Goal: Task Accomplishment & Management: Manage account settings

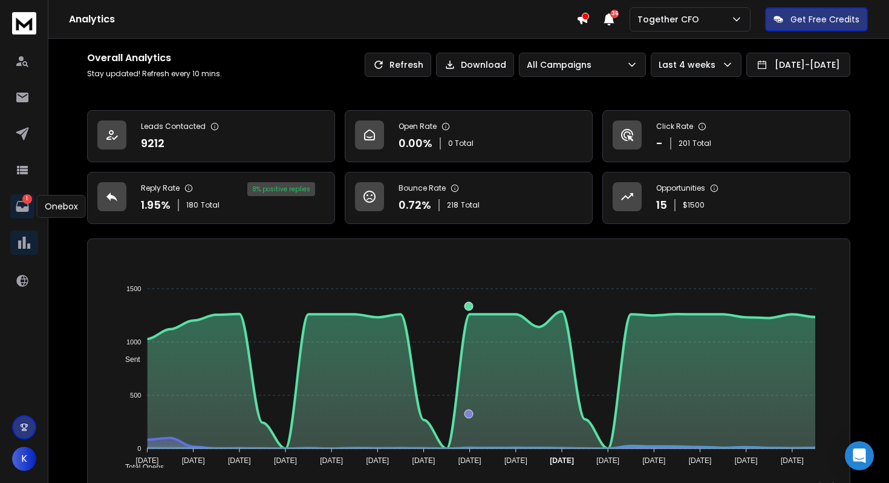
click at [22, 203] on icon at bounding box center [22, 206] width 15 height 15
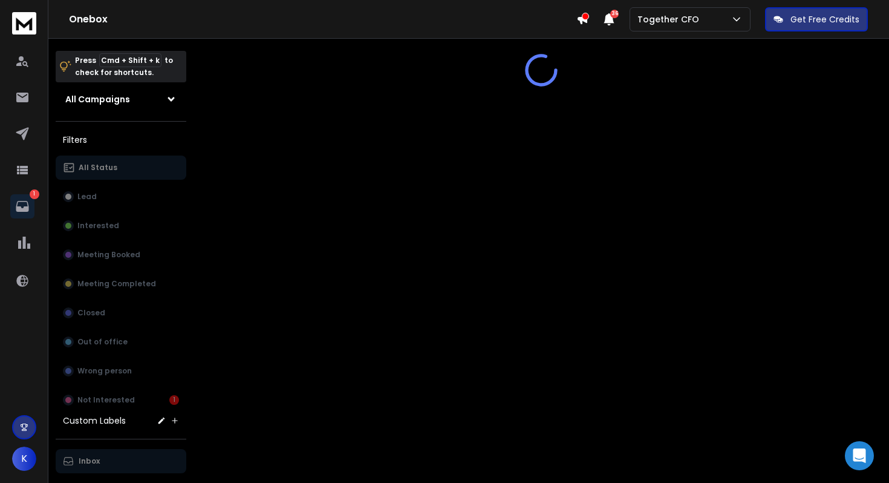
click at [101, 400] on div "All Status Lead Interested Meeting Booked Meeting Completed Closed Out of offic…" at bounding box center [121, 283] width 131 height 256
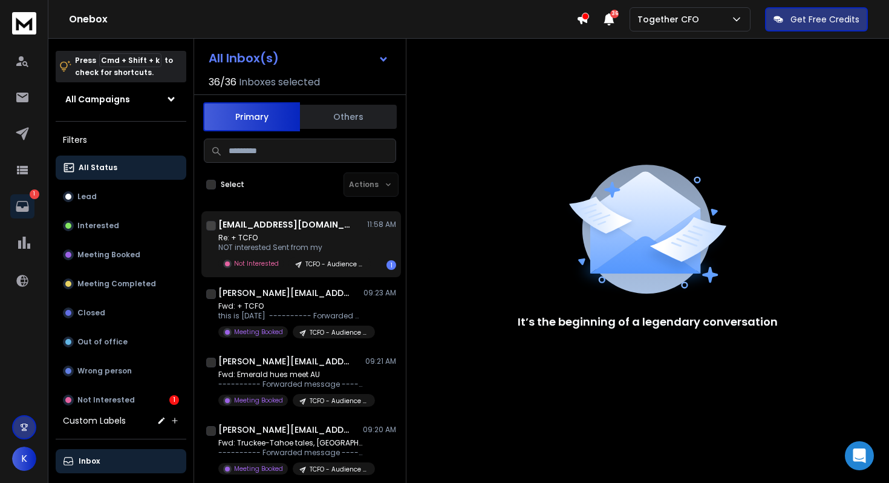
click at [261, 242] on p "NOT interested Sent from my" at bounding box center [290, 247] width 145 height 10
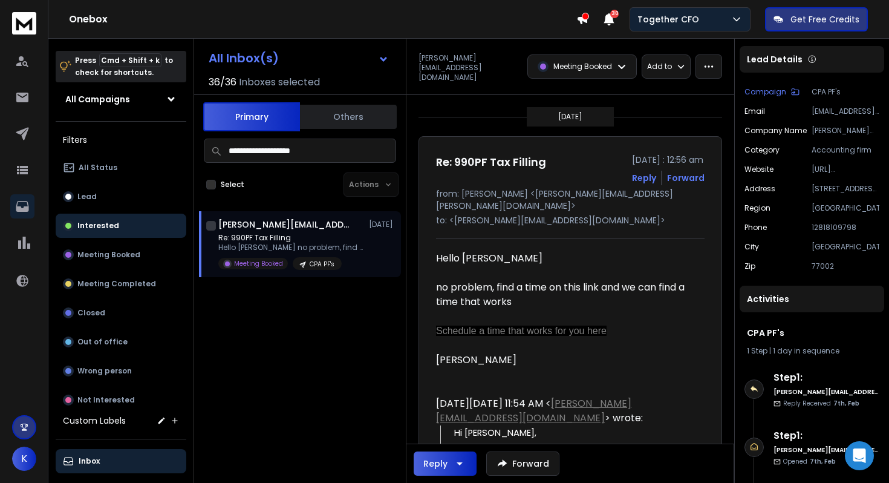
click at [665, 28] on button "Together CFO" at bounding box center [689, 19] width 121 height 24
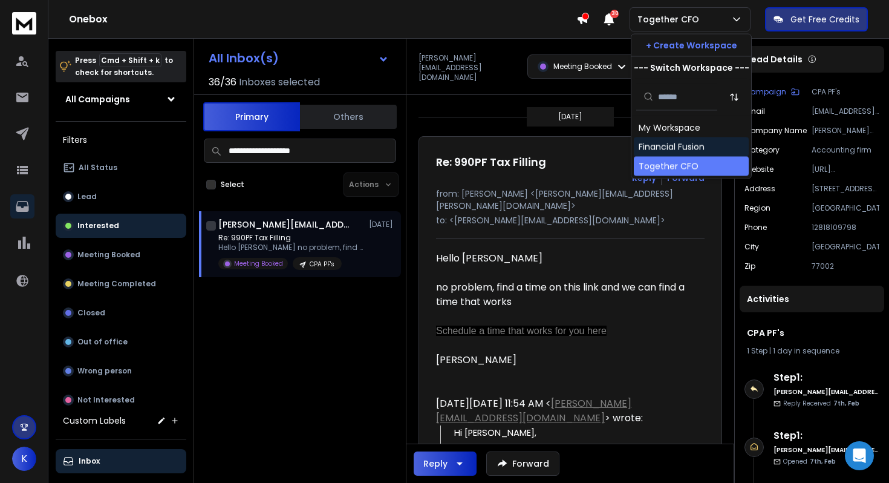
click at [649, 146] on div "Financial Fusion" at bounding box center [671, 147] width 66 height 12
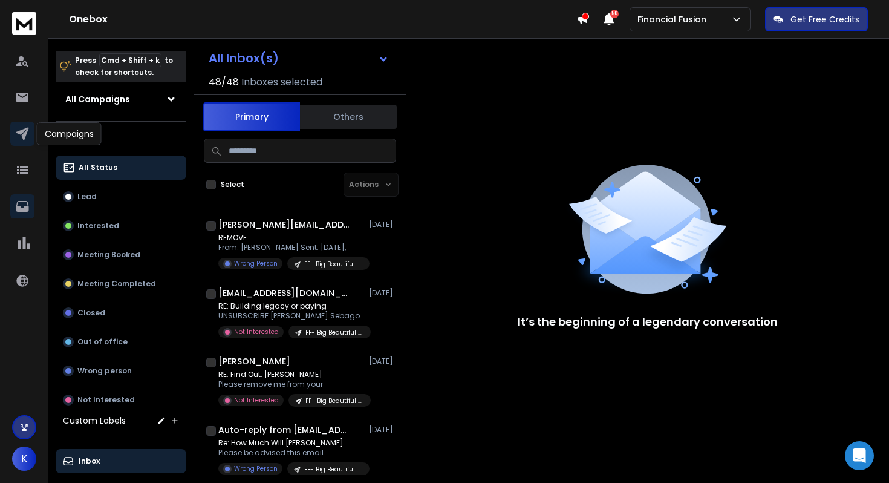
click at [28, 135] on icon at bounding box center [22, 133] width 15 height 15
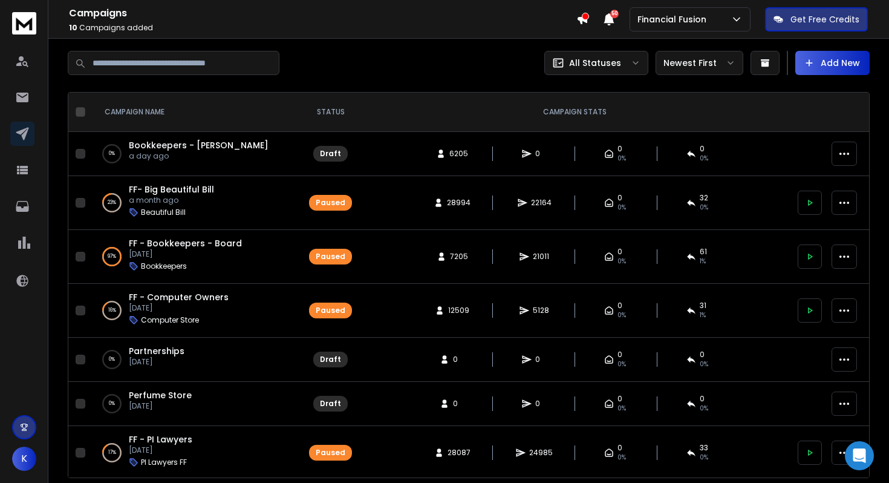
click at [187, 149] on span "Bookkeepers - Nikola" at bounding box center [199, 145] width 140 height 12
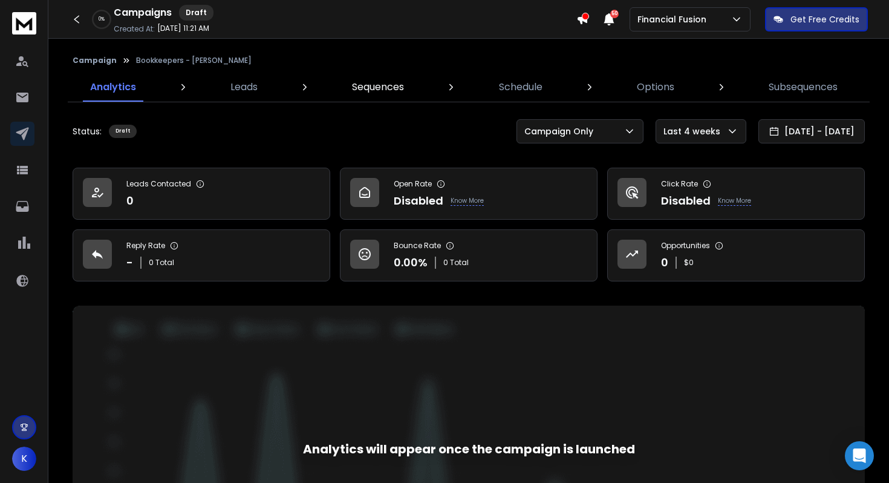
click at [368, 86] on p "Sequences" at bounding box center [378, 87] width 52 height 15
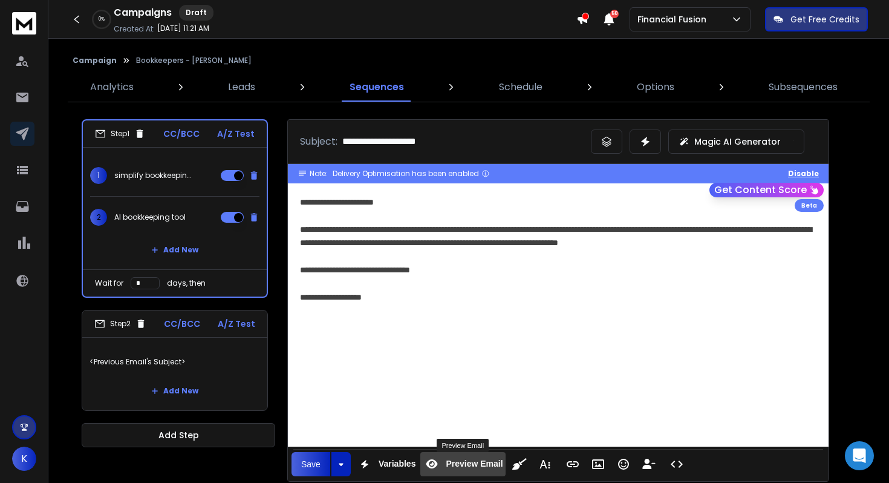
click at [464, 462] on span "Preview Email" at bounding box center [474, 463] width 62 height 10
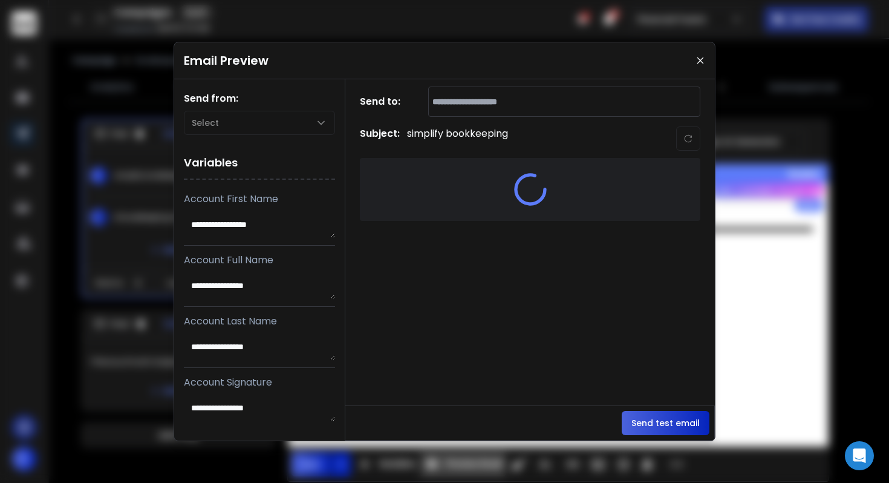
type textarea "**********"
type textarea "********"
type textarea "**********"
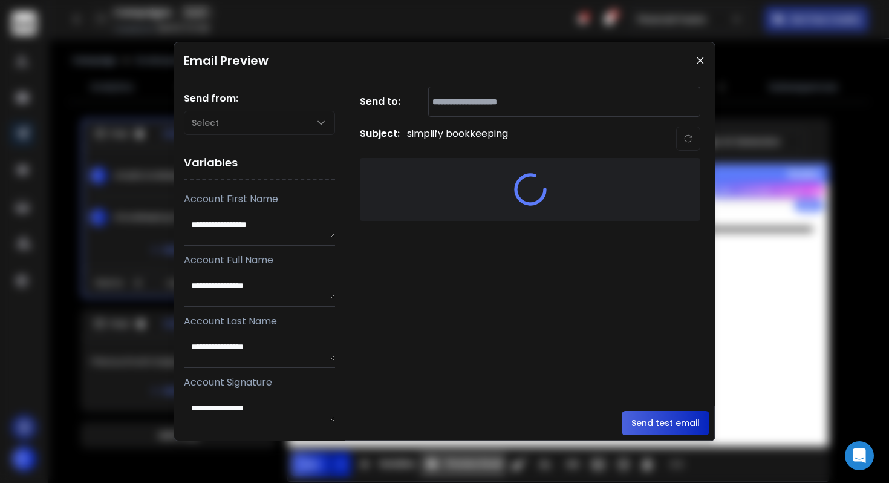
type textarea "**"
type textarea "**********"
type textarea "*****"
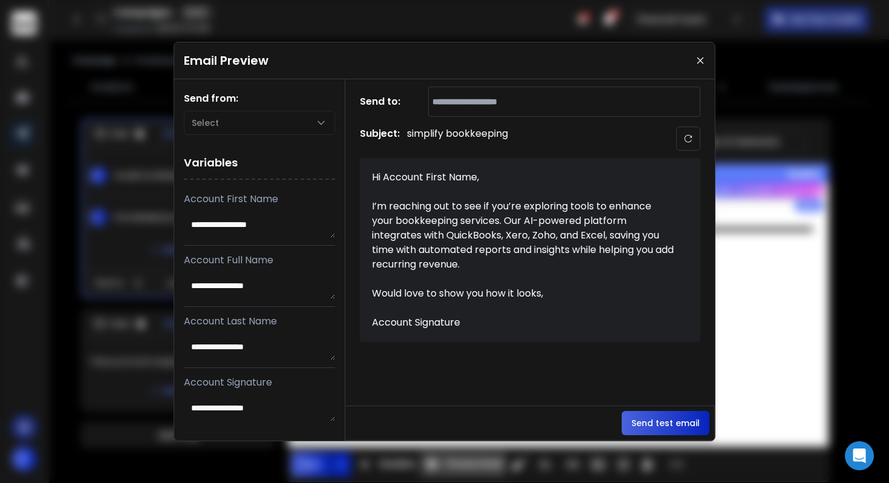
type textarea "*****"
type textarea "**********"
type textarea "******"
type textarea "**********"
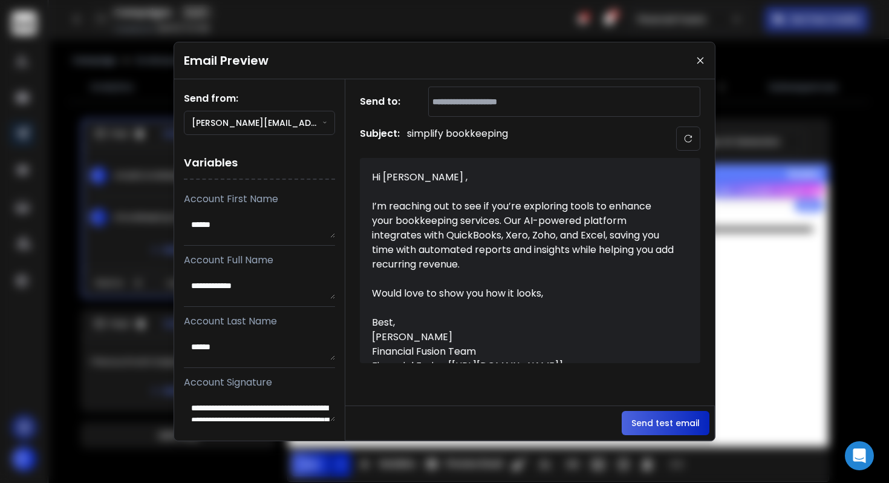
click at [753, 303] on div "**********" at bounding box center [444, 242] width 889 height 424
click at [703, 61] on icon at bounding box center [700, 61] width 10 height 10
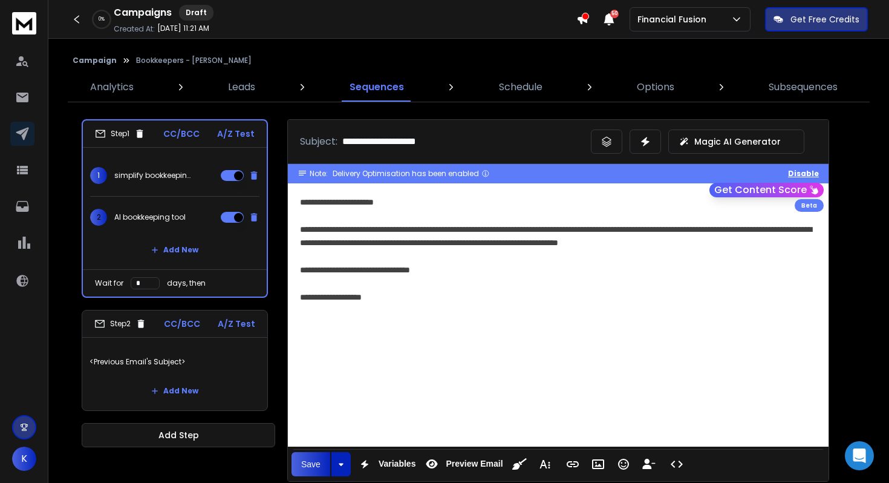
click at [178, 219] on p "AI bookkeeping tool" at bounding box center [149, 217] width 71 height 10
type input "**********"
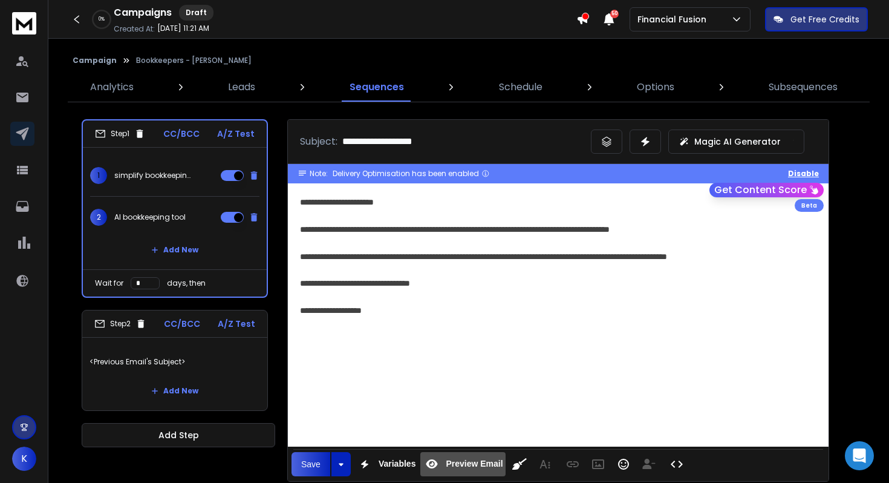
click at [452, 463] on span "Preview Email" at bounding box center [474, 463] width 62 height 10
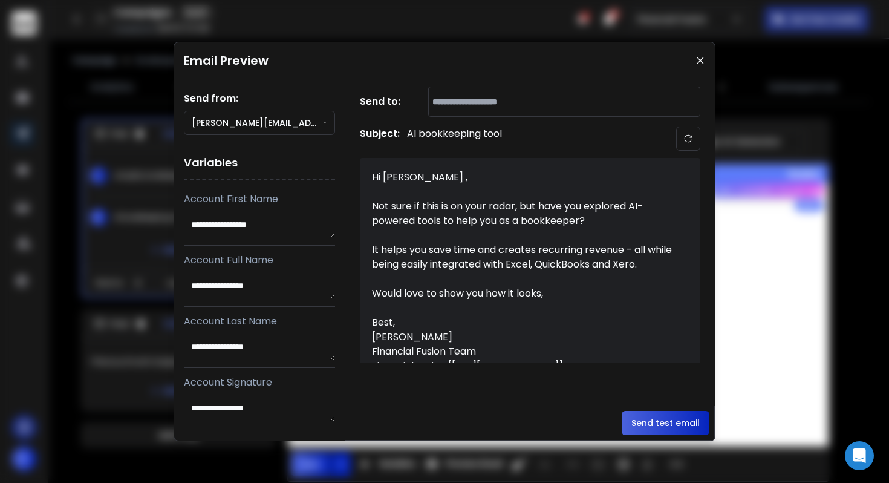
scroll to position [10, 0]
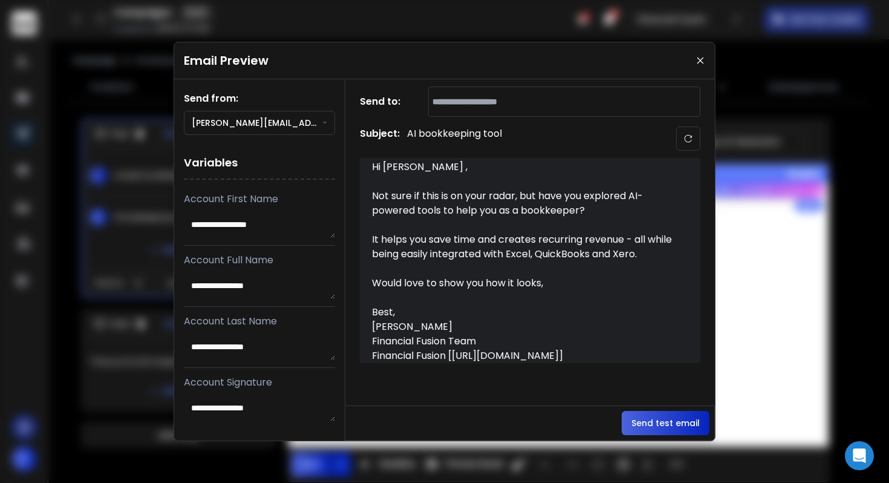
click at [752, 375] on div "**********" at bounding box center [444, 242] width 889 height 424
click at [707, 55] on div "Email Preview" at bounding box center [444, 60] width 541 height 36
click at [702, 56] on icon at bounding box center [700, 61] width 10 height 10
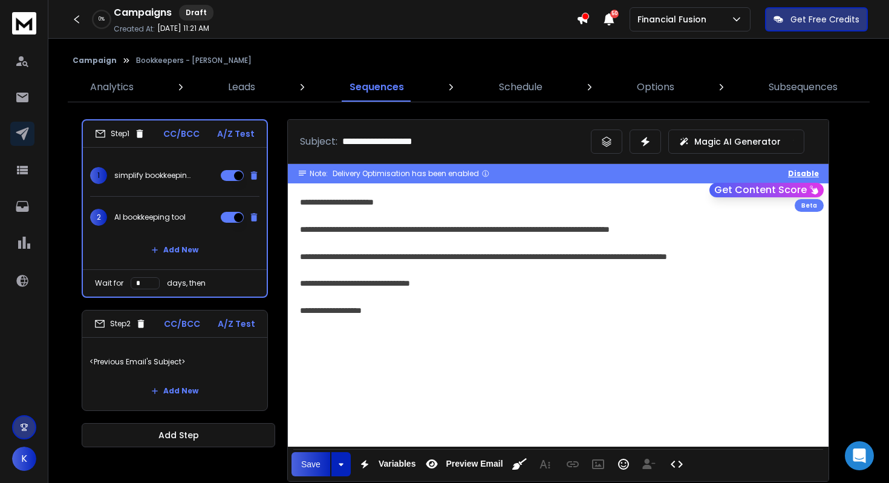
click at [218, 353] on p "<Previous Email's Subject>" at bounding box center [174, 362] width 171 height 34
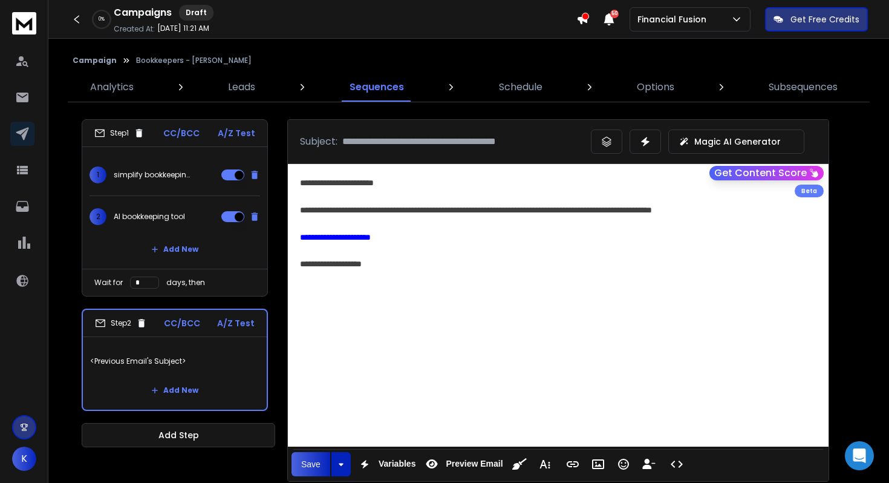
click at [327, 238] on link "**********" at bounding box center [335, 237] width 71 height 8
click at [311, 266] on icon "button" at bounding box center [311, 265] width 15 height 15
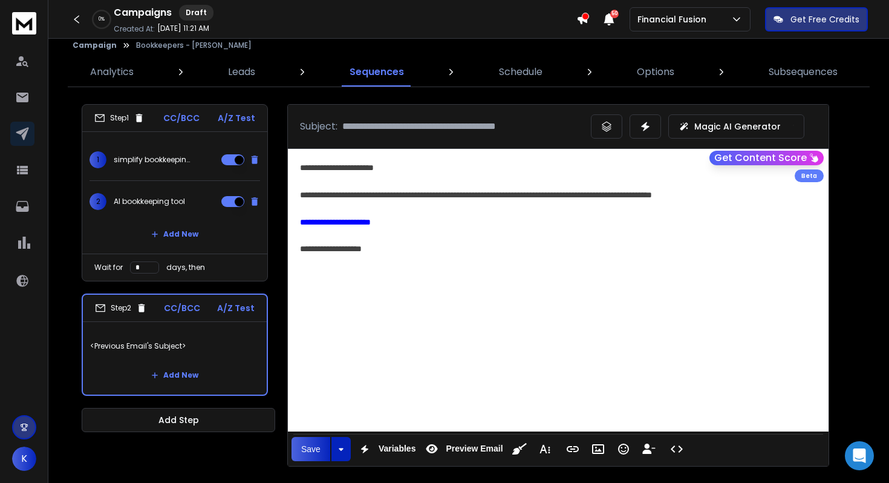
scroll to position [0, 0]
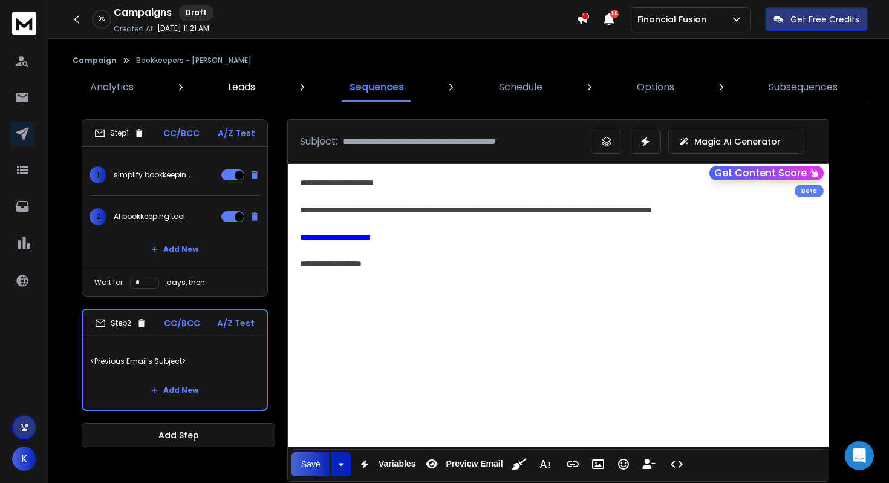
click at [254, 81] on p "Leads" at bounding box center [241, 87] width 27 height 15
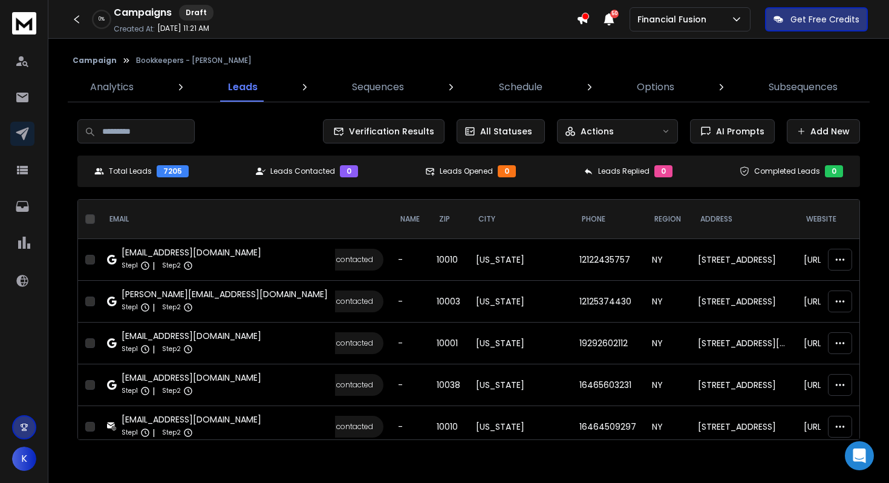
scroll to position [0, 230]
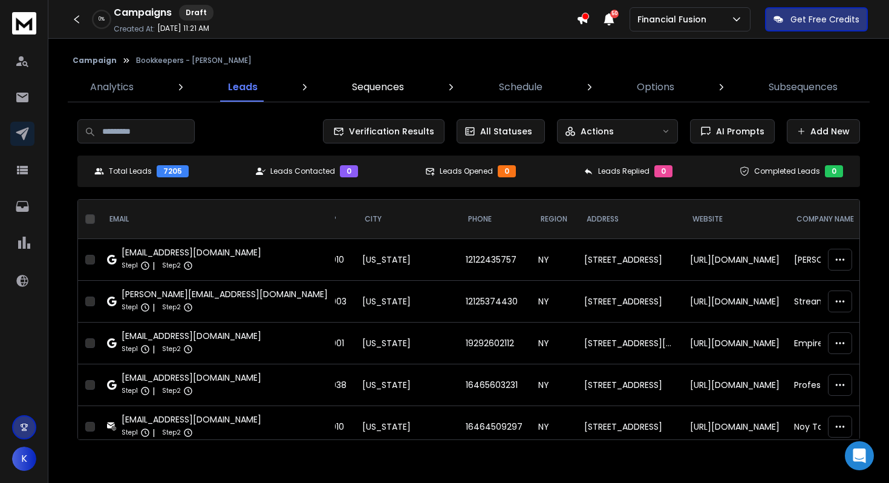
click at [389, 86] on p "Sequences" at bounding box center [378, 87] width 52 height 15
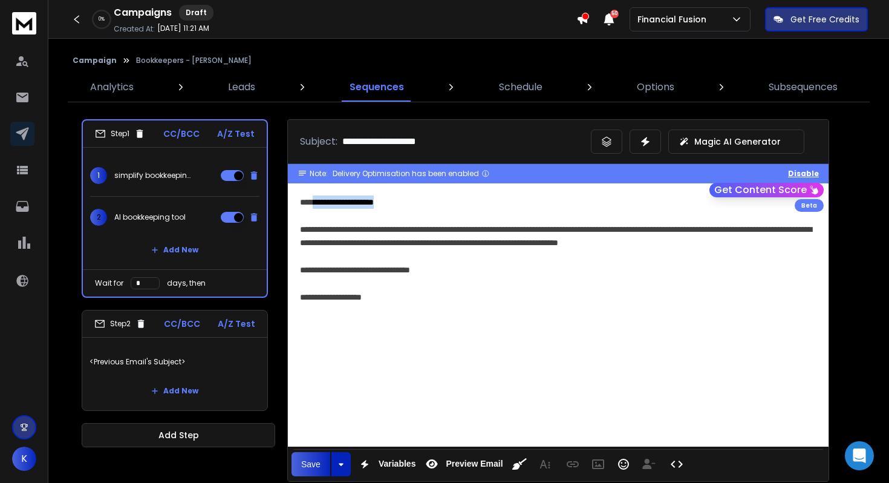
drag, startPoint x: 394, startPoint y: 202, endPoint x: 313, endPoint y: 202, distance: 80.4
click at [313, 202] on div "**********" at bounding box center [558, 201] width 516 height 13
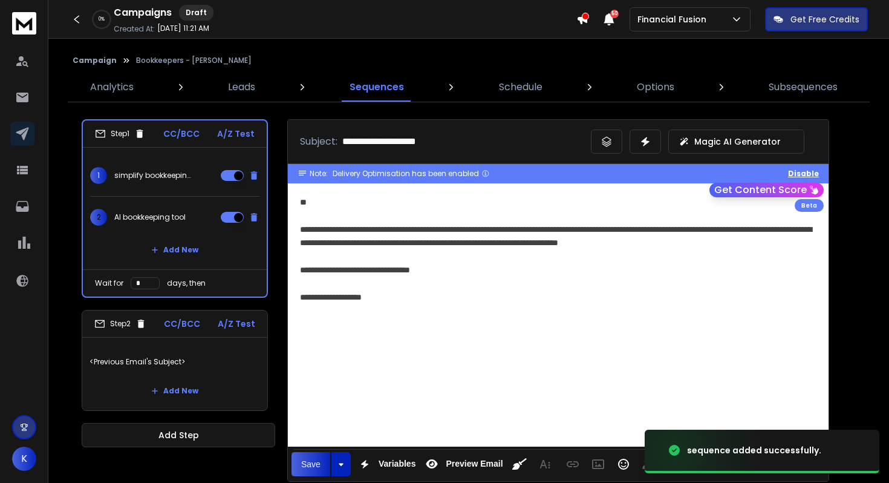
click at [186, 218] on div "2 AI bookkeeping tool" at bounding box center [174, 217] width 169 height 41
type input "**********"
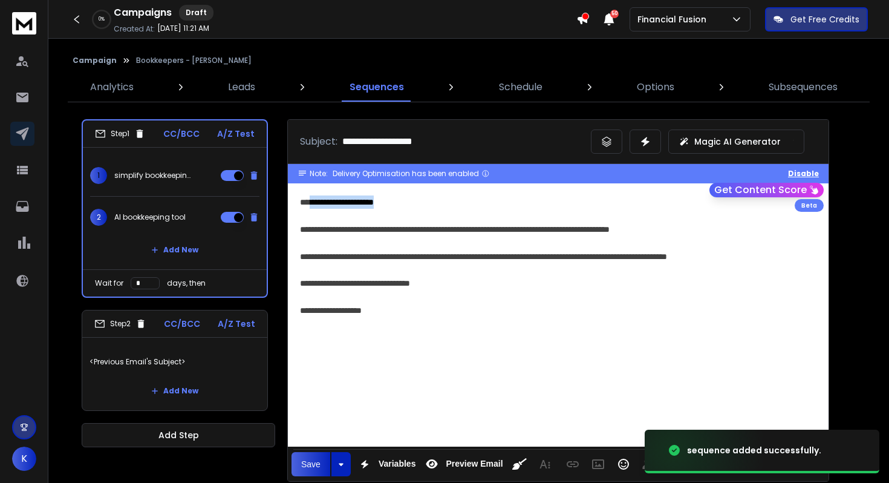
drag, startPoint x: 398, startPoint y: 203, endPoint x: 310, endPoint y: 202, distance: 88.9
click at [310, 202] on div "**********" at bounding box center [558, 201] width 516 height 13
click at [191, 363] on p "<Previous Email's Subject>" at bounding box center [174, 362] width 171 height 34
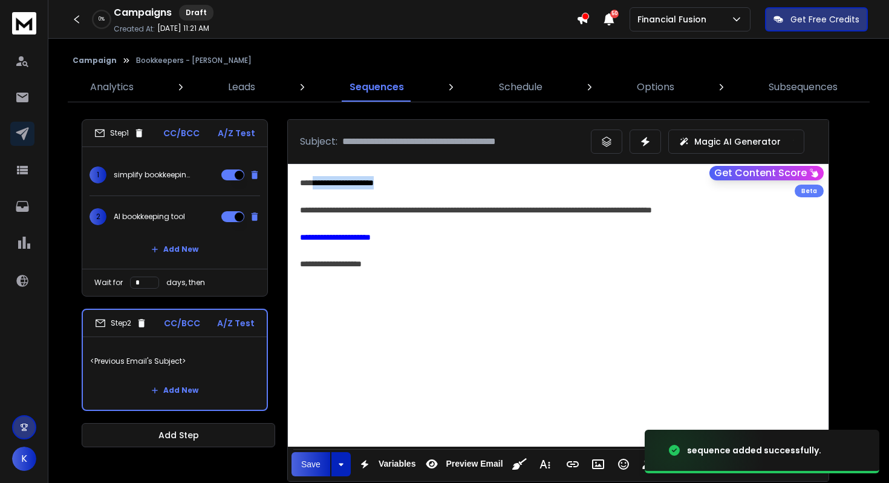
drag, startPoint x: 398, startPoint y: 184, endPoint x: 313, endPoint y: 186, distance: 85.3
click at [313, 186] on div "**********" at bounding box center [558, 182] width 516 height 13
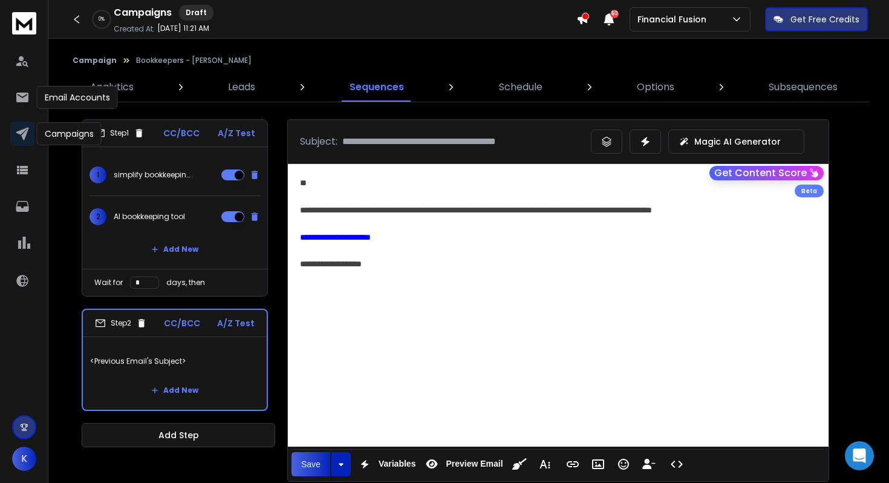
click at [21, 84] on div at bounding box center [24, 173] width 28 height 249
click at [22, 93] on icon at bounding box center [22, 98] width 12 height 10
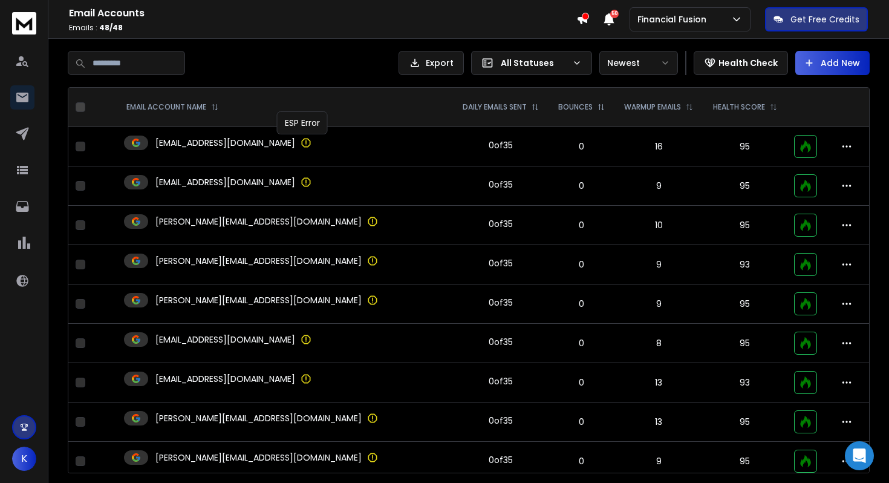
click at [304, 143] on icon at bounding box center [306, 143] width 12 height 12
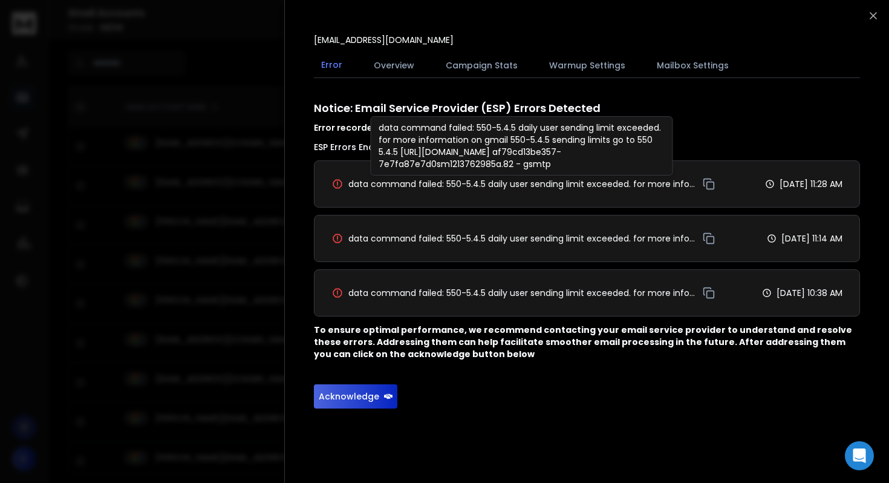
click at [704, 186] on icon at bounding box center [709, 184] width 12 height 12
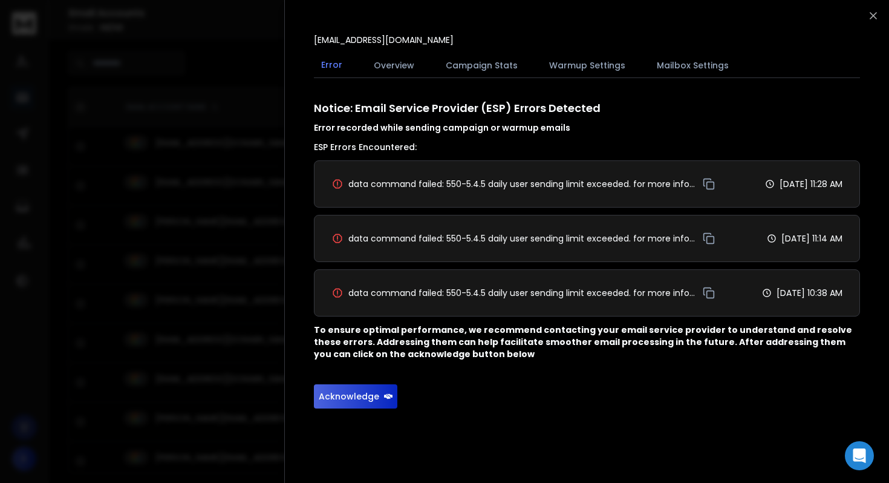
click at [351, 394] on button "Acknowledge" at bounding box center [355, 396] width 83 height 24
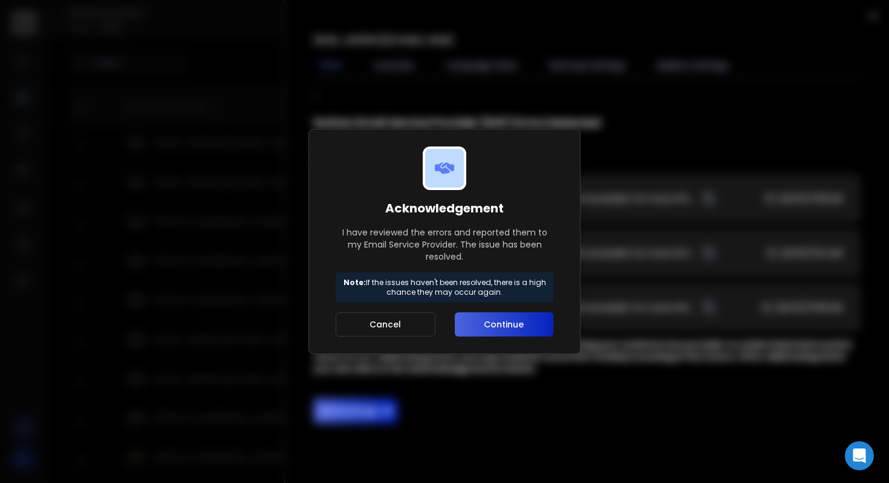
click at [473, 321] on button "Continue" at bounding box center [504, 324] width 99 height 24
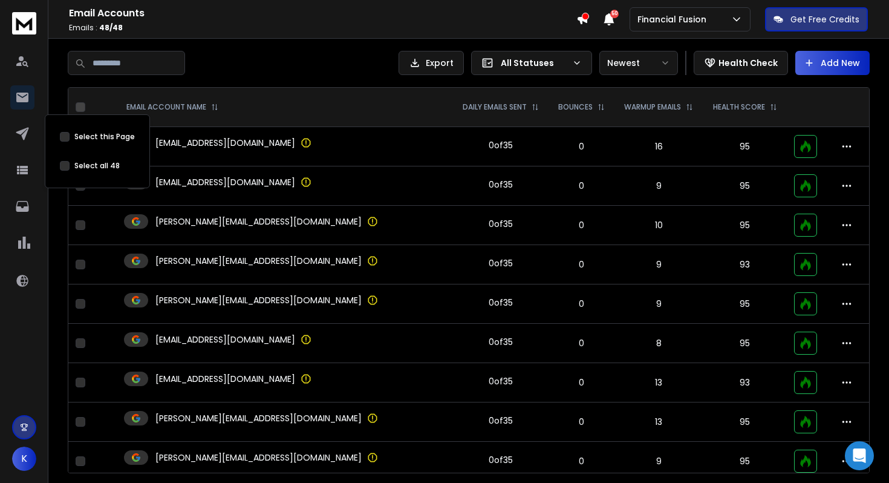
click at [64, 164] on button "Select this Page" at bounding box center [65, 166] width 10 height 10
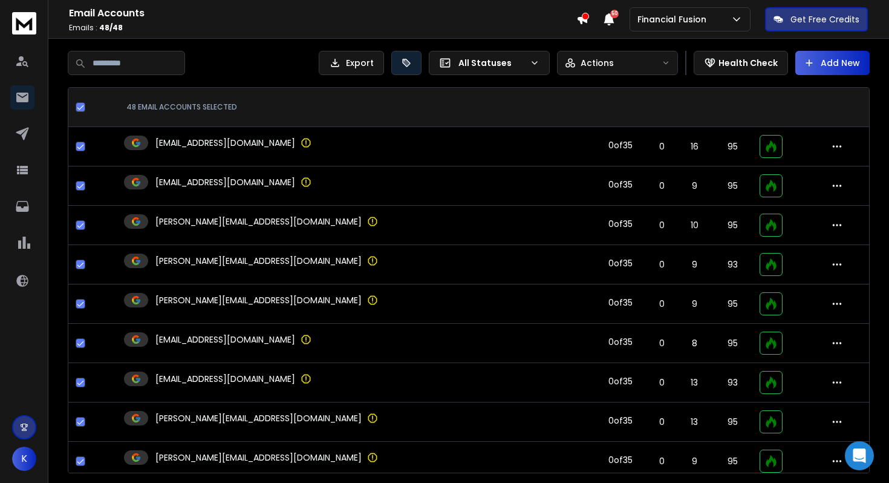
click at [421, 60] on button at bounding box center [406, 63] width 30 height 24
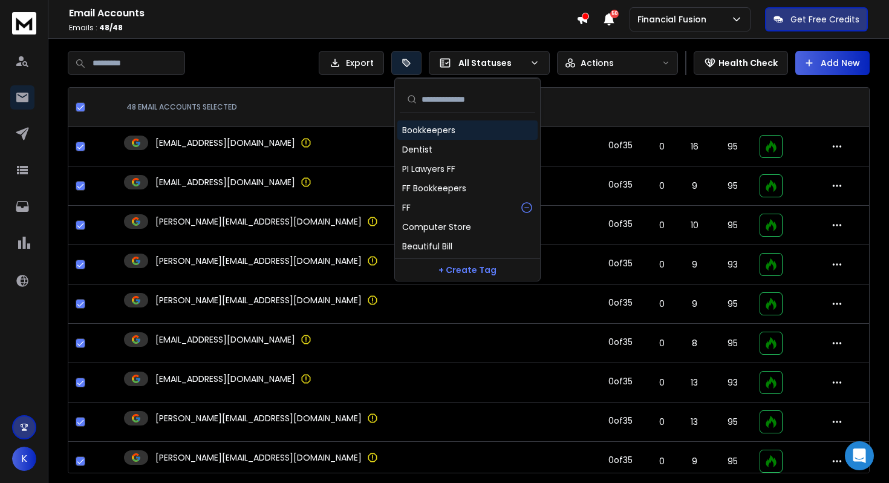
click at [415, 62] on button at bounding box center [406, 63] width 30 height 24
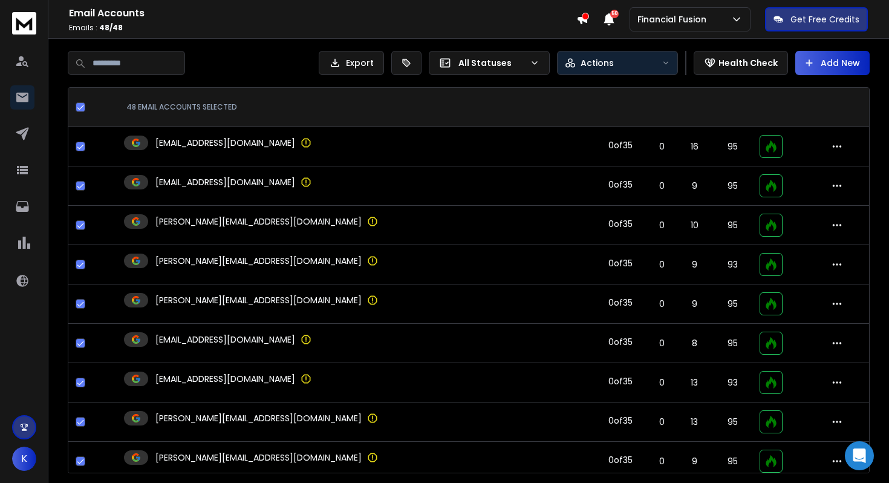
click at [632, 60] on div "Actions" at bounding box center [611, 63] width 92 height 12
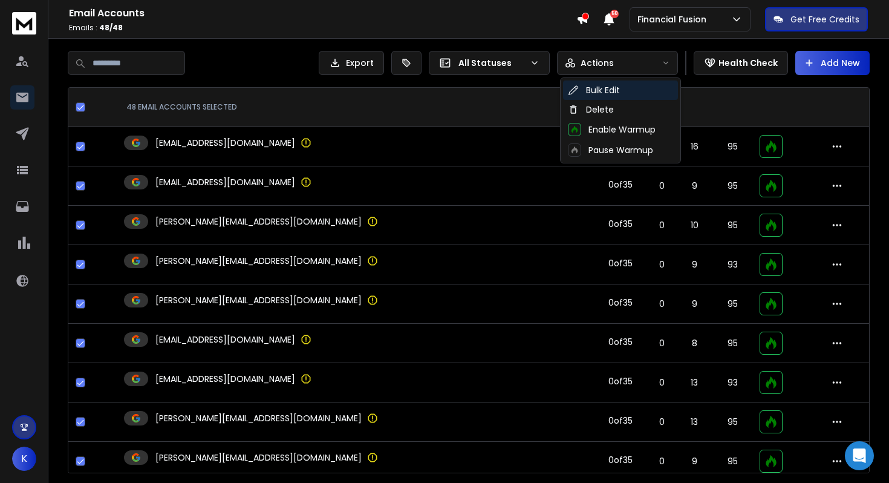
click at [626, 89] on div "Bulk Edit" at bounding box center [620, 89] width 115 height 19
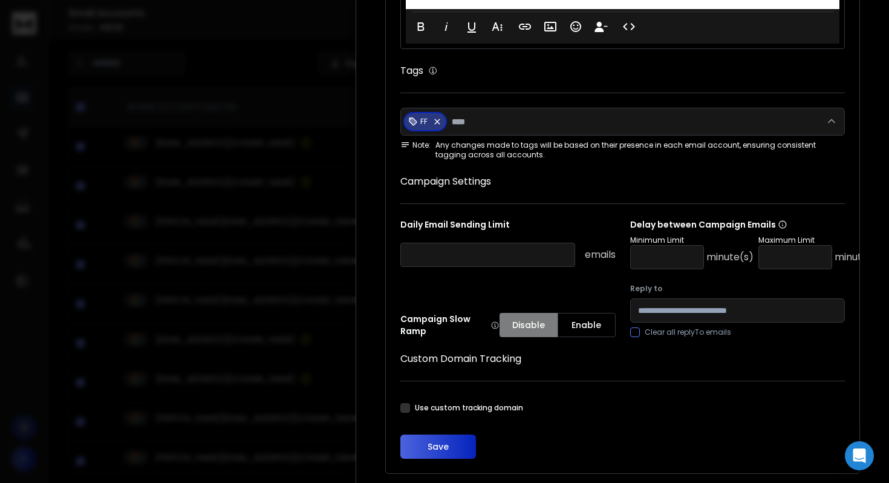
scroll to position [256, 0]
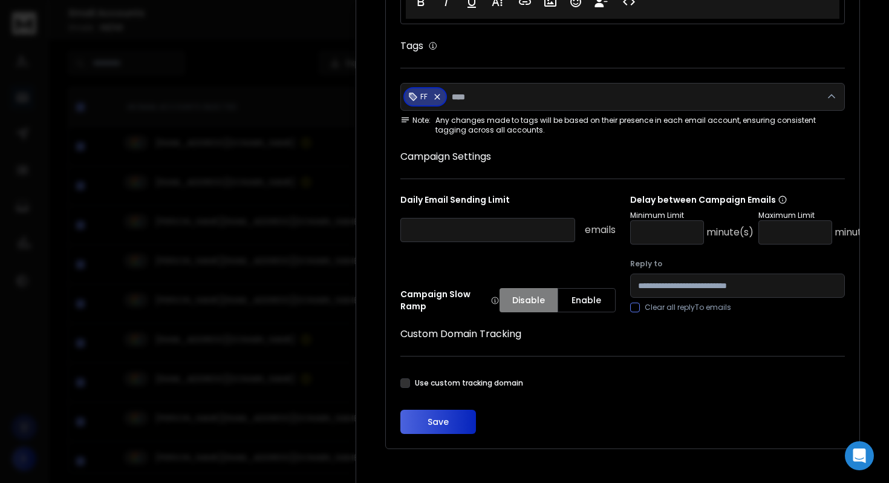
click at [554, 229] on body "Get only verified leads with our AI-powered Lead Finder, starting at $22/mo Try…" at bounding box center [444, 241] width 889 height 483
type input "**"
click at [460, 413] on button "Save" at bounding box center [438, 421] width 76 height 24
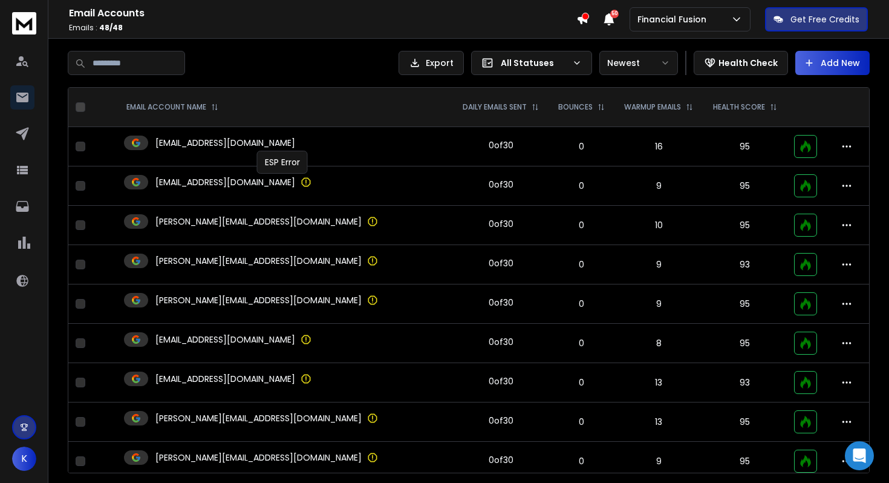
click at [300, 183] on icon at bounding box center [306, 182] width 12 height 12
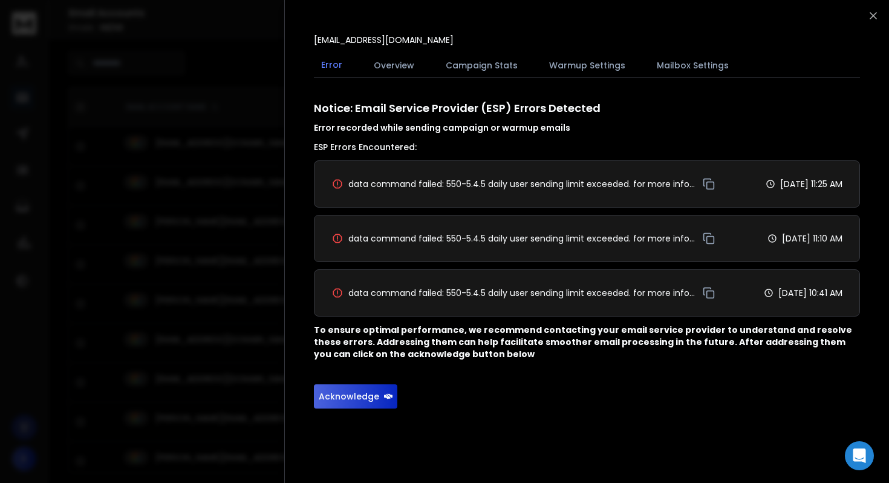
click at [345, 397] on button "Acknowledge" at bounding box center [355, 396] width 83 height 24
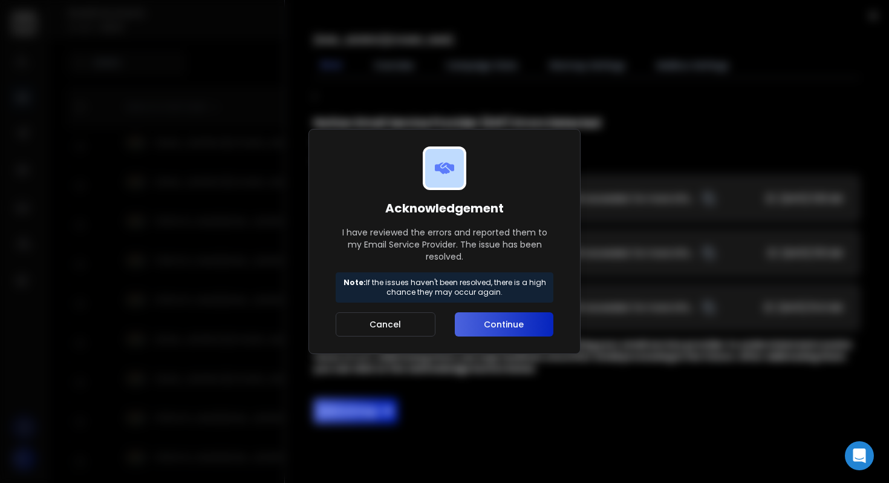
click at [472, 322] on button "Continue" at bounding box center [504, 324] width 99 height 24
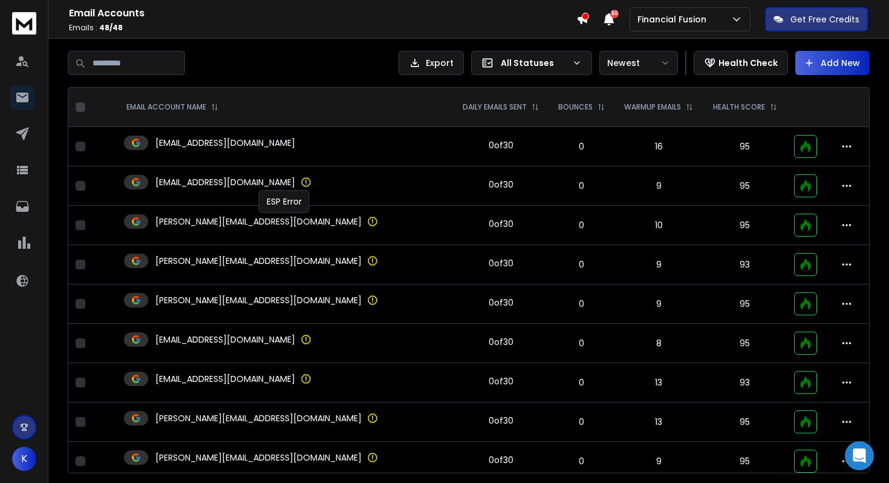
click at [366, 222] on icon at bounding box center [372, 221] width 12 height 12
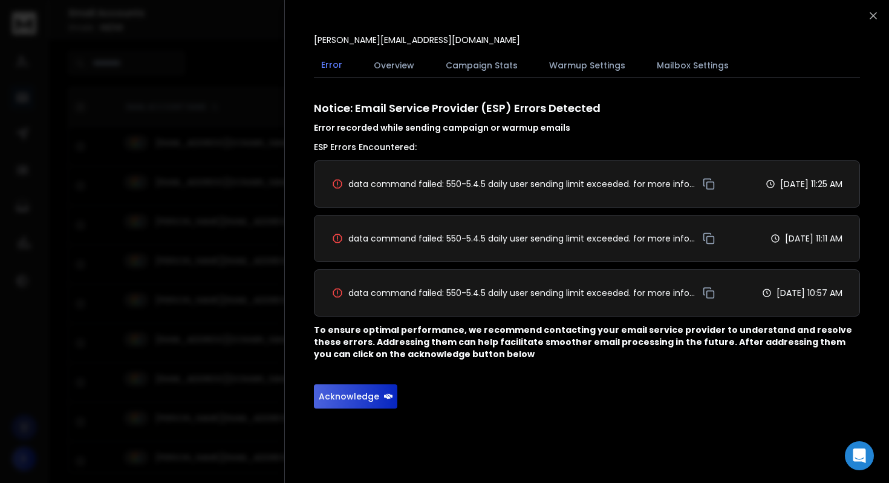
click at [348, 395] on button "Acknowledge" at bounding box center [355, 396] width 83 height 24
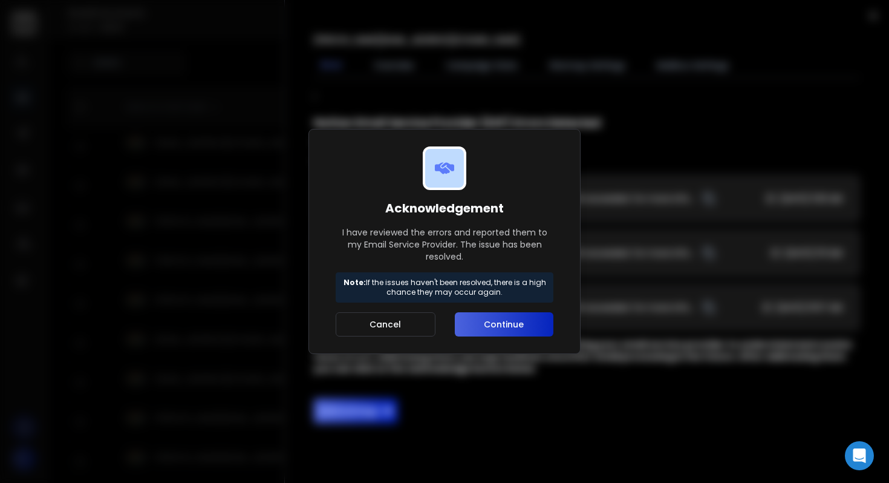
click at [478, 327] on button "Continue" at bounding box center [504, 324] width 99 height 24
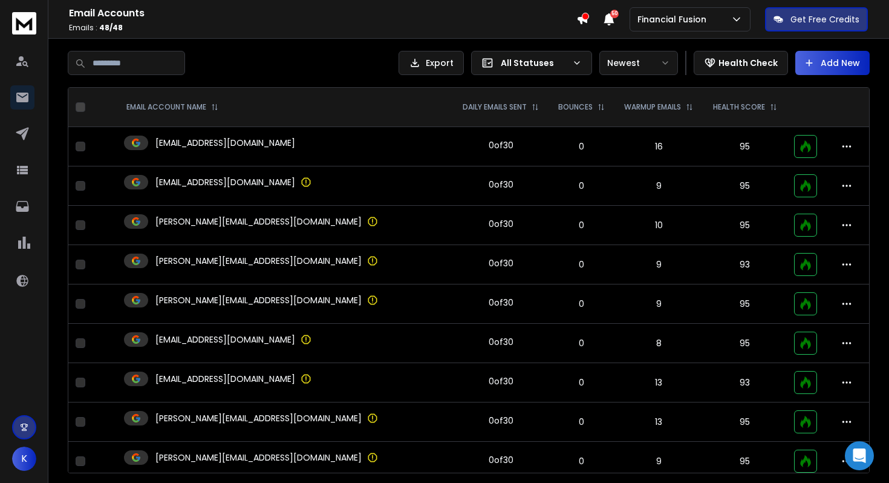
click at [366, 263] on icon at bounding box center [372, 261] width 12 height 12
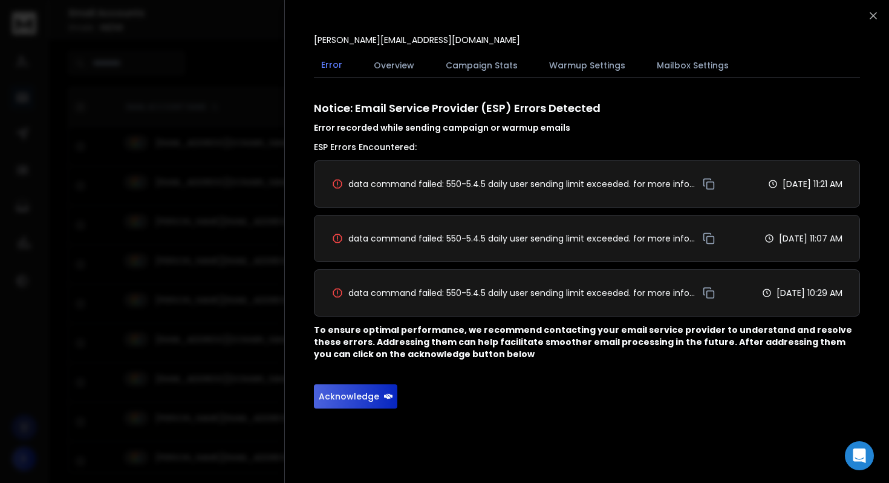
click at [384, 392] on icon at bounding box center [388, 396] width 8 height 8
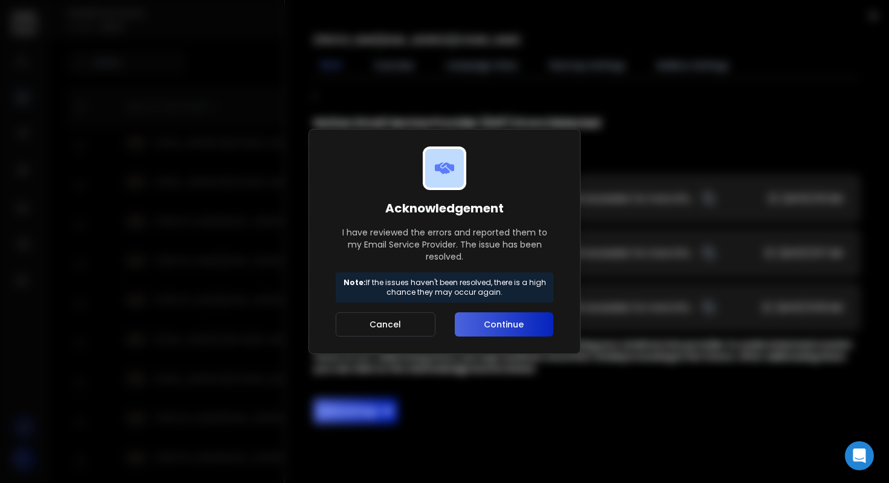
click at [499, 332] on button "Continue" at bounding box center [504, 324] width 99 height 24
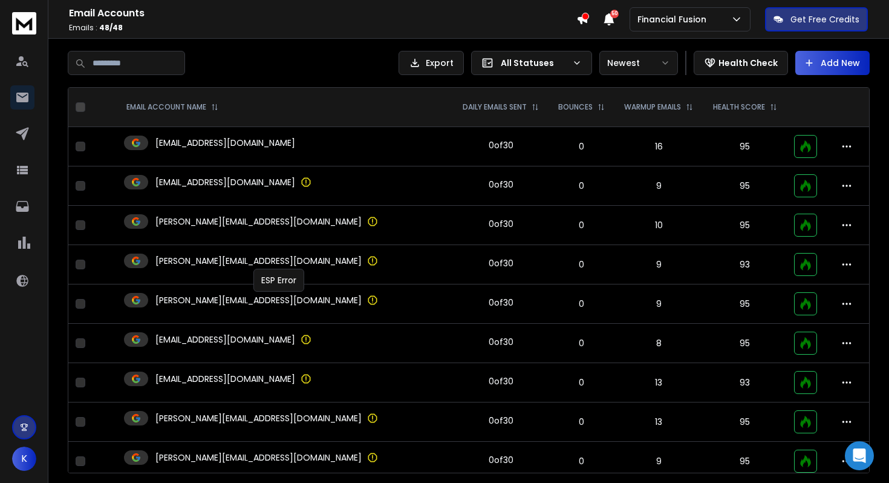
click at [366, 300] on icon at bounding box center [372, 300] width 12 height 12
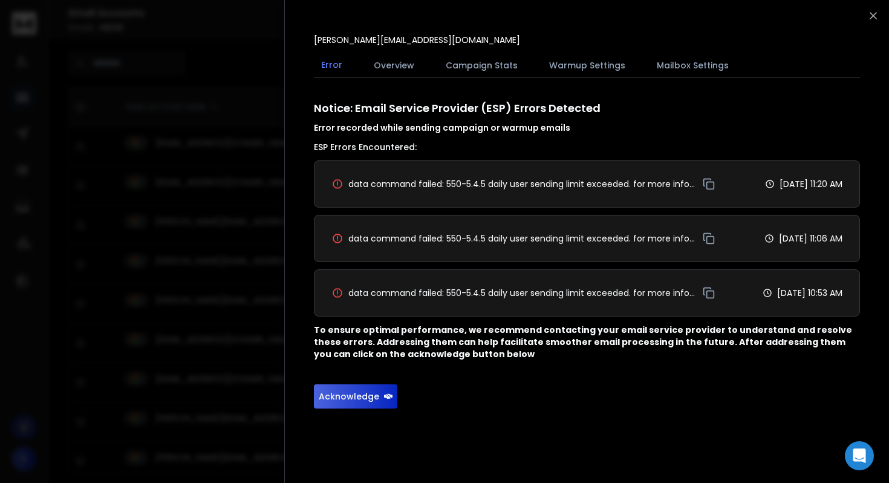
click at [371, 396] on button "Acknowledge" at bounding box center [355, 396] width 83 height 24
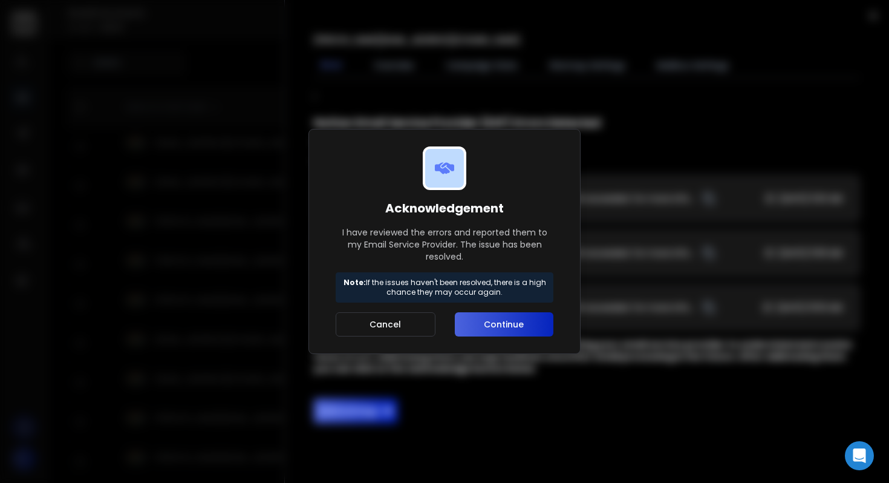
click at [463, 332] on button "Continue" at bounding box center [504, 324] width 99 height 24
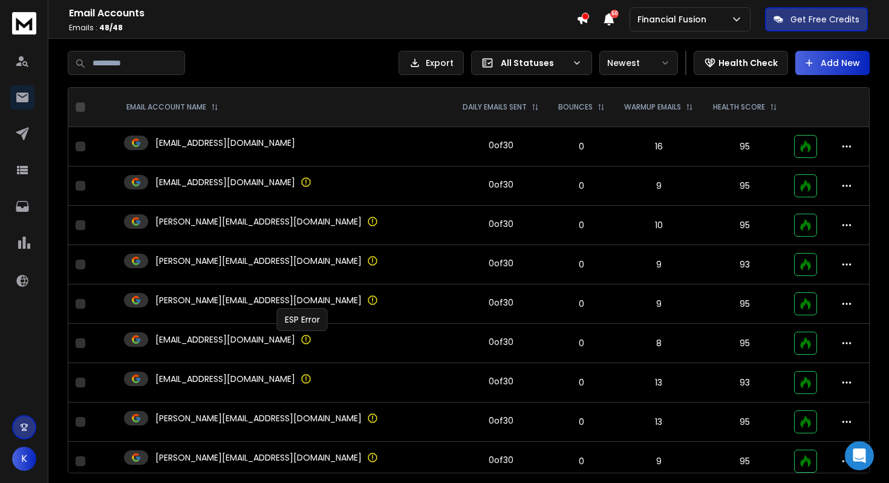
click at [301, 337] on icon at bounding box center [306, 339] width 12 height 12
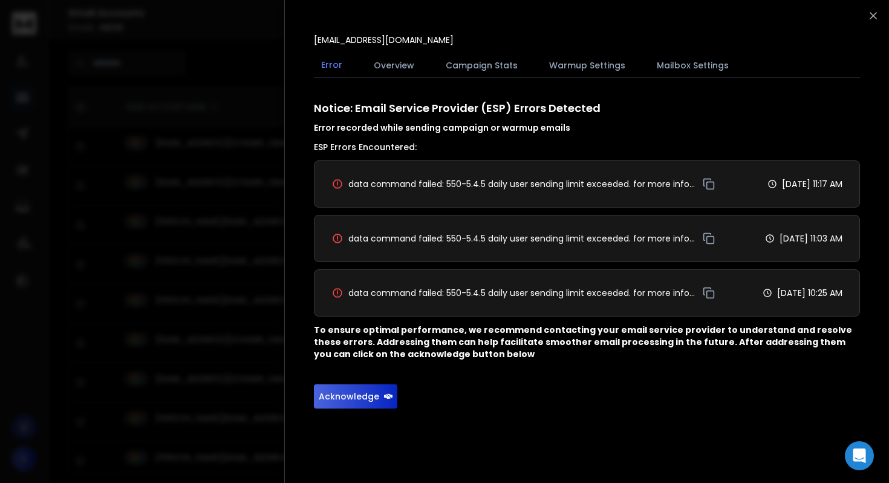
click at [369, 398] on button "Acknowledge" at bounding box center [355, 396] width 83 height 24
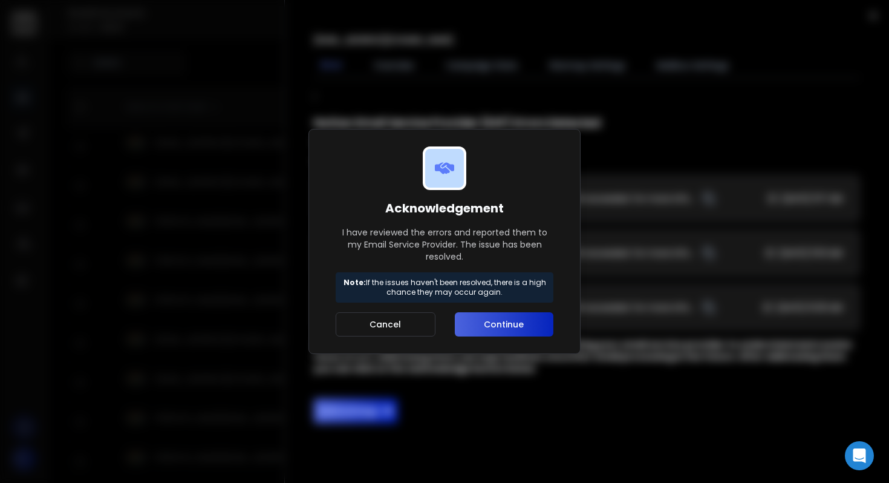
click at [464, 328] on button "Continue" at bounding box center [504, 324] width 99 height 24
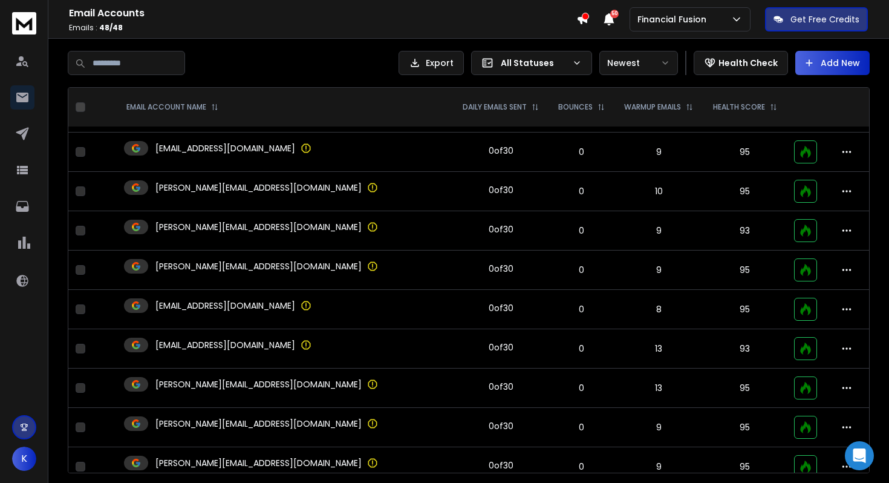
scroll to position [0, 0]
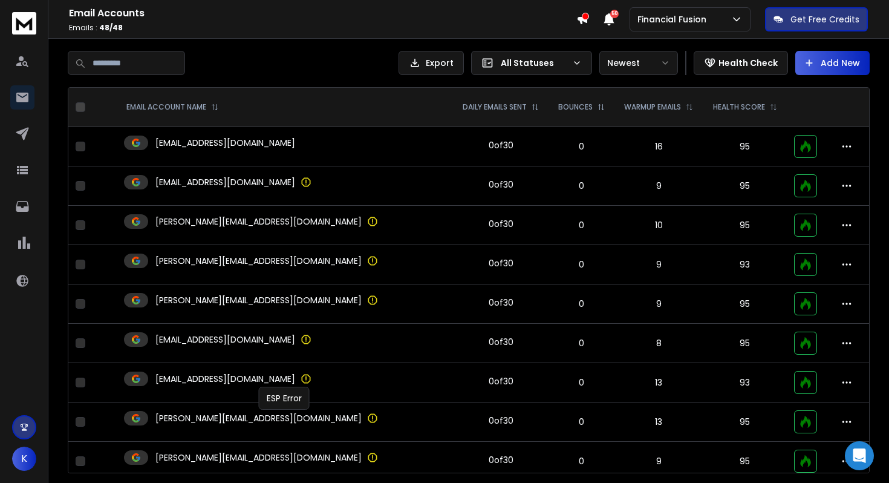
click at [368, 421] on icon at bounding box center [372, 418] width 9 height 9
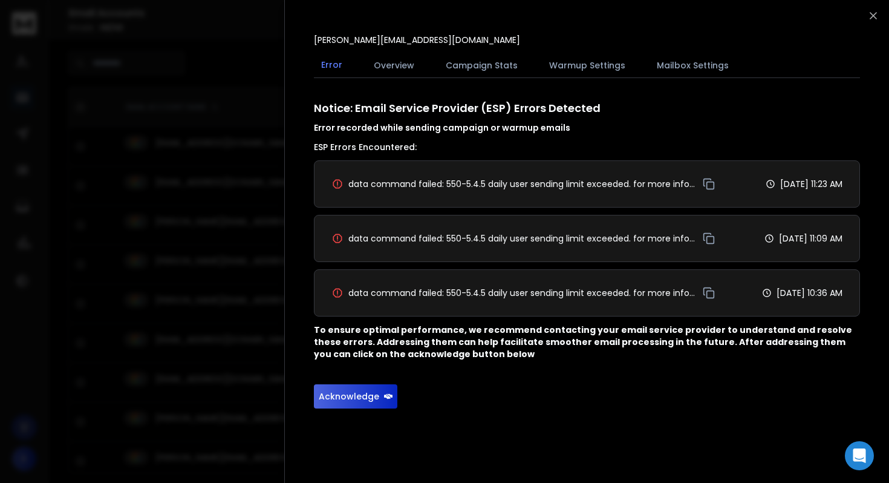
click at [366, 396] on button "Acknowledge" at bounding box center [355, 396] width 83 height 24
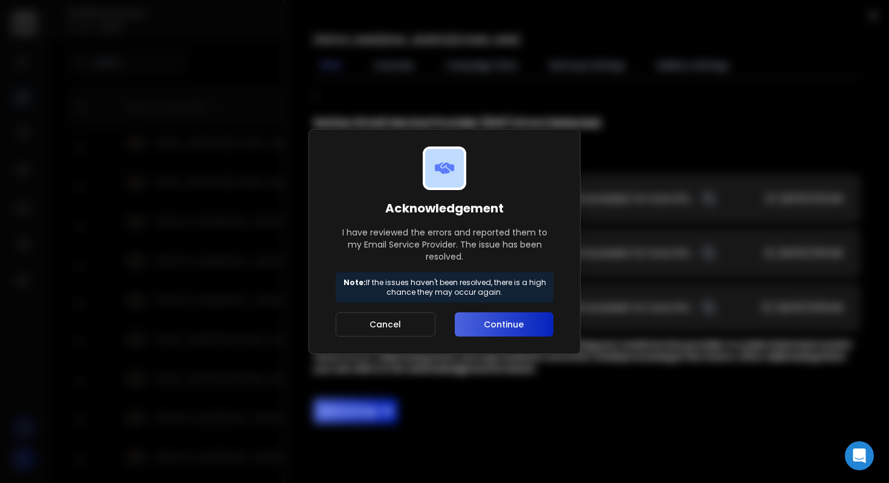
click at [501, 314] on button "Continue" at bounding box center [504, 324] width 99 height 24
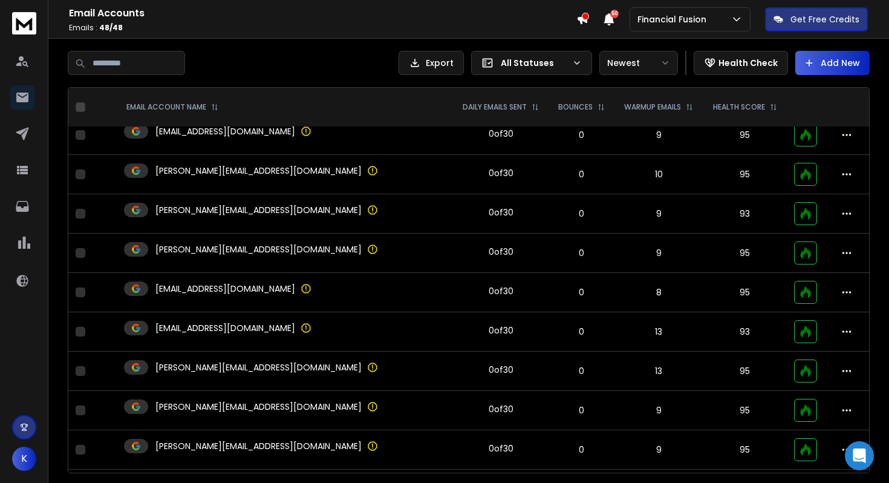
scroll to position [52, 0]
click at [366, 403] on icon at bounding box center [372, 405] width 12 height 12
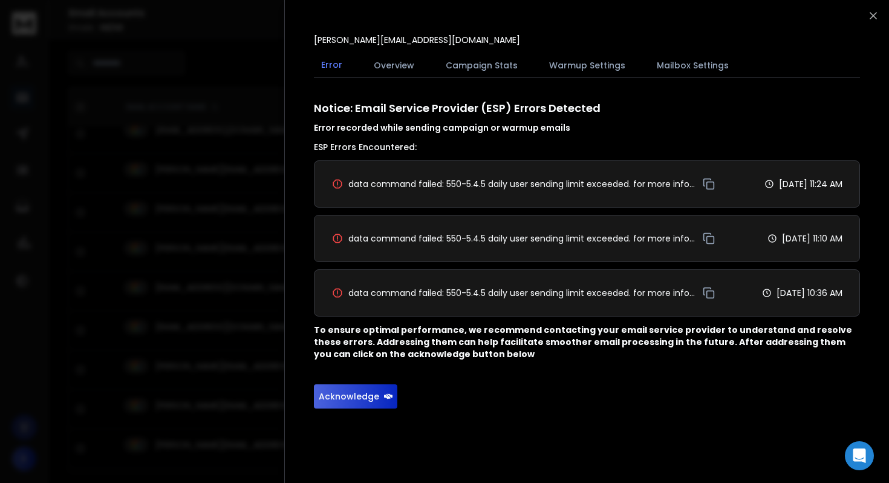
click at [363, 399] on button "Acknowledge" at bounding box center [355, 396] width 83 height 24
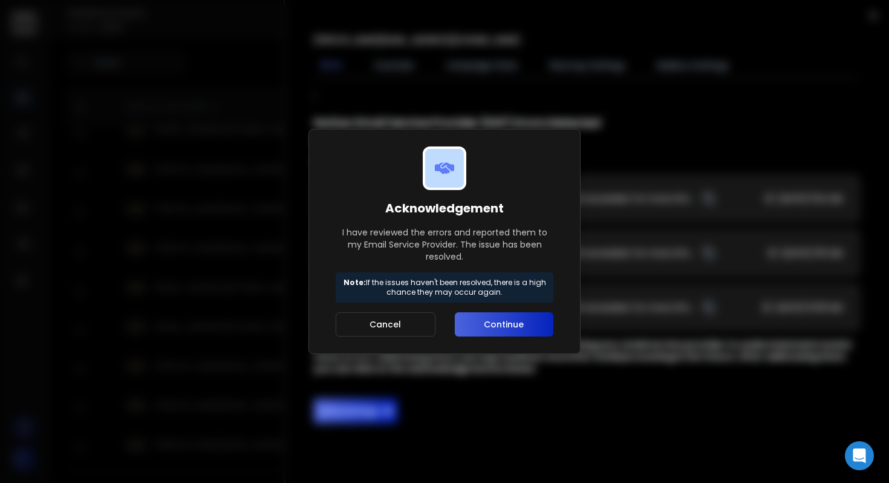
click at [504, 321] on button "Continue" at bounding box center [504, 324] width 99 height 24
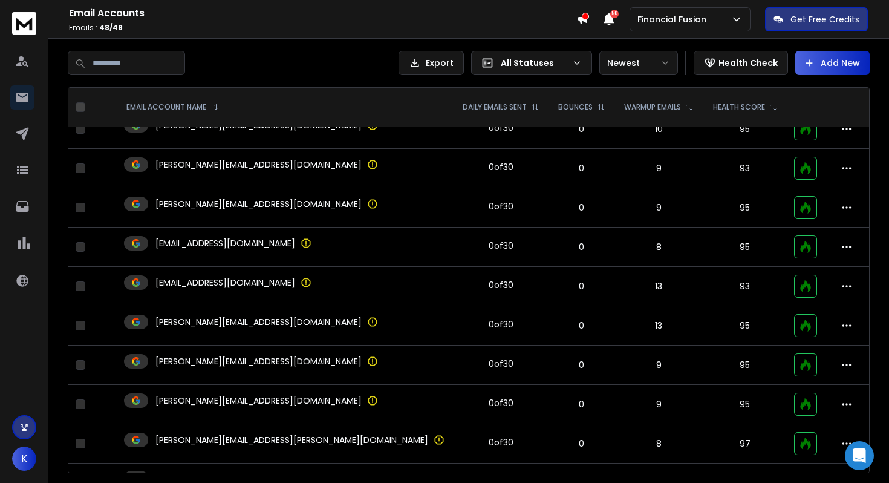
scroll to position [99, 0]
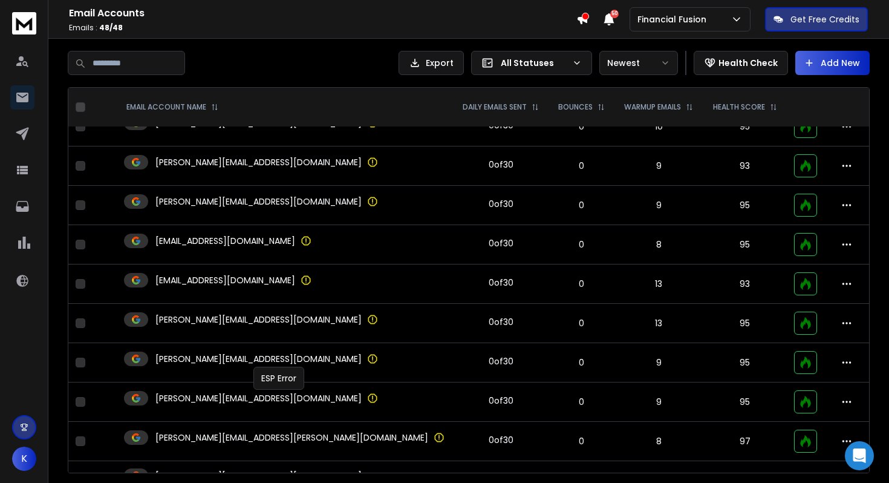
click at [366, 397] on icon at bounding box center [372, 398] width 12 height 12
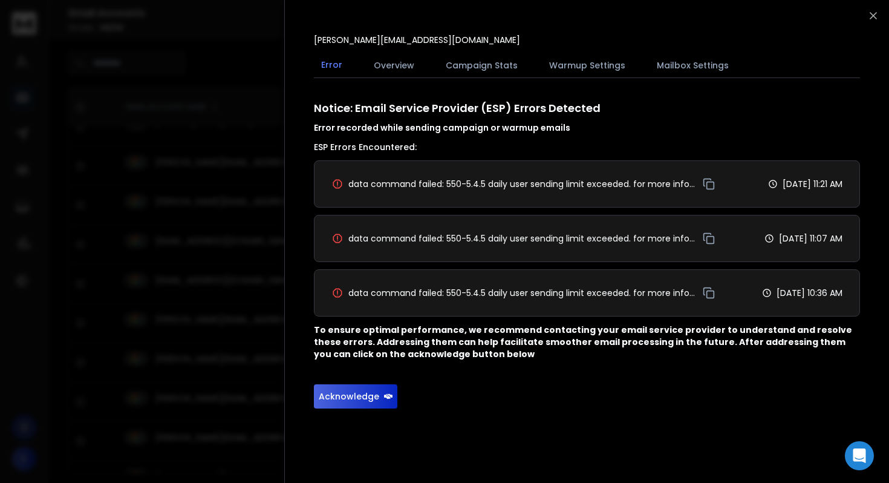
click at [379, 393] on button "Acknowledge" at bounding box center [355, 396] width 83 height 24
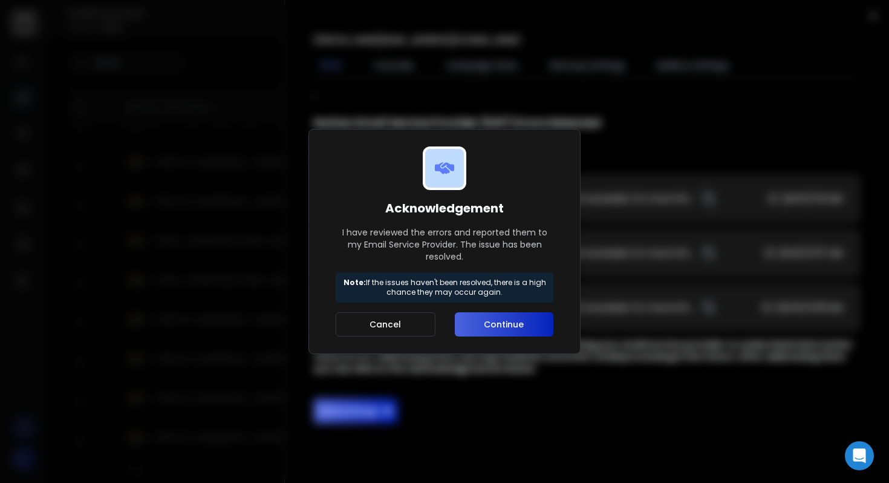
click at [472, 317] on button "Continue" at bounding box center [504, 324] width 99 height 24
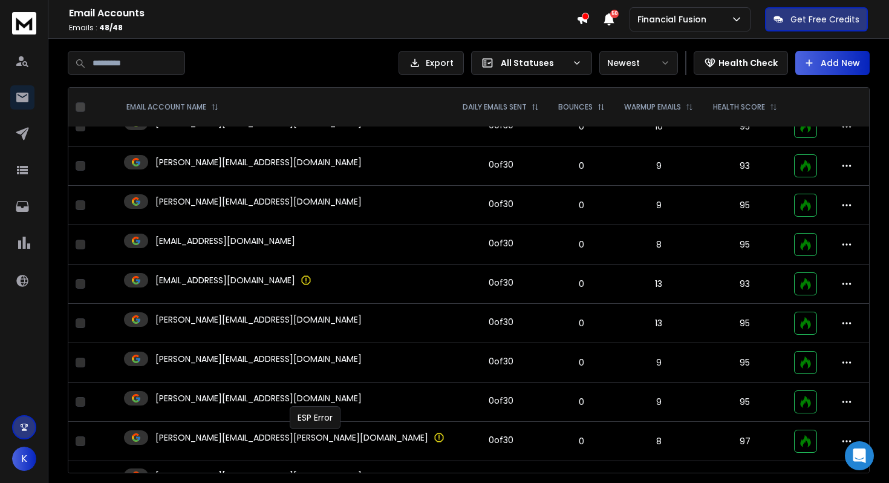
click at [433, 435] on icon at bounding box center [439, 437] width 12 height 12
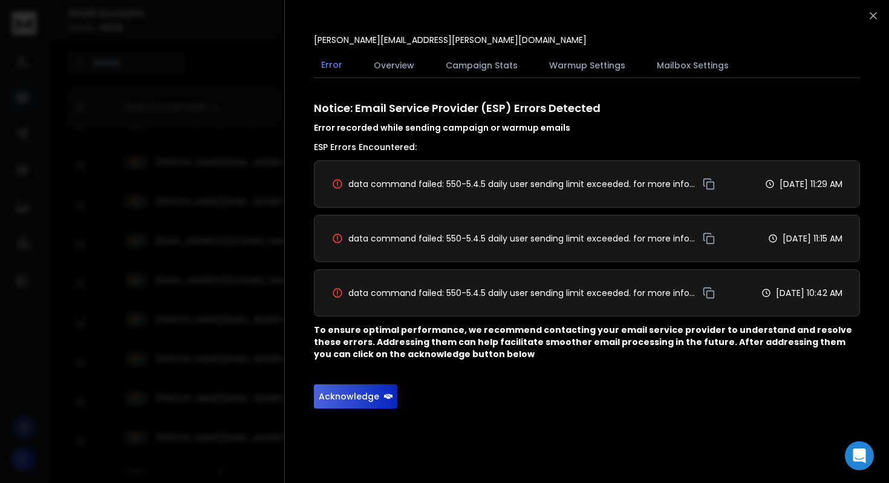
click at [357, 395] on button "Acknowledge" at bounding box center [355, 396] width 83 height 24
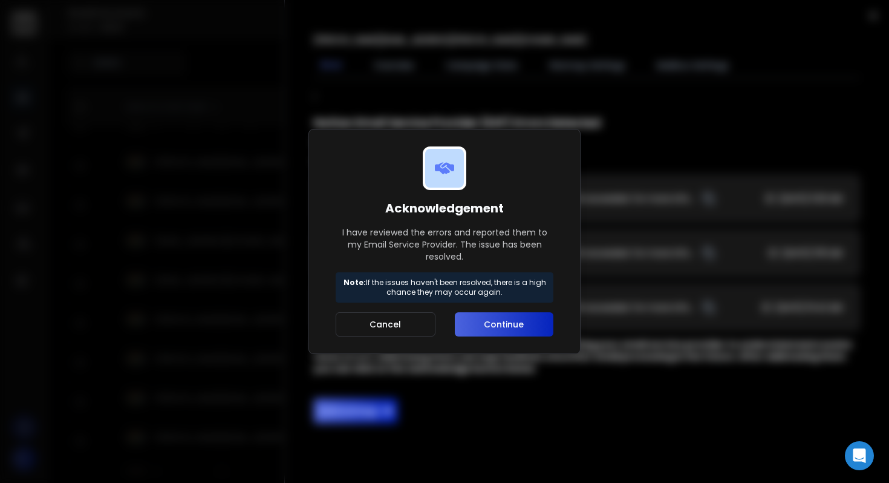
click at [467, 316] on button "Continue" at bounding box center [504, 324] width 99 height 24
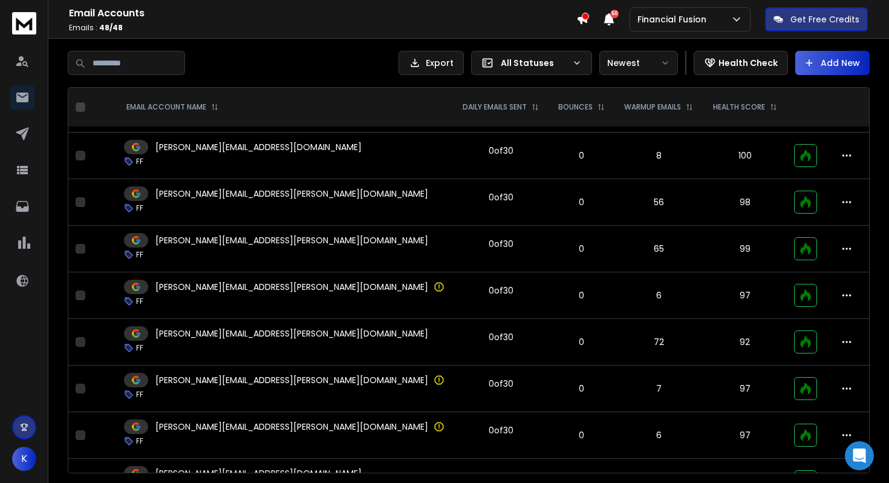
scroll to position [428, 0]
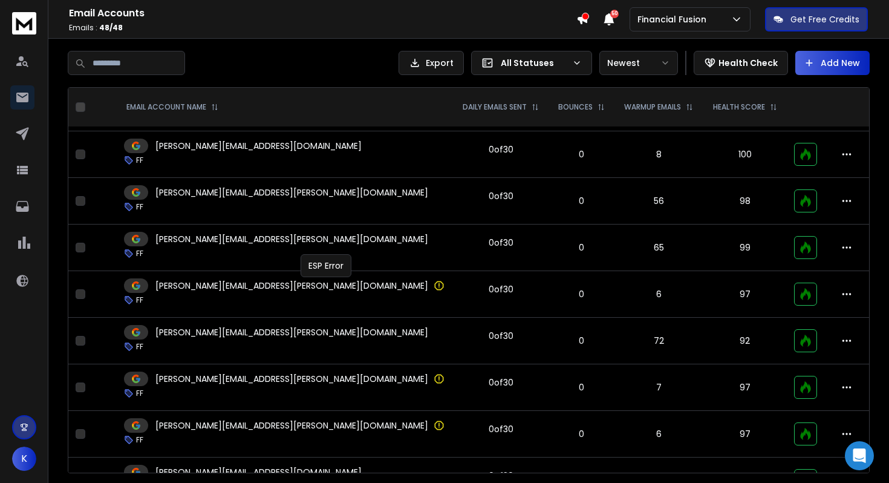
click at [433, 285] on icon at bounding box center [439, 285] width 12 height 12
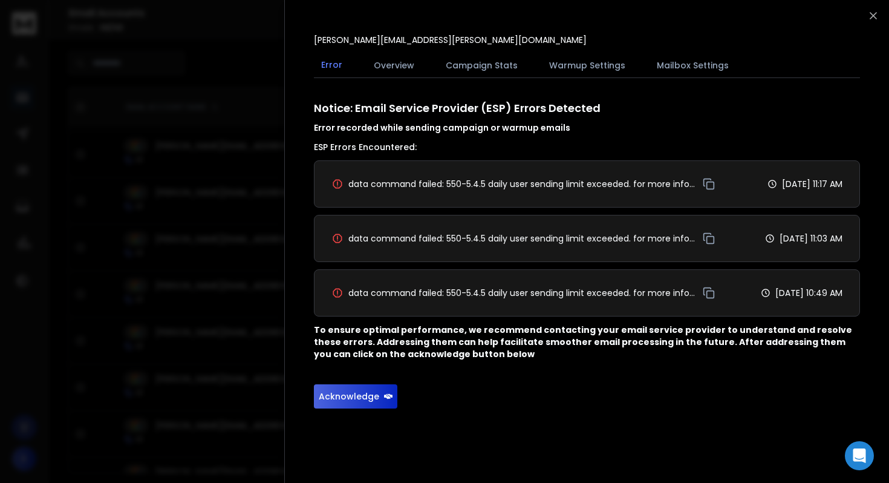
click at [365, 395] on button "Acknowledge" at bounding box center [355, 396] width 83 height 24
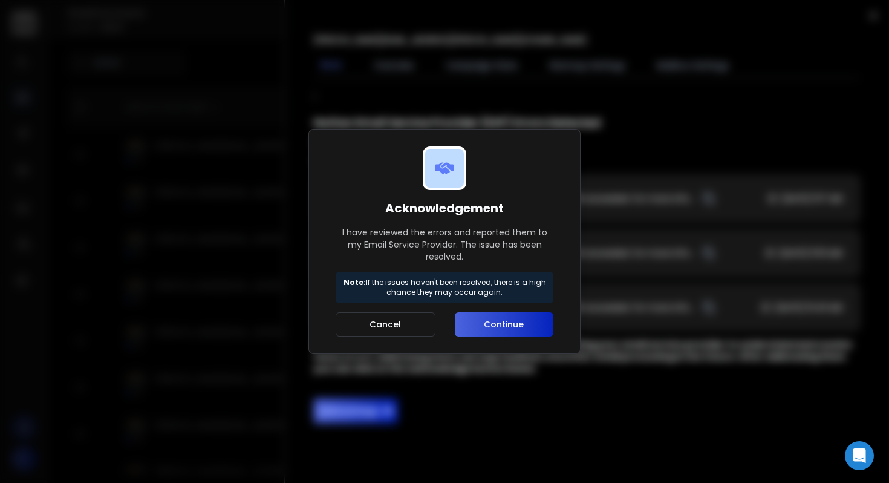
click at [476, 330] on button "Continue" at bounding box center [504, 324] width 99 height 24
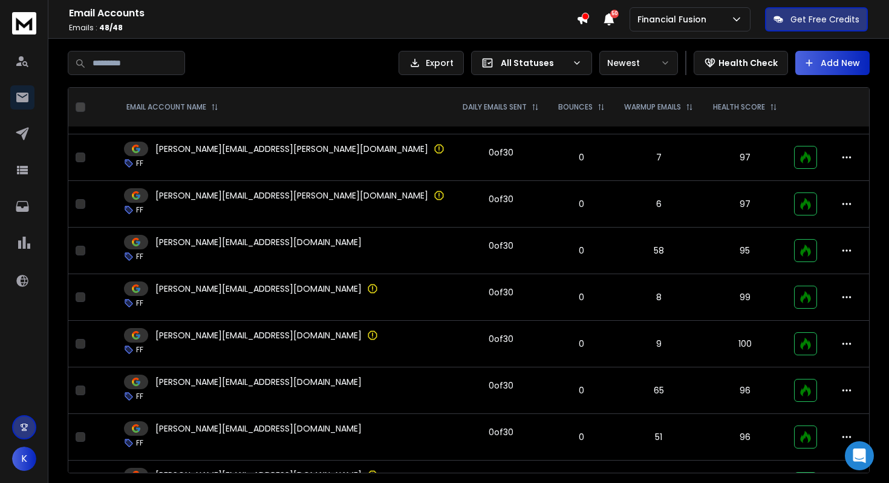
scroll to position [663, 0]
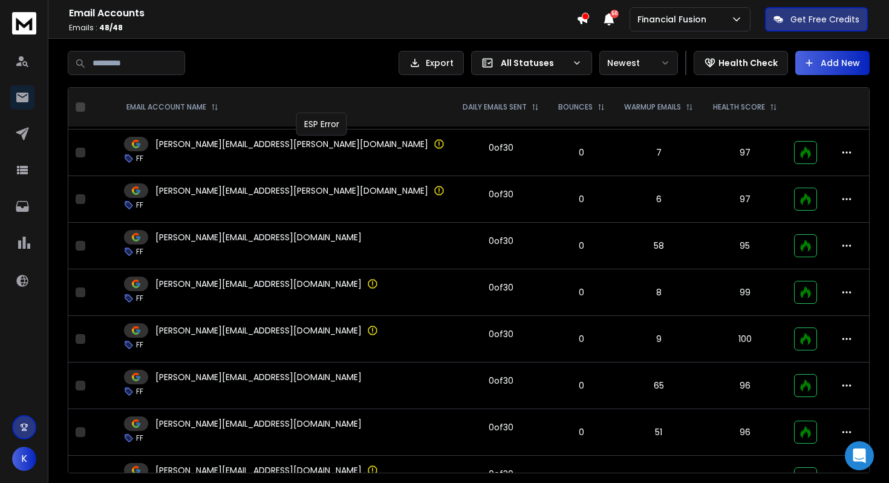
click at [433, 143] on icon at bounding box center [439, 144] width 12 height 12
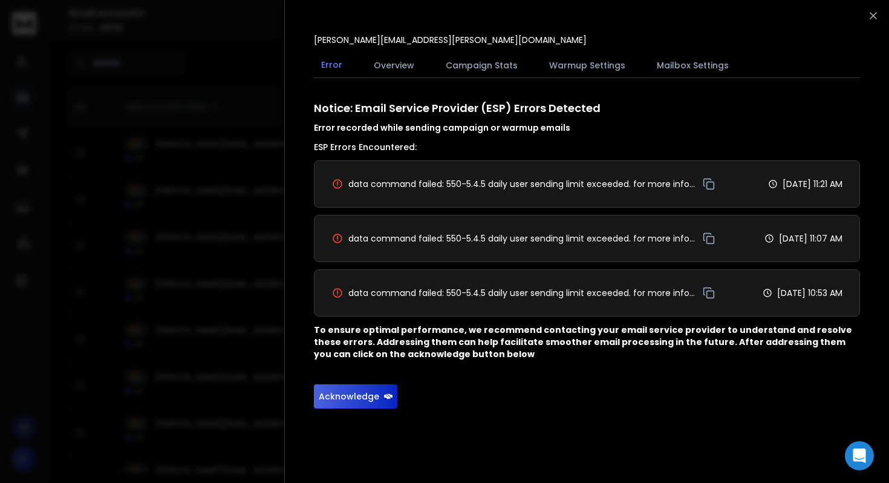
click at [372, 395] on button "Acknowledge" at bounding box center [355, 396] width 83 height 24
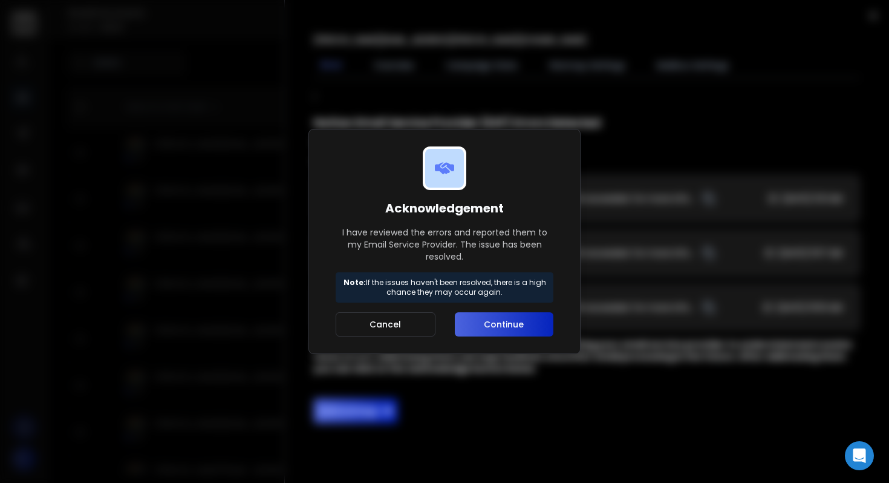
click at [490, 324] on button "Continue" at bounding box center [504, 324] width 99 height 24
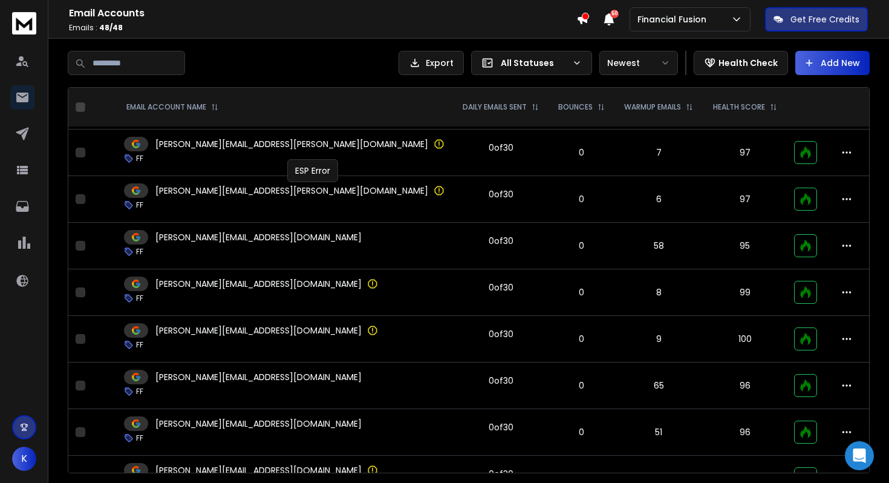
click at [433, 190] on icon at bounding box center [439, 190] width 12 height 12
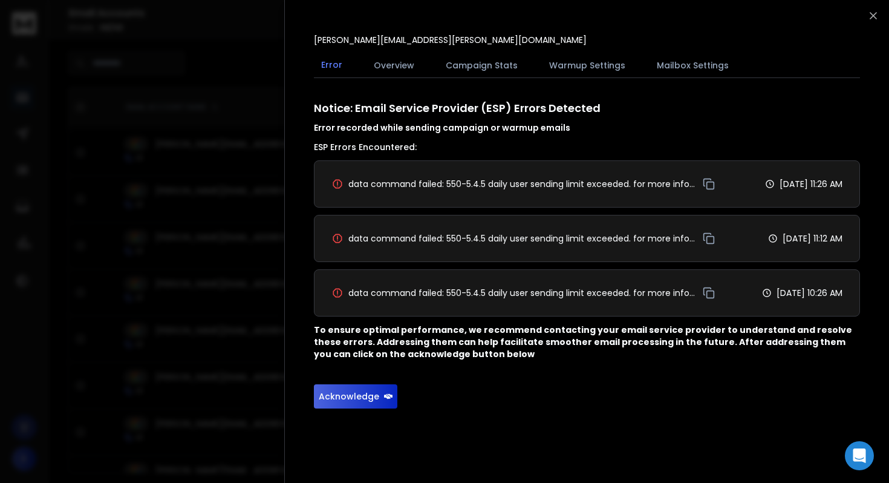
click at [378, 391] on button "Acknowledge" at bounding box center [355, 396] width 83 height 24
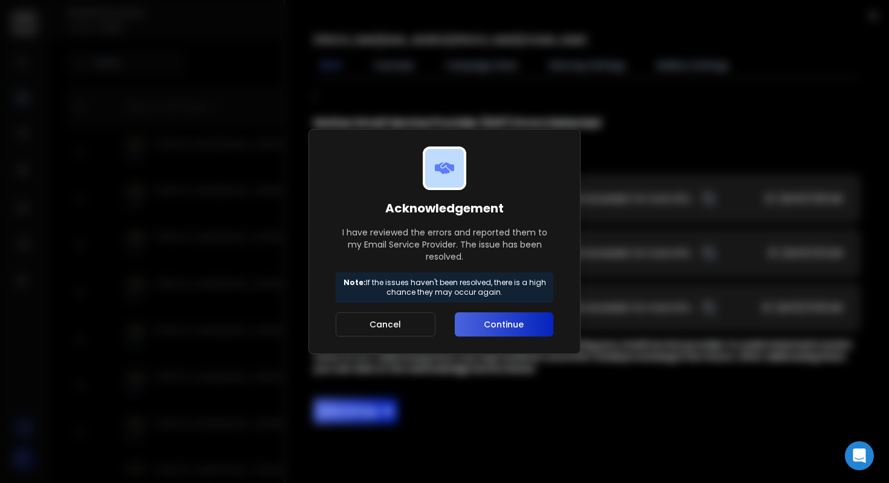
click at [515, 317] on button "Continue" at bounding box center [504, 324] width 99 height 24
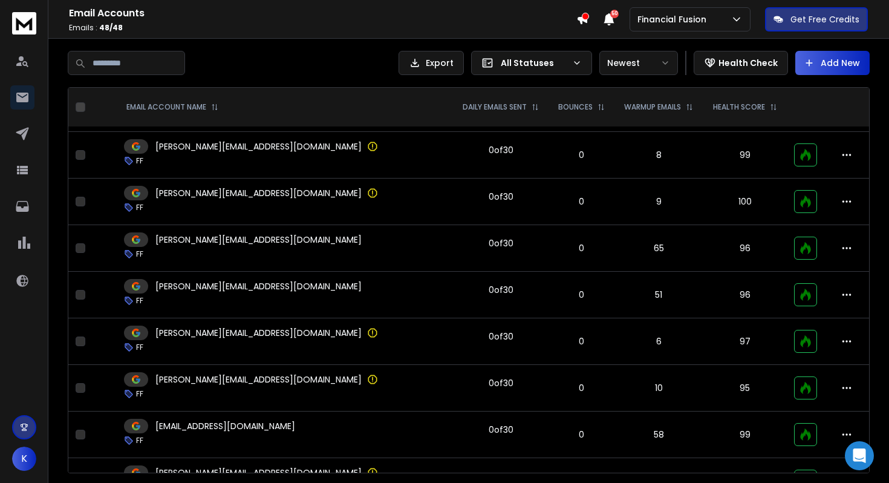
scroll to position [807, 0]
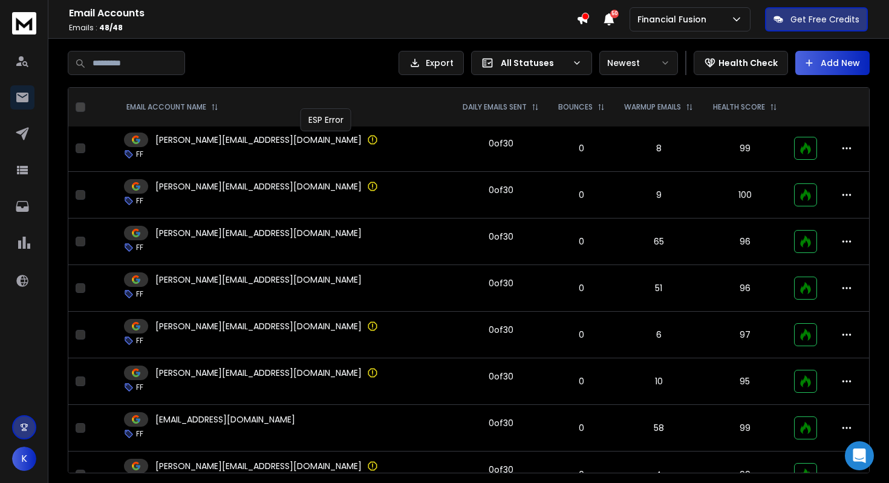
click at [372, 139] on icon at bounding box center [372, 139] width 1 height 4
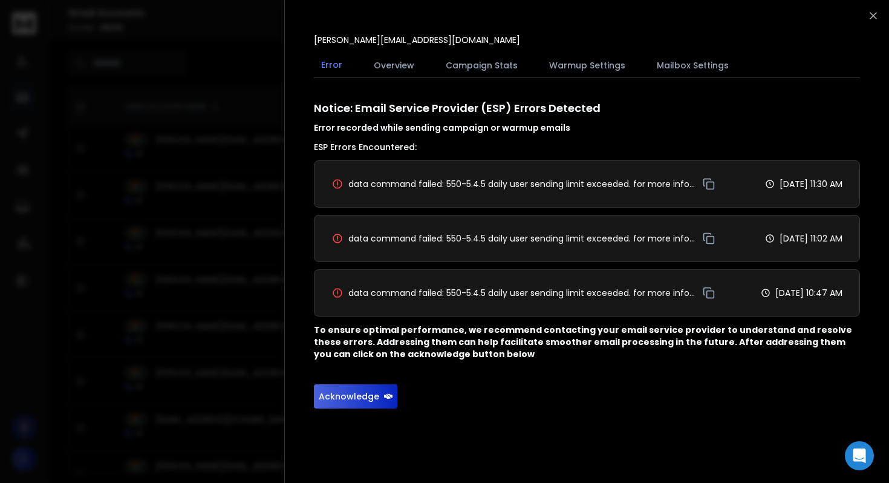
click at [375, 401] on button "Acknowledge" at bounding box center [355, 396] width 83 height 24
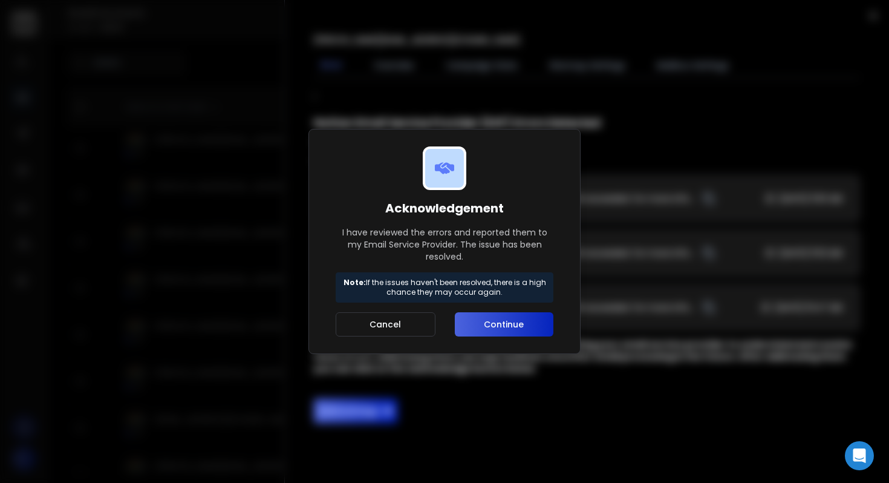
click at [495, 331] on button "Continue" at bounding box center [504, 324] width 99 height 24
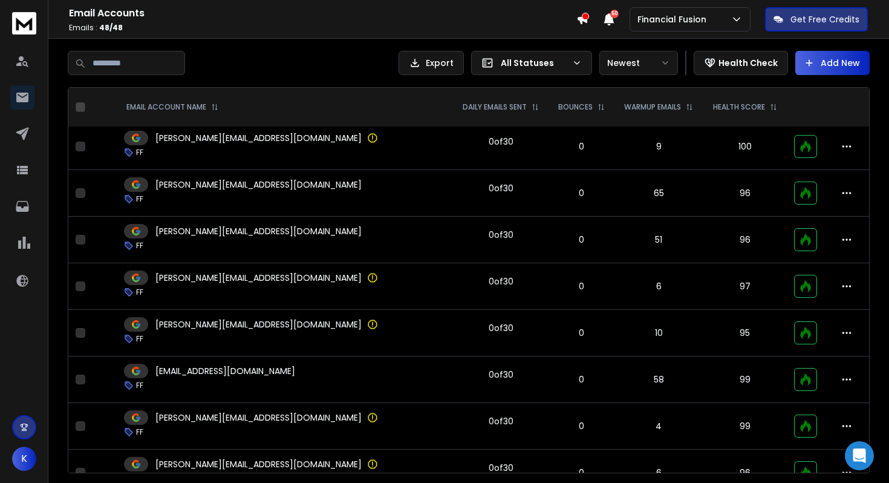
scroll to position [856, 0]
click at [366, 138] on icon at bounding box center [372, 137] width 12 height 12
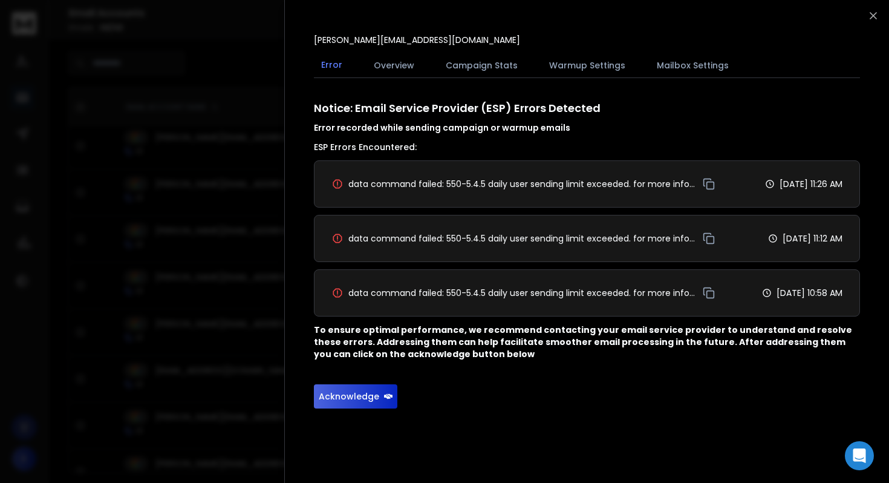
click at [365, 401] on button "Acknowledge" at bounding box center [355, 396] width 83 height 24
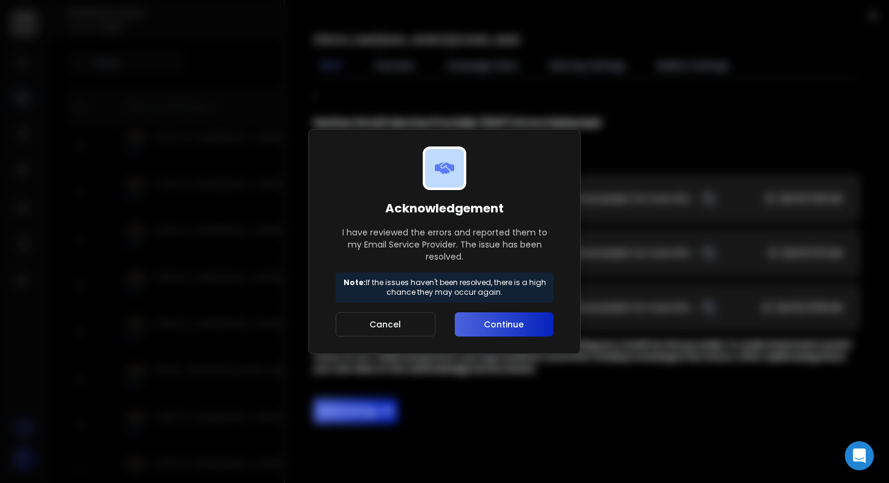
click at [490, 321] on button "Continue" at bounding box center [504, 324] width 99 height 24
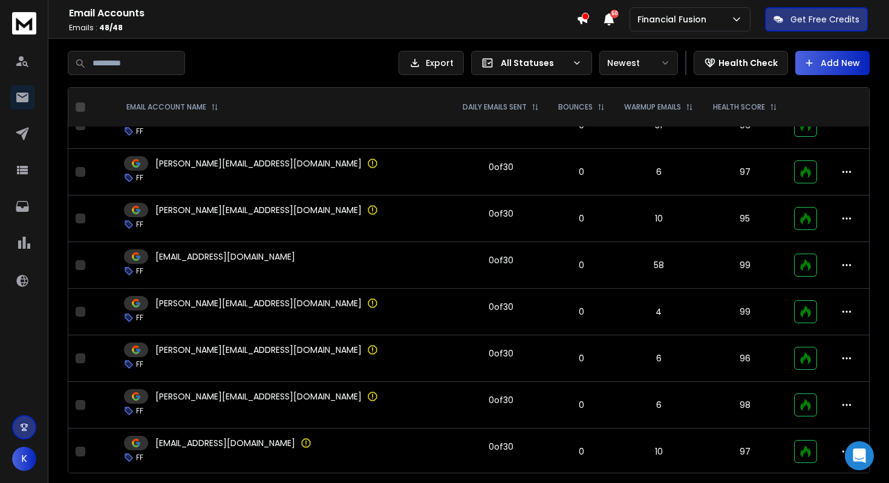
scroll to position [987, 0]
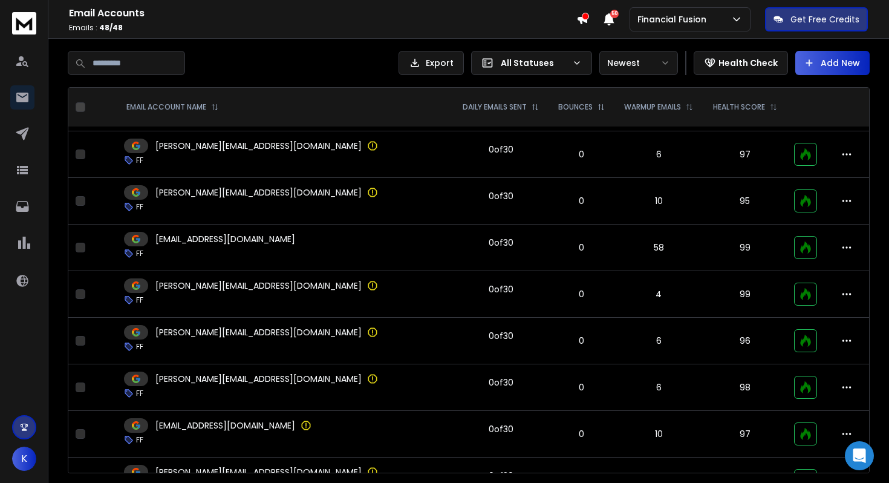
click at [366, 145] on icon at bounding box center [372, 146] width 12 height 12
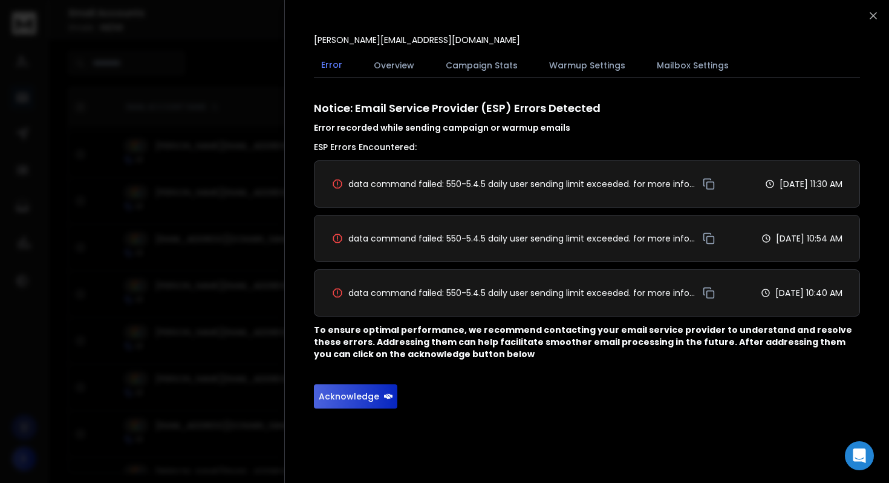
click at [368, 395] on button "Acknowledge" at bounding box center [355, 396] width 83 height 24
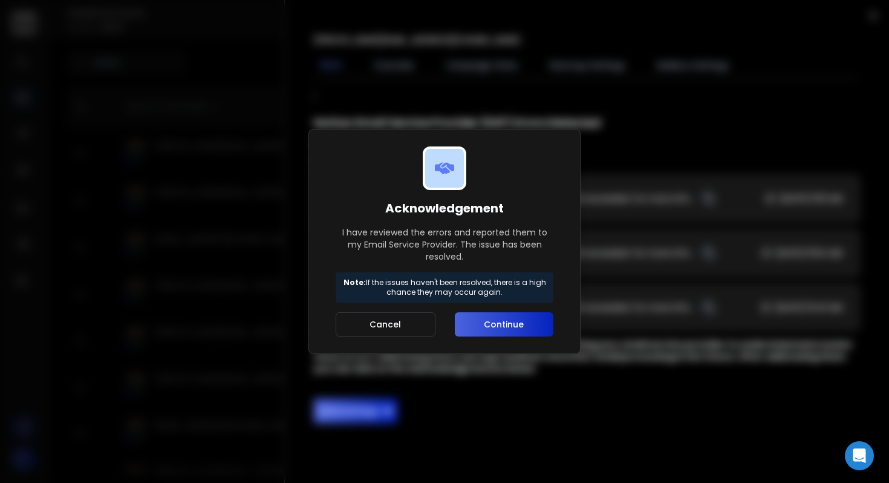
click at [493, 335] on button "Continue" at bounding box center [504, 324] width 99 height 24
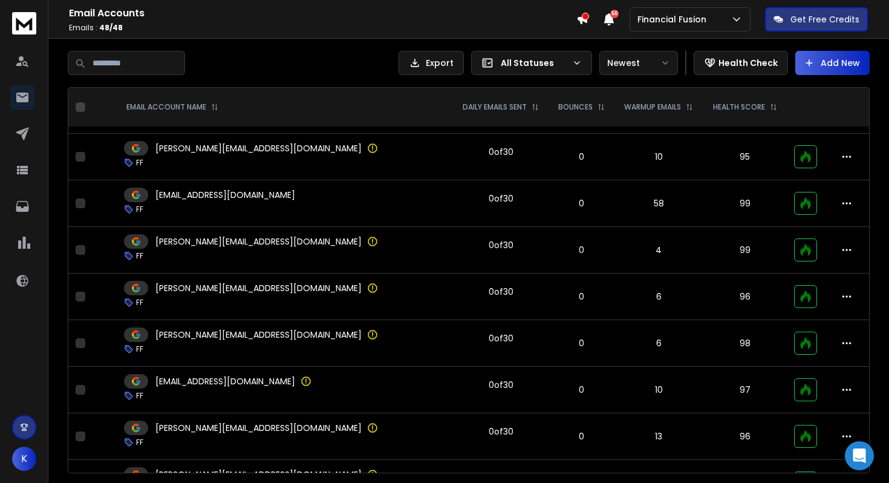
scroll to position [1033, 0]
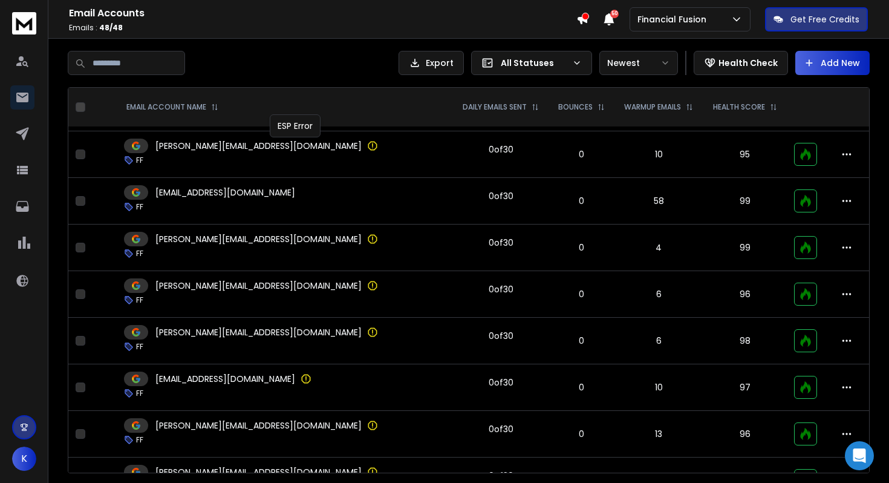
click at [366, 142] on icon at bounding box center [372, 146] width 12 height 12
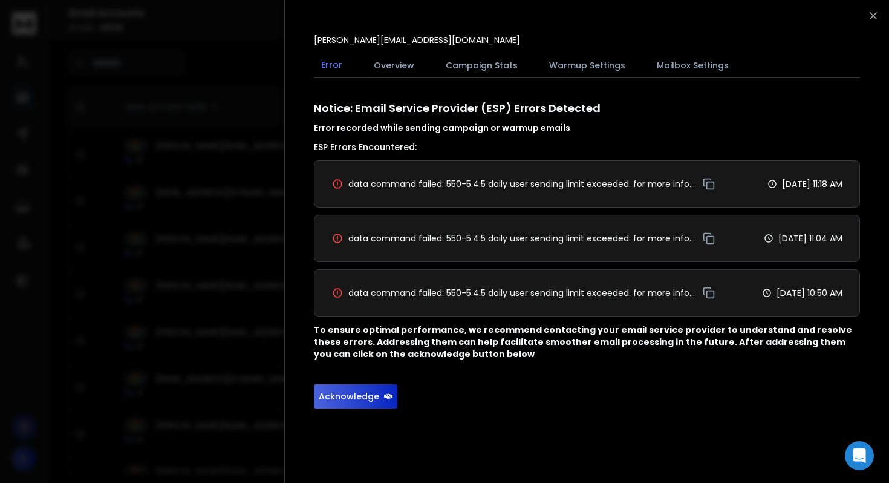
click at [362, 389] on button "Acknowledge" at bounding box center [355, 396] width 83 height 24
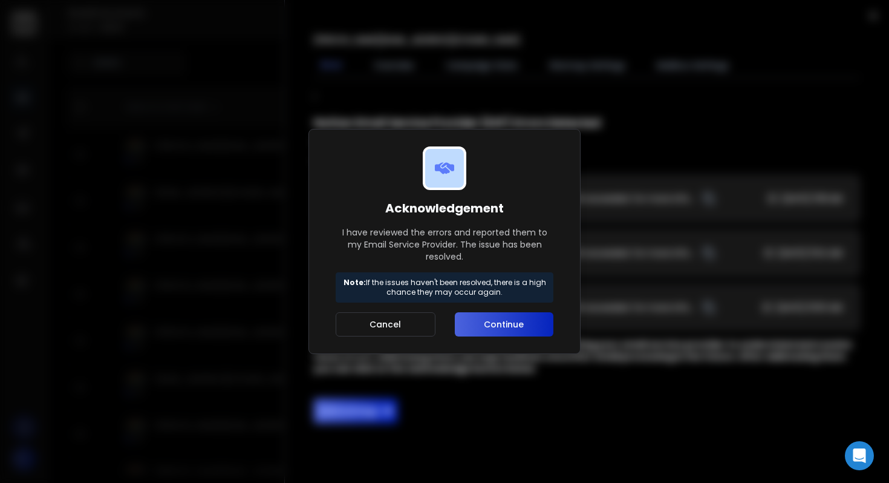
click at [484, 330] on button "Continue" at bounding box center [504, 324] width 99 height 24
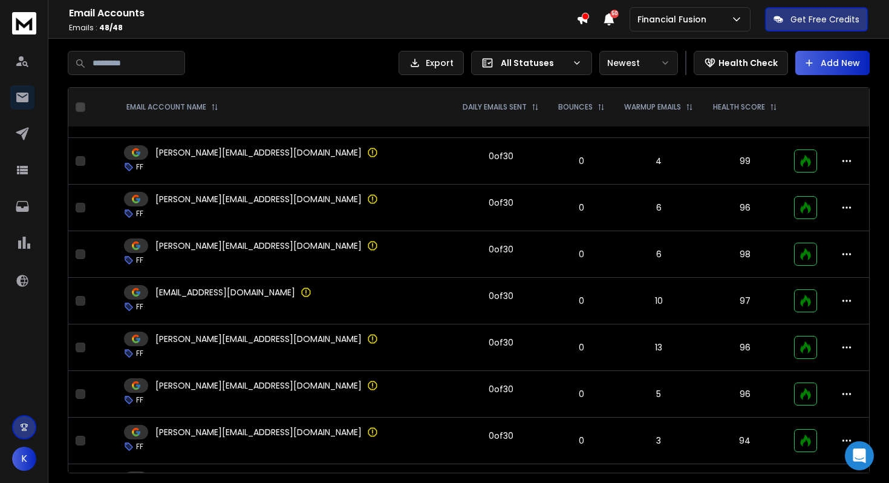
scroll to position [1137, 0]
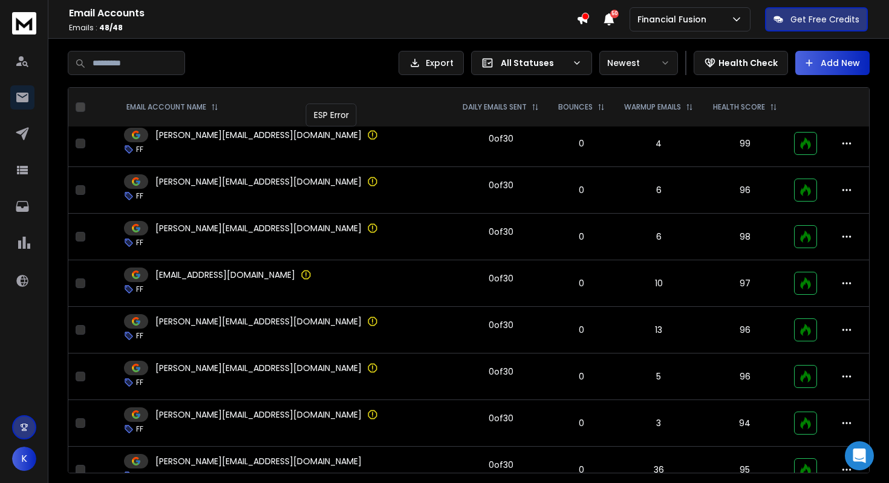
click at [366, 131] on icon at bounding box center [372, 135] width 12 height 12
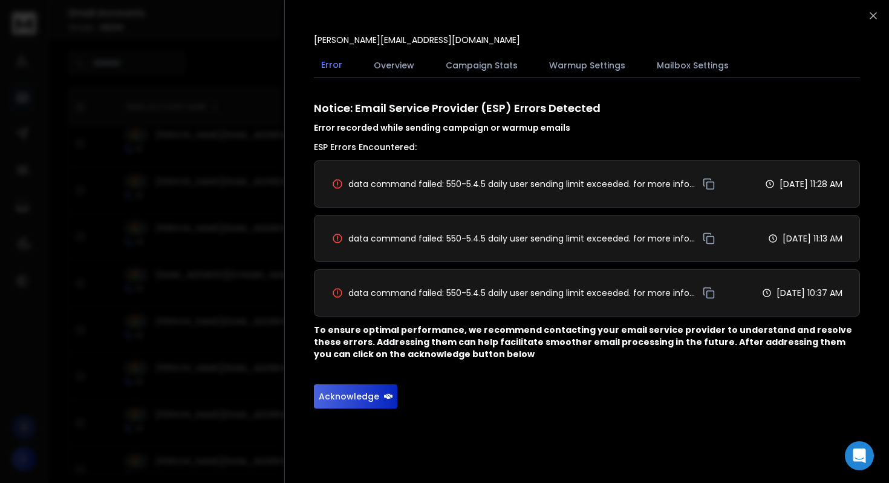
click at [368, 394] on button "Acknowledge" at bounding box center [355, 396] width 83 height 24
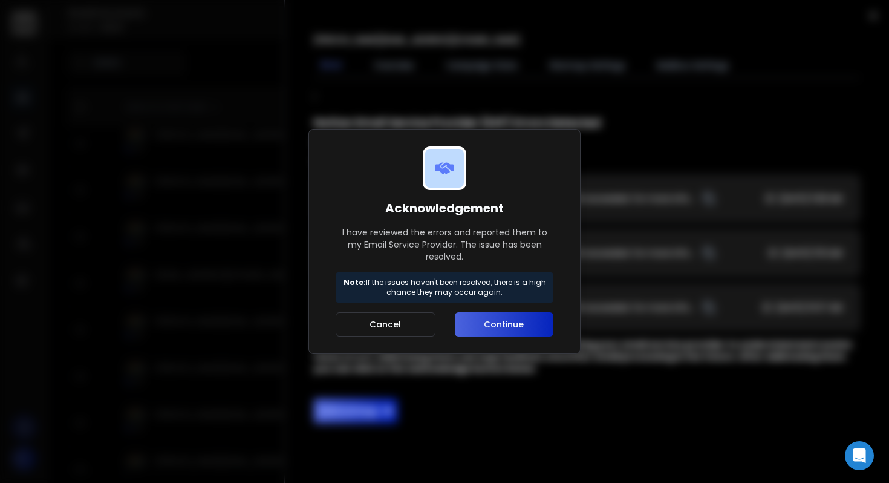
click at [479, 327] on button "Continue" at bounding box center [504, 324] width 99 height 24
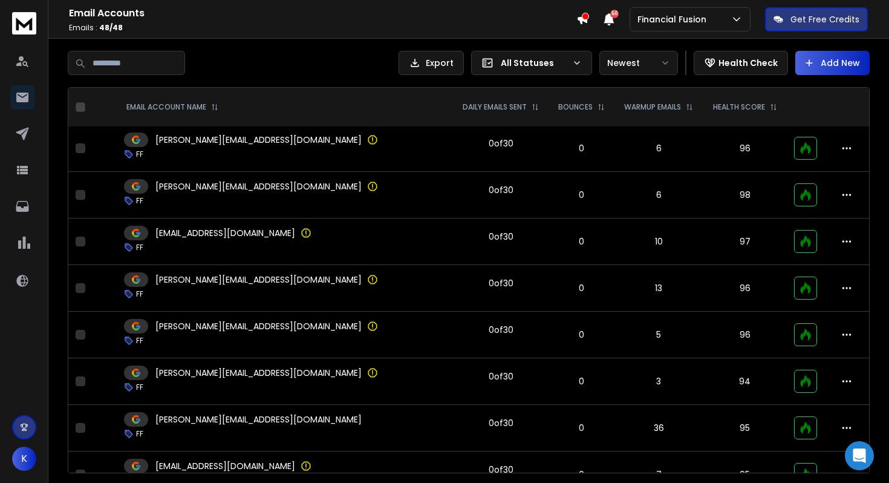
scroll to position [1182, 0]
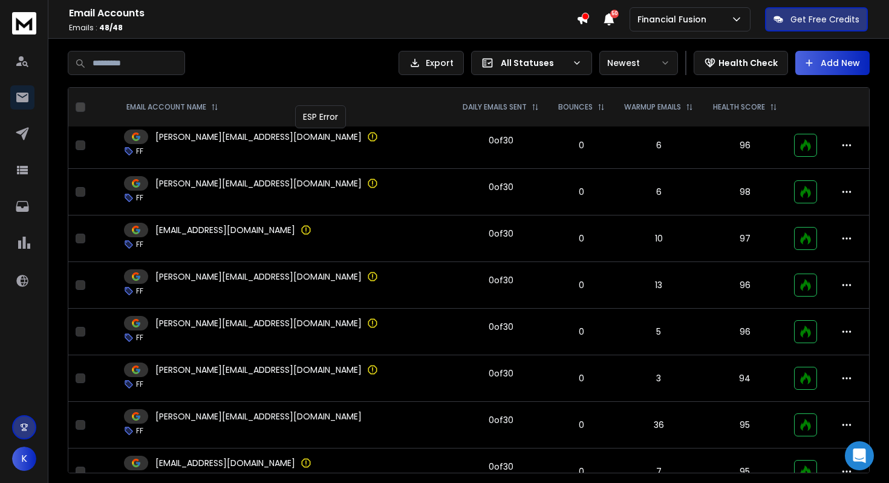
click at [372, 135] on icon at bounding box center [372, 136] width 1 height 4
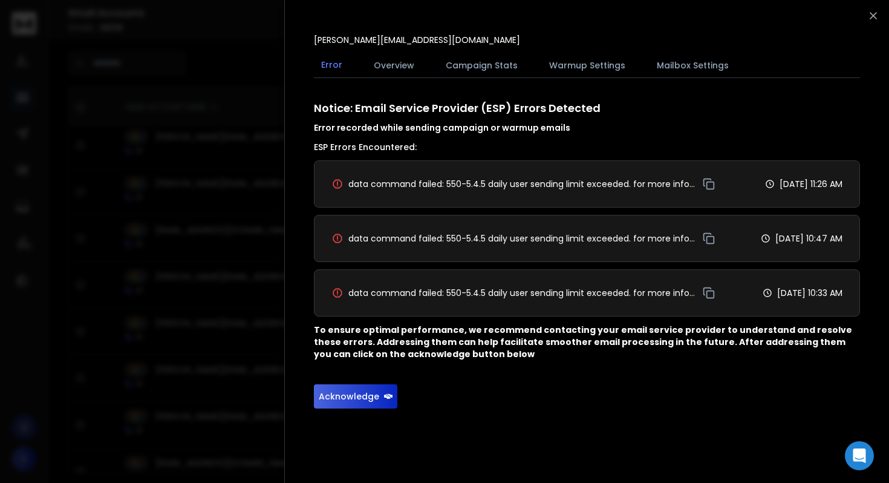
click at [363, 389] on button "Acknowledge" at bounding box center [355, 396] width 83 height 24
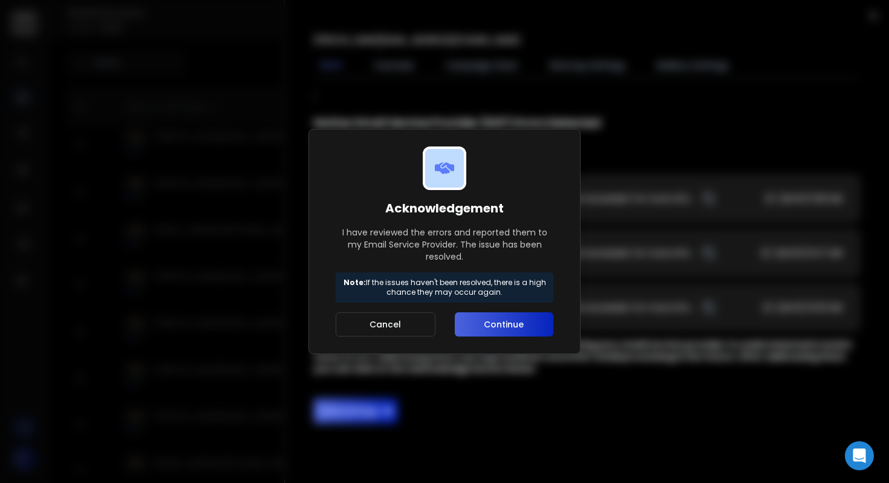
click at [468, 324] on button "Continue" at bounding box center [504, 324] width 99 height 24
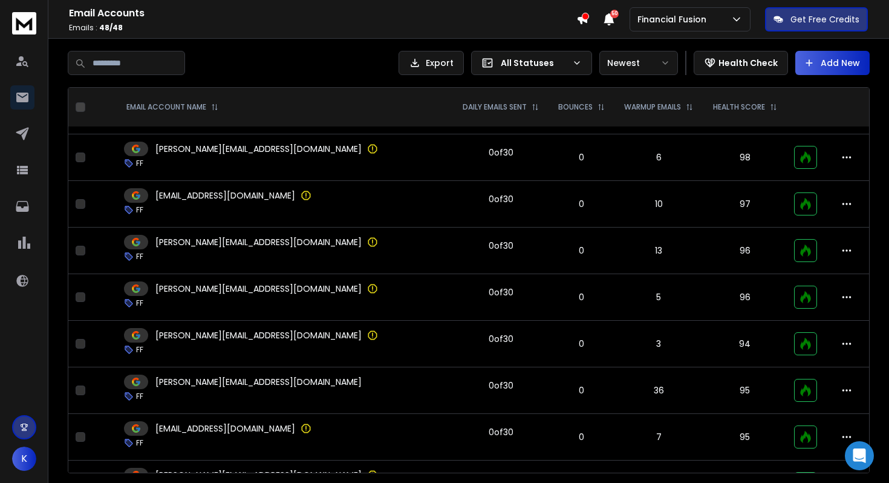
scroll to position [1220, 0]
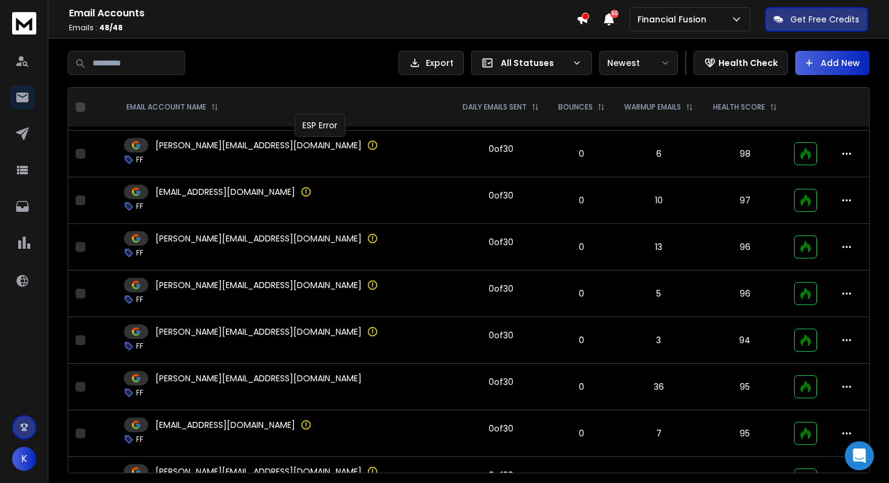
click at [366, 145] on icon at bounding box center [372, 145] width 12 height 12
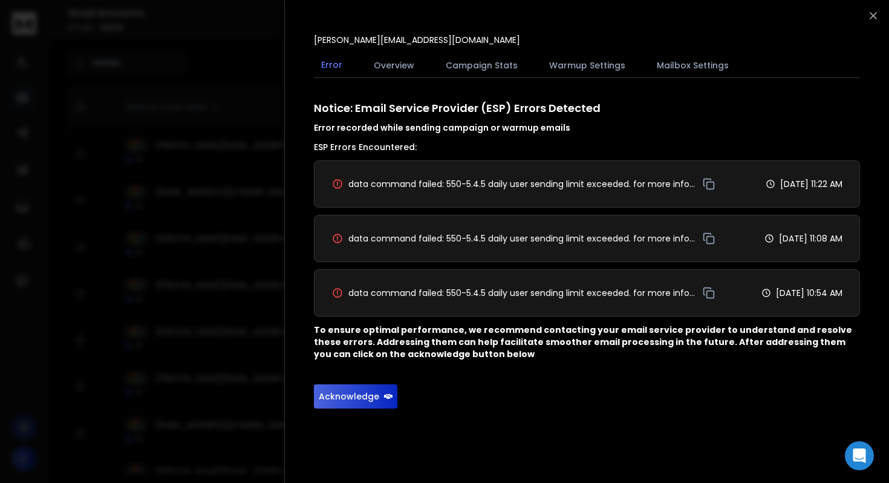
click at [368, 397] on button "Acknowledge" at bounding box center [355, 396] width 83 height 24
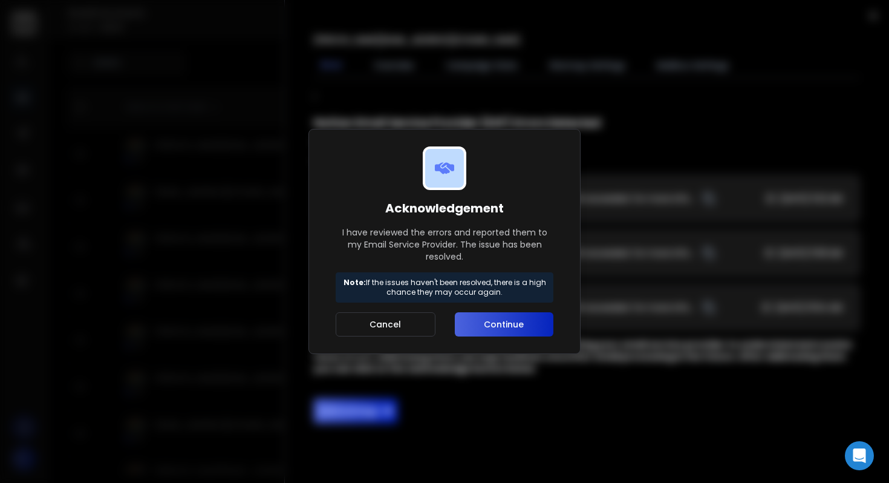
click at [496, 319] on button "Continue" at bounding box center [504, 324] width 99 height 24
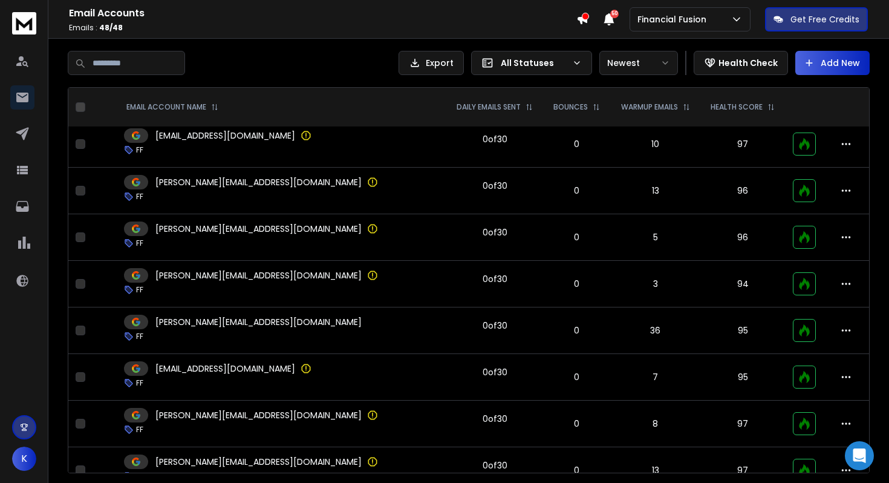
scroll to position [1278, 0]
click at [311, 135] on icon at bounding box center [306, 134] width 9 height 9
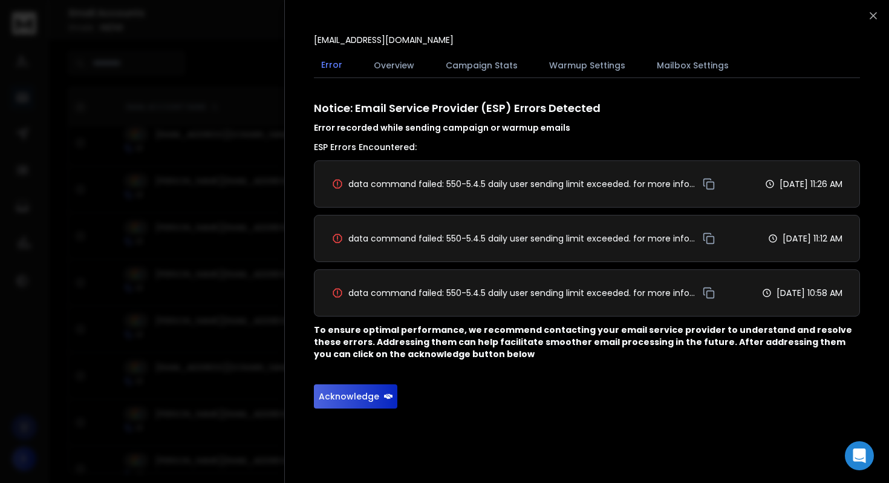
click at [356, 386] on button "Acknowledge" at bounding box center [355, 396] width 83 height 24
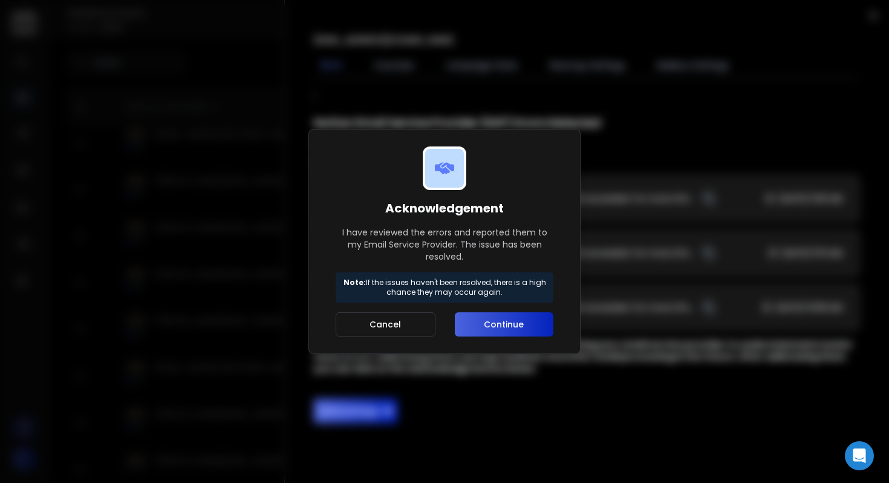
click at [469, 324] on button "Continue" at bounding box center [504, 324] width 99 height 24
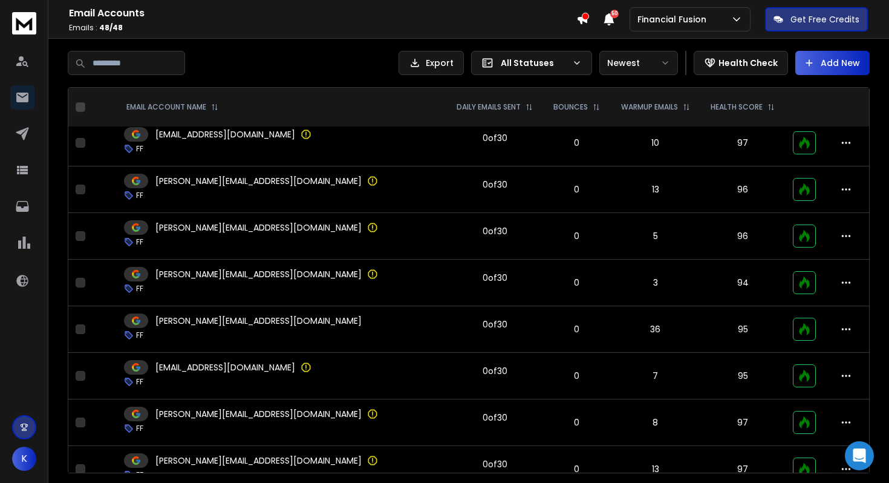
scroll to position [1305, 0]
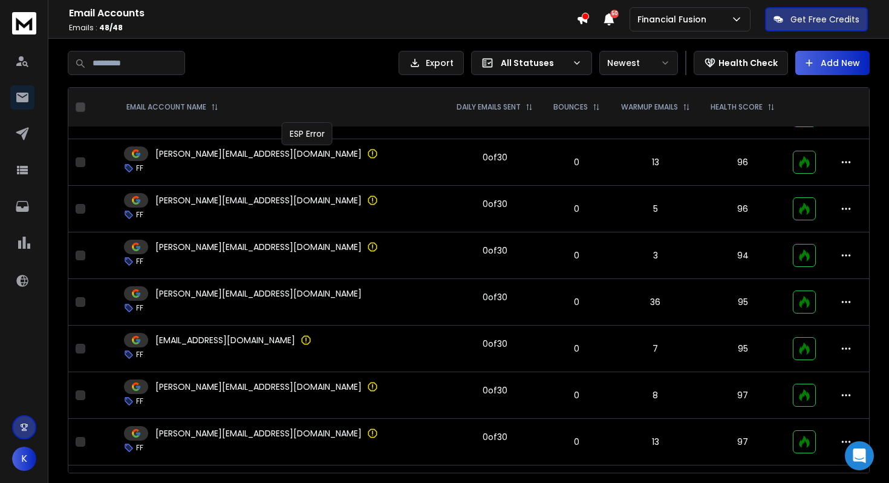
click at [366, 154] on icon at bounding box center [372, 154] width 12 height 12
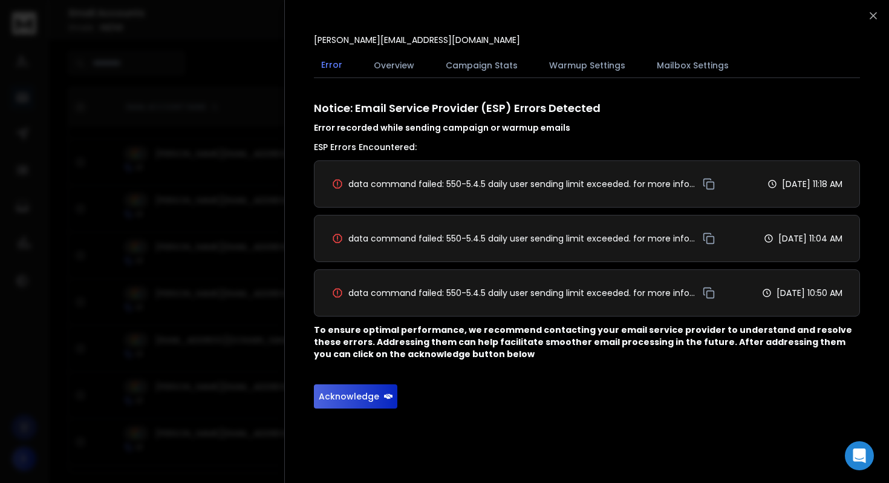
click at [348, 387] on button "Acknowledge" at bounding box center [355, 396] width 83 height 24
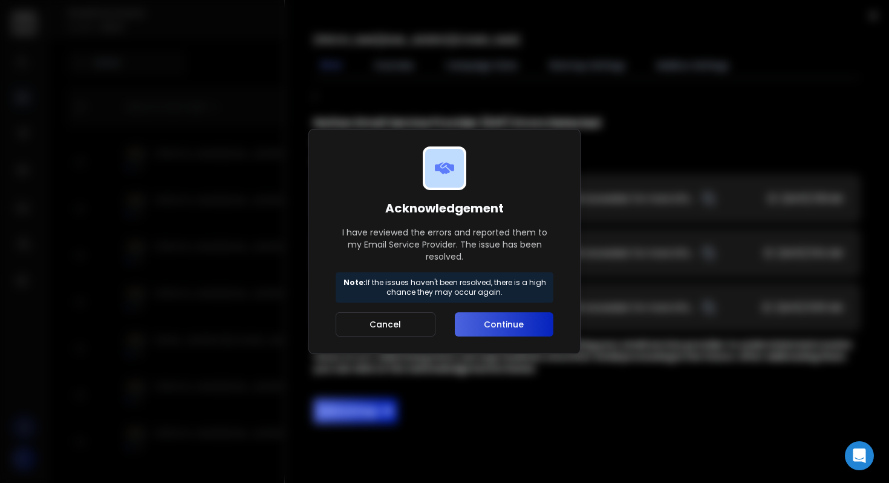
click at [477, 326] on button "Continue" at bounding box center [504, 324] width 99 height 24
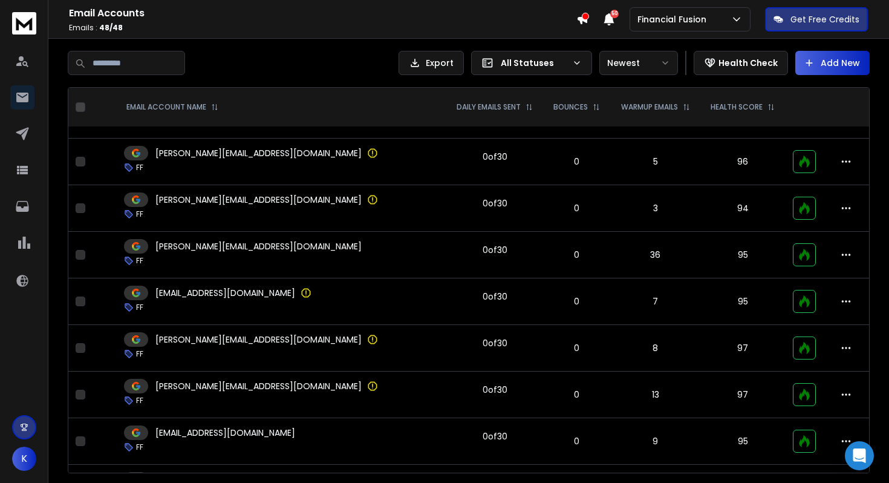
scroll to position [1354, 0]
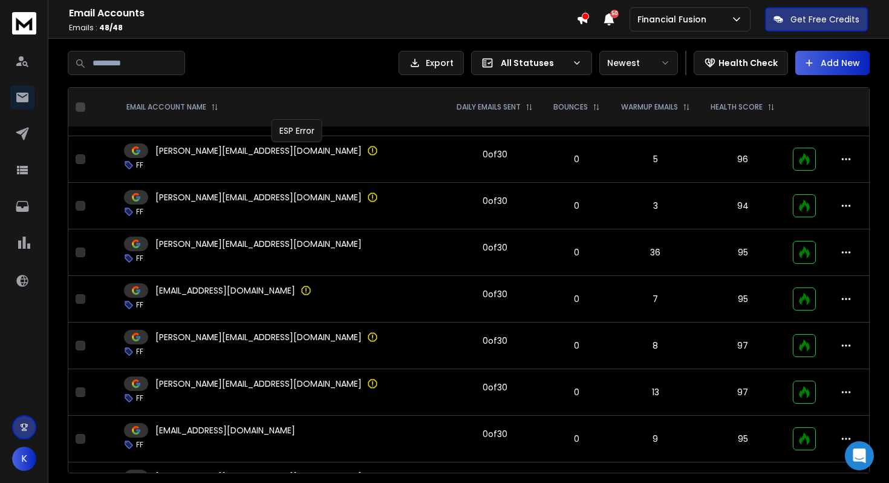
click at [366, 151] on icon at bounding box center [372, 151] width 12 height 12
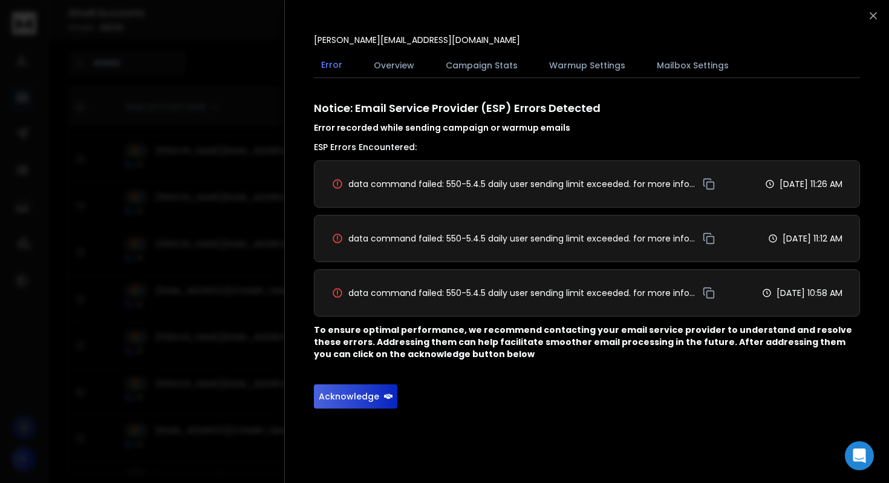
click at [386, 398] on icon at bounding box center [388, 396] width 8 height 8
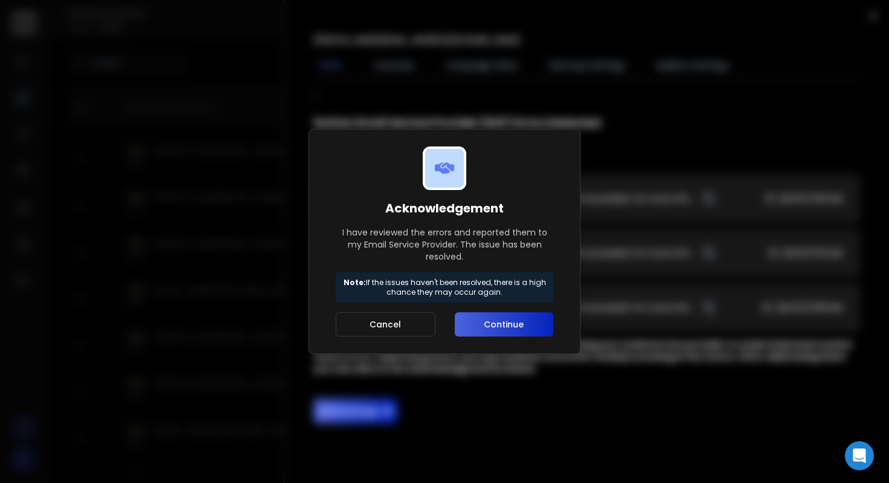
click at [477, 325] on button "Continue" at bounding box center [504, 324] width 99 height 24
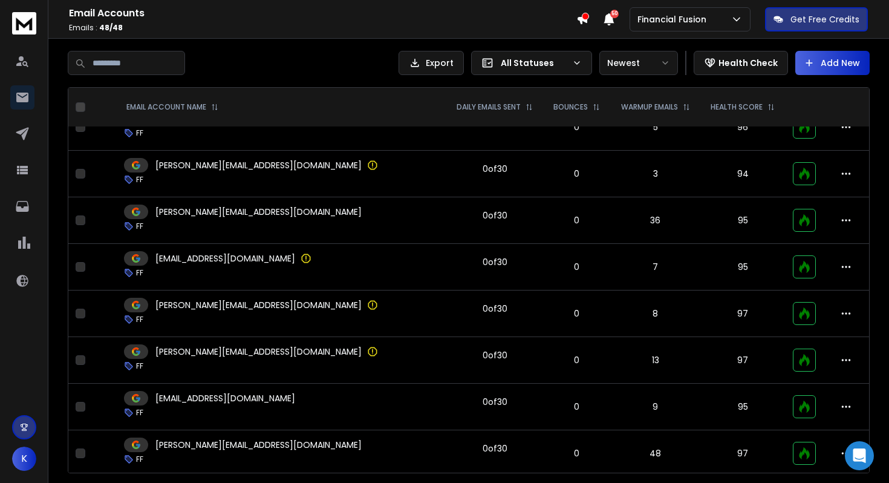
scroll to position [1391, 0]
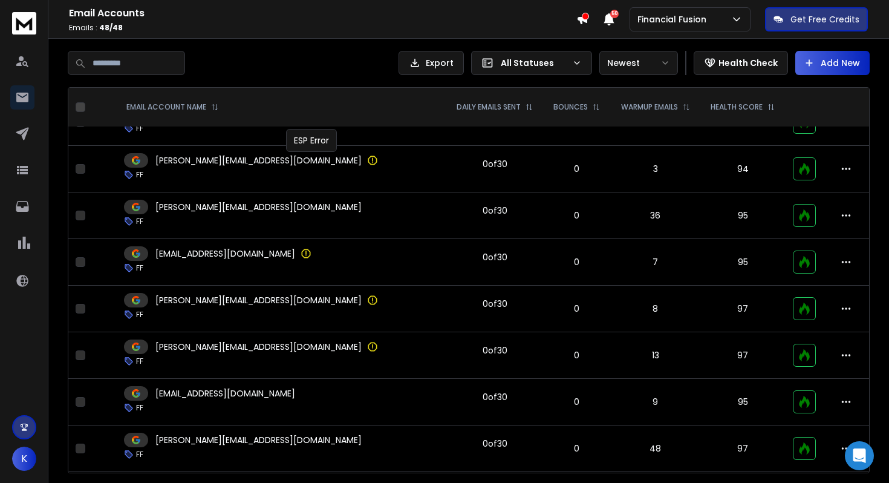
click at [372, 161] on icon at bounding box center [372, 160] width 1 height 4
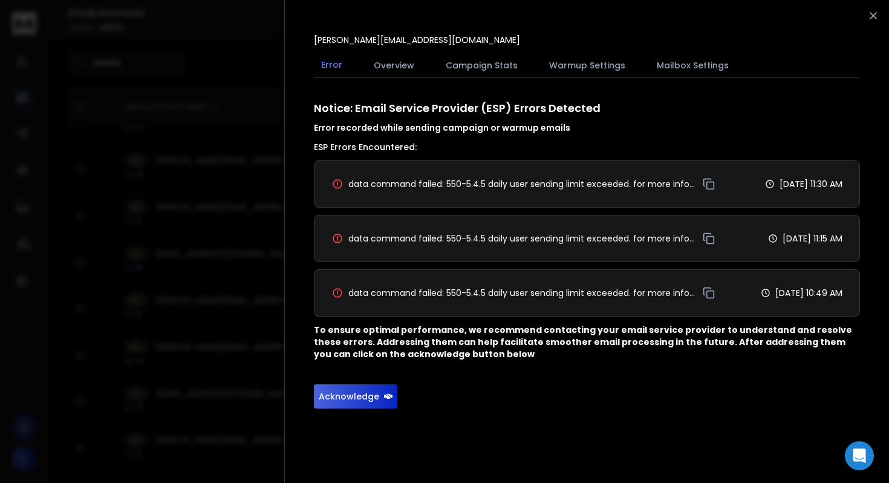
click at [371, 391] on button "Acknowledge" at bounding box center [355, 396] width 83 height 24
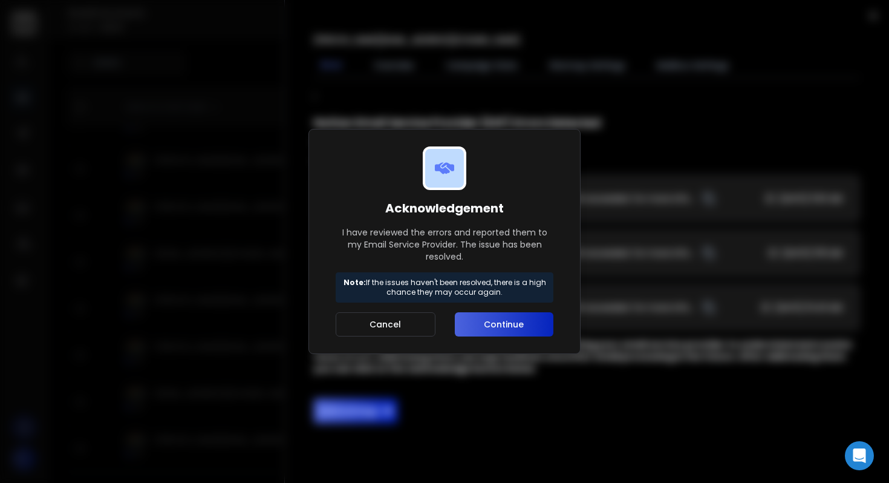
click at [474, 322] on button "Continue" at bounding box center [504, 324] width 99 height 24
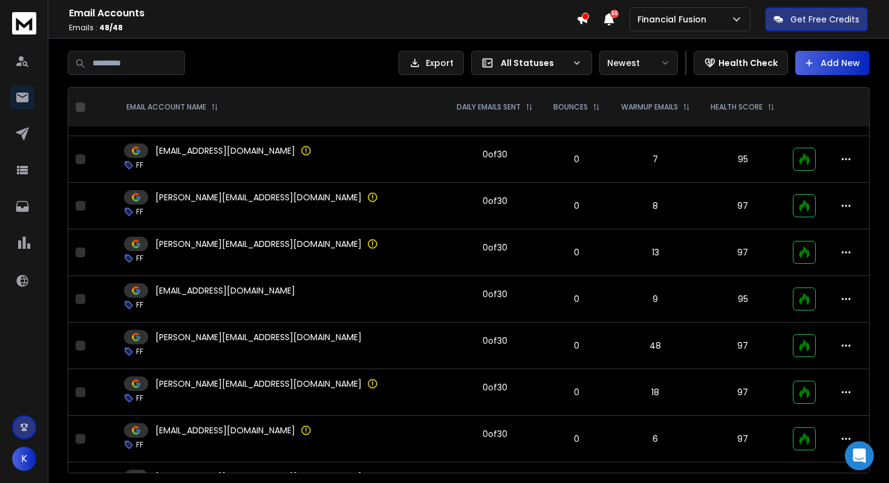
scroll to position [1496, 0]
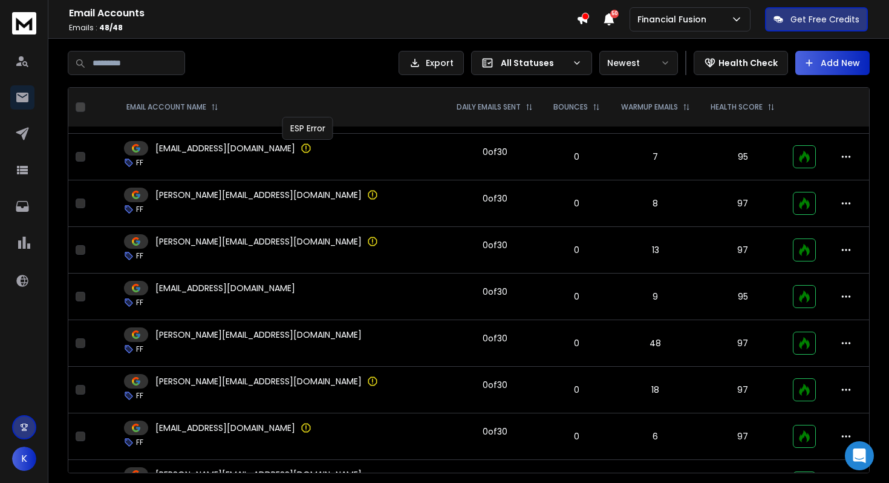
click at [310, 148] on icon at bounding box center [306, 148] width 12 height 12
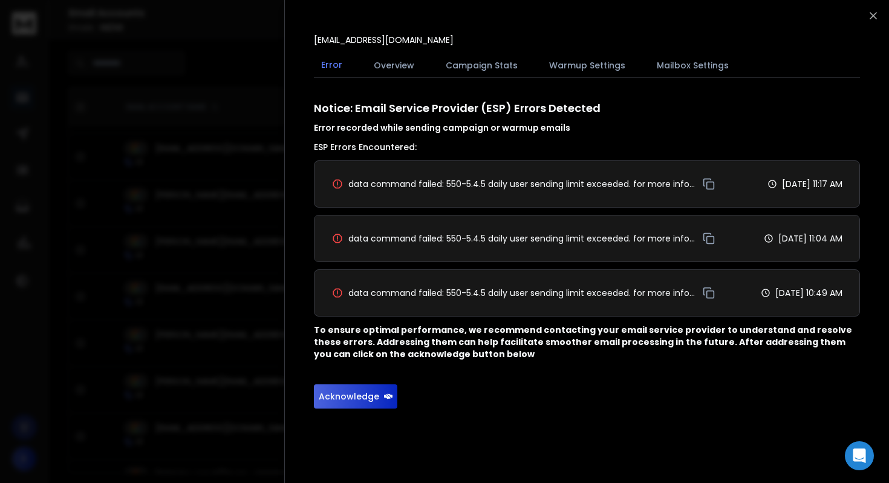
click at [371, 387] on button "Acknowledge" at bounding box center [355, 396] width 83 height 24
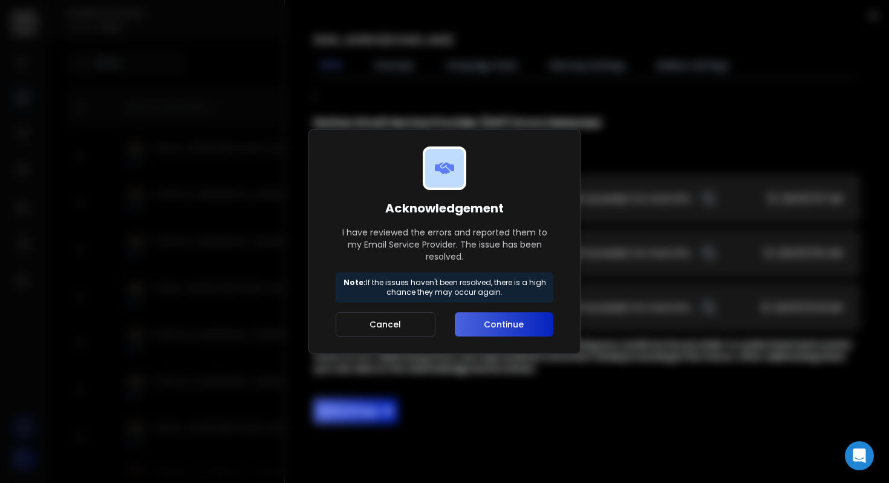
click at [485, 322] on button "Continue" at bounding box center [504, 324] width 99 height 24
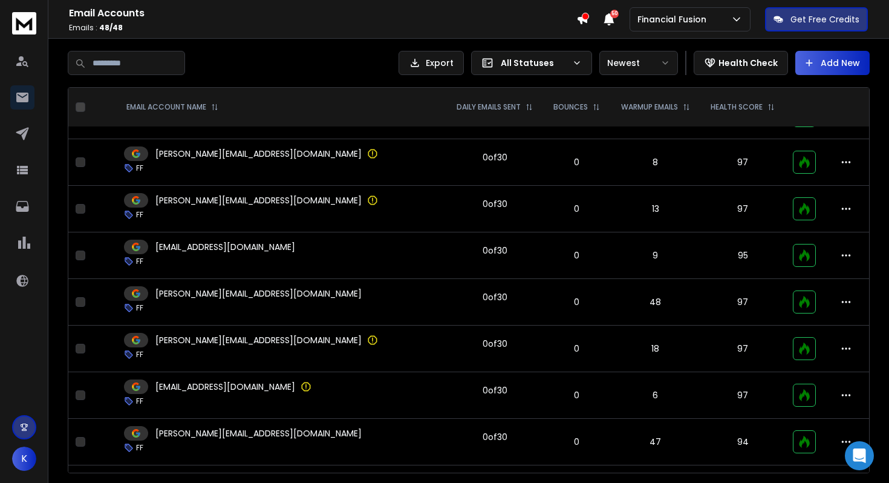
scroll to position [1553, 0]
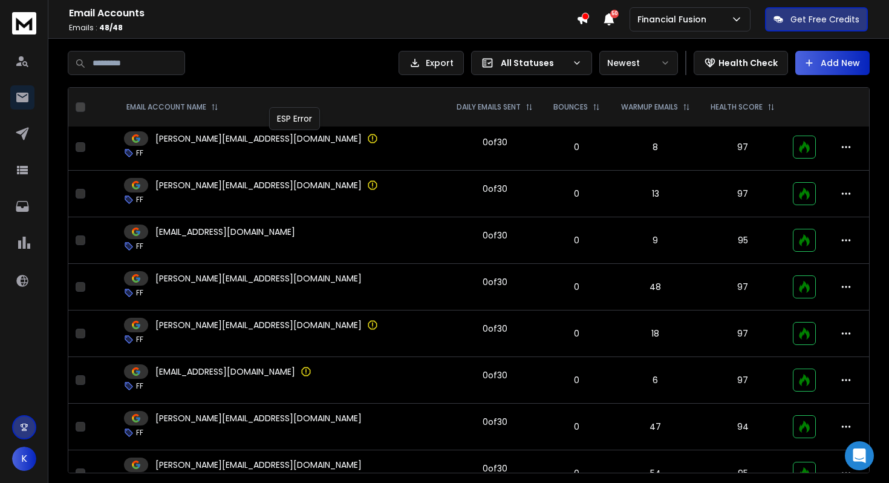
click at [372, 137] on icon at bounding box center [372, 138] width 1 height 4
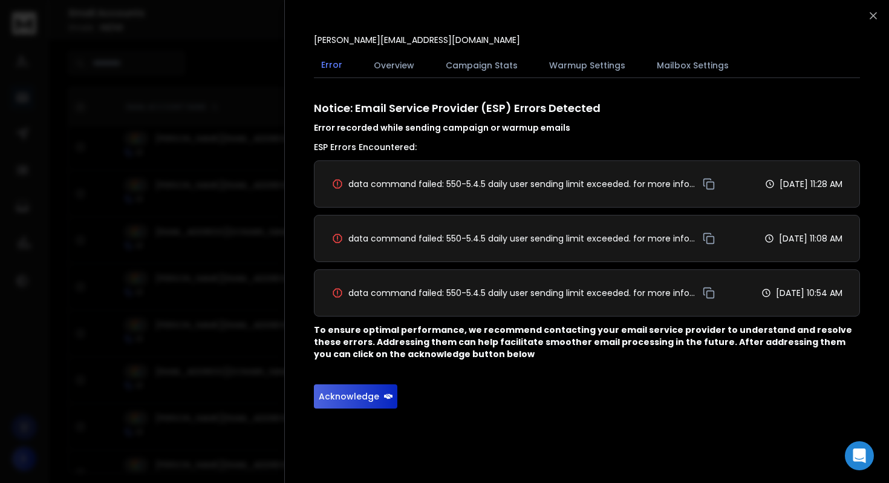
click at [375, 391] on button "Acknowledge" at bounding box center [355, 396] width 83 height 24
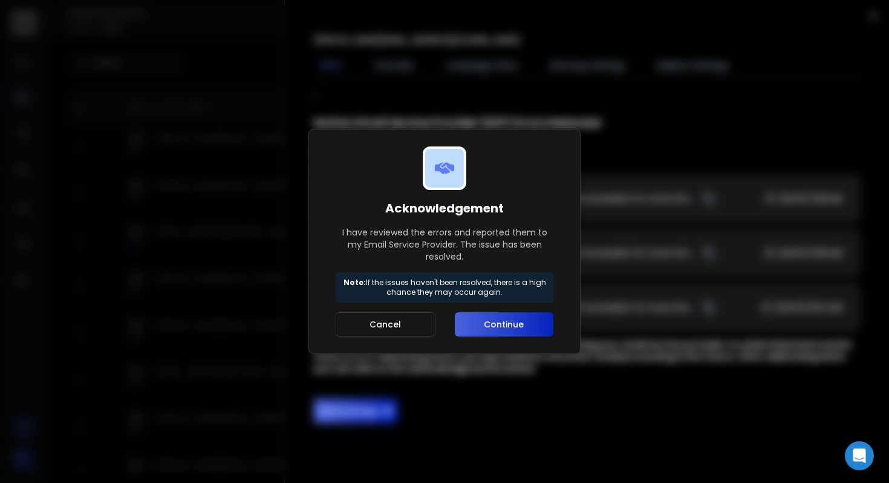
click at [497, 331] on button "Continue" at bounding box center [504, 324] width 99 height 24
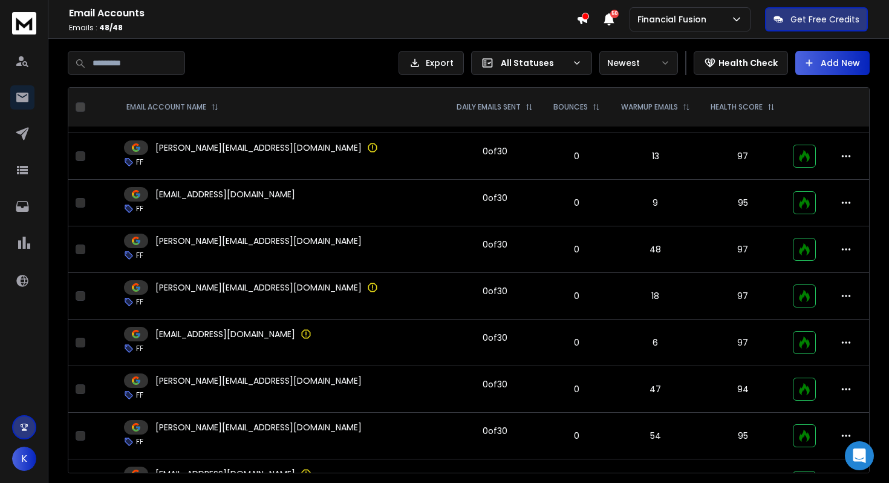
scroll to position [1596, 0]
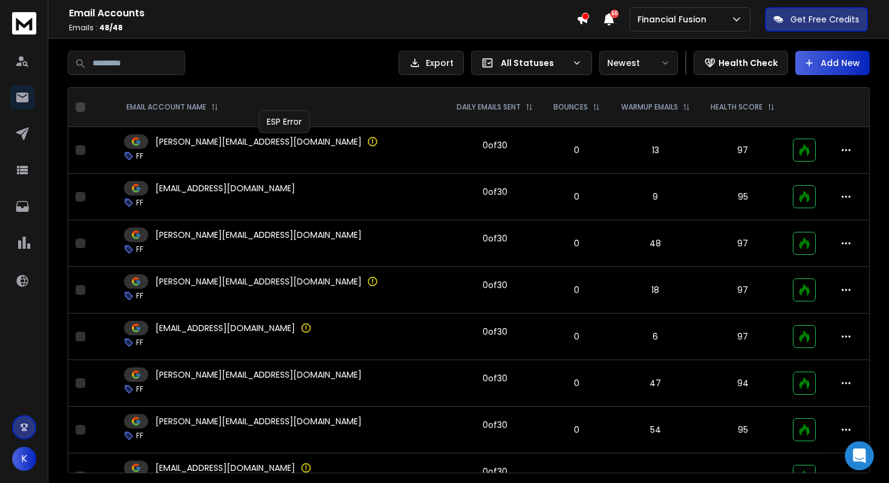
click at [366, 140] on icon at bounding box center [372, 141] width 12 height 12
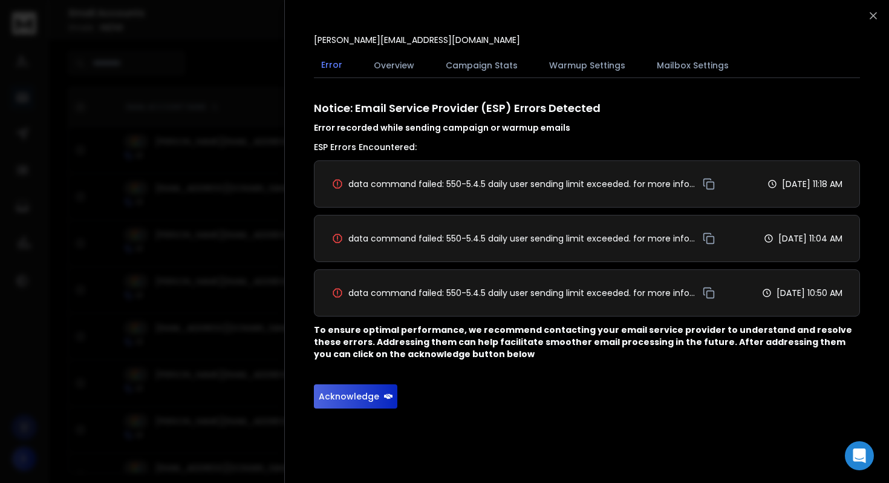
click at [380, 386] on button "Acknowledge" at bounding box center [355, 396] width 83 height 24
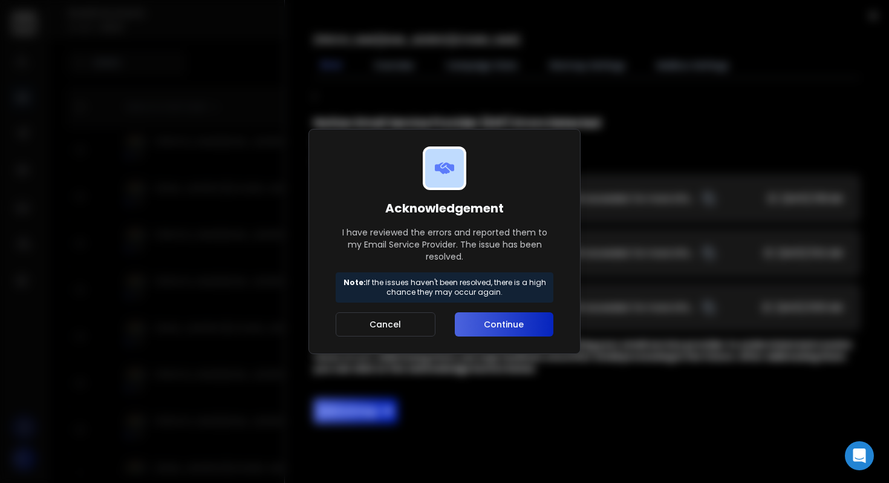
click at [468, 320] on button "Continue" at bounding box center [504, 324] width 99 height 24
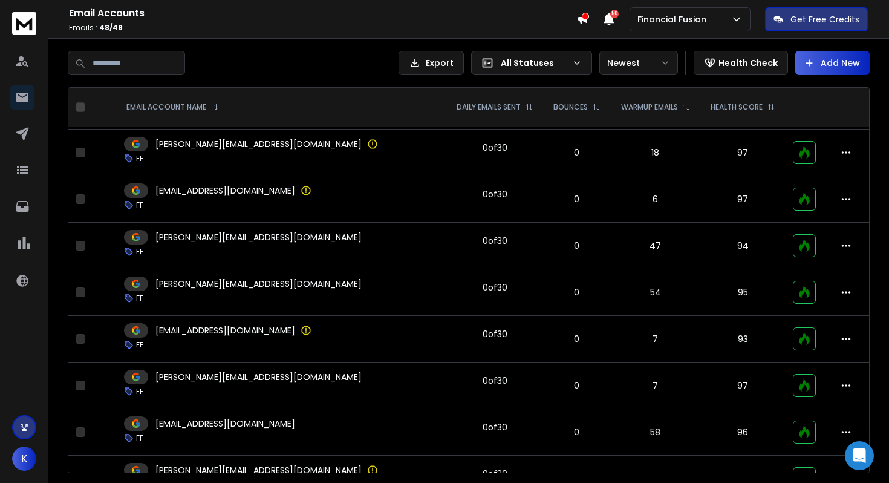
scroll to position [1730, 0]
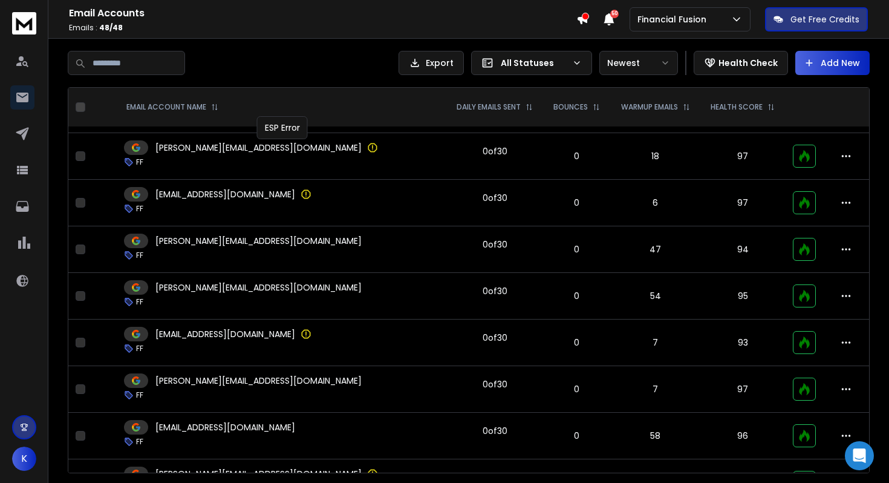
click at [366, 148] on icon at bounding box center [372, 147] width 12 height 12
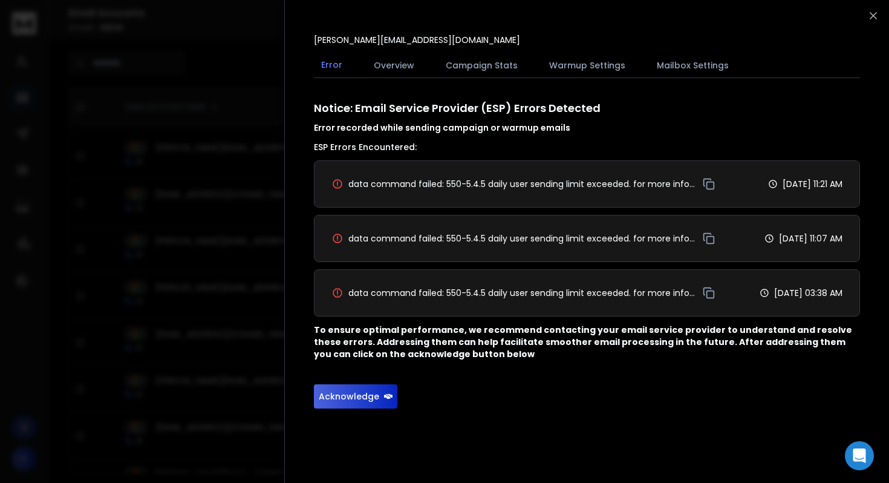
click at [356, 395] on button "Acknowledge" at bounding box center [355, 396] width 83 height 24
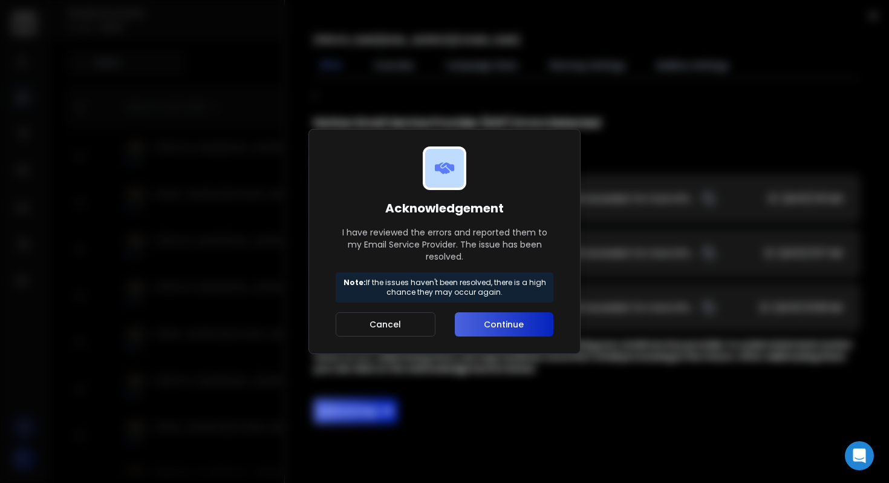
click at [513, 325] on button "Continue" at bounding box center [504, 324] width 99 height 24
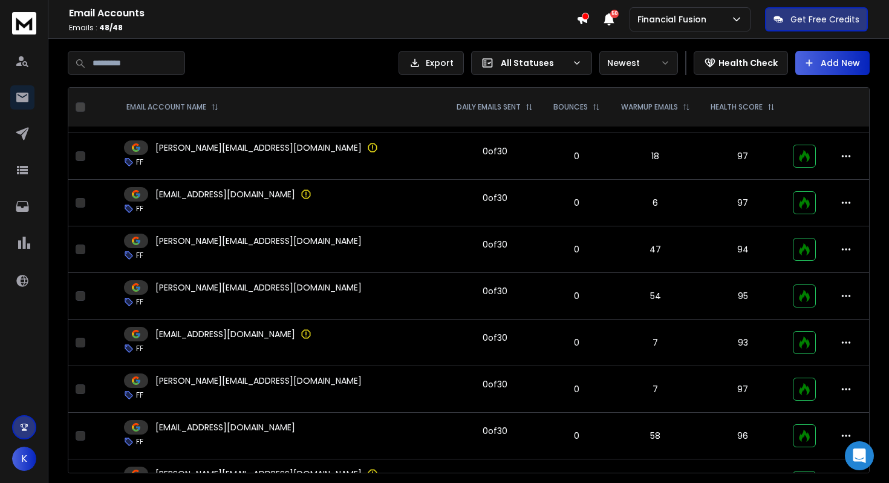
click at [312, 189] on icon at bounding box center [306, 194] width 12 height 12
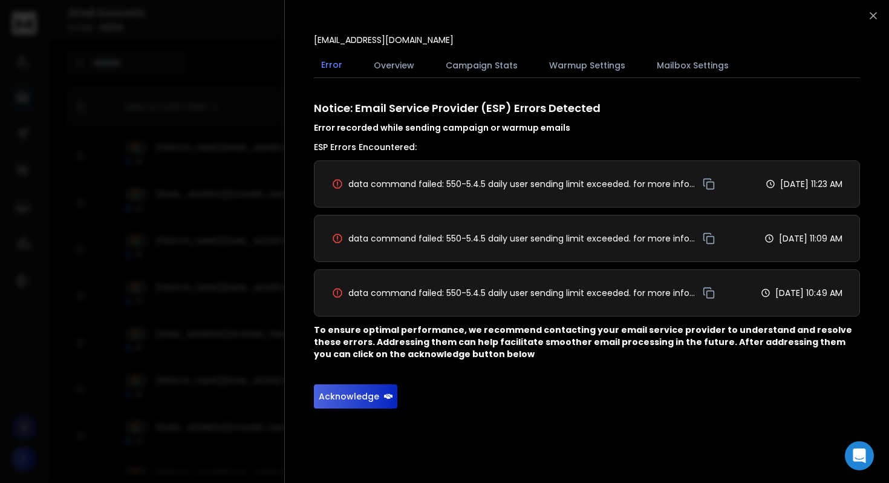
click at [371, 399] on button "Acknowledge" at bounding box center [355, 396] width 83 height 24
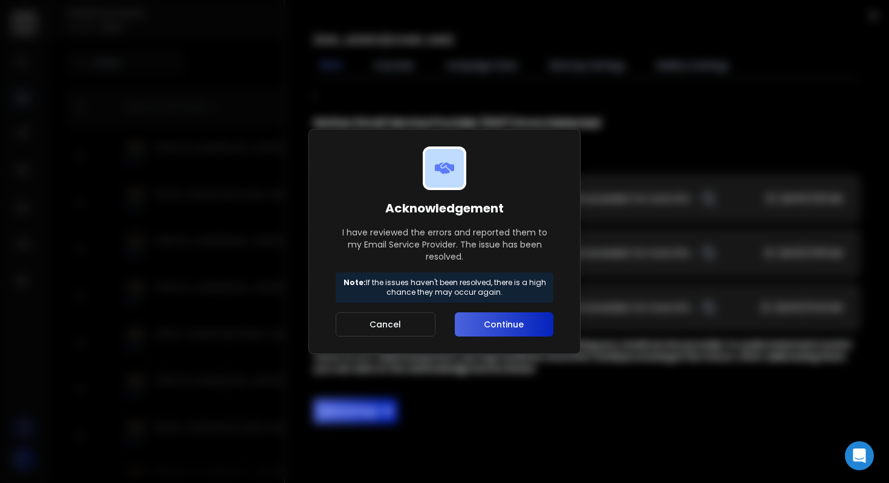
click at [481, 319] on button "Continue" at bounding box center [504, 324] width 99 height 24
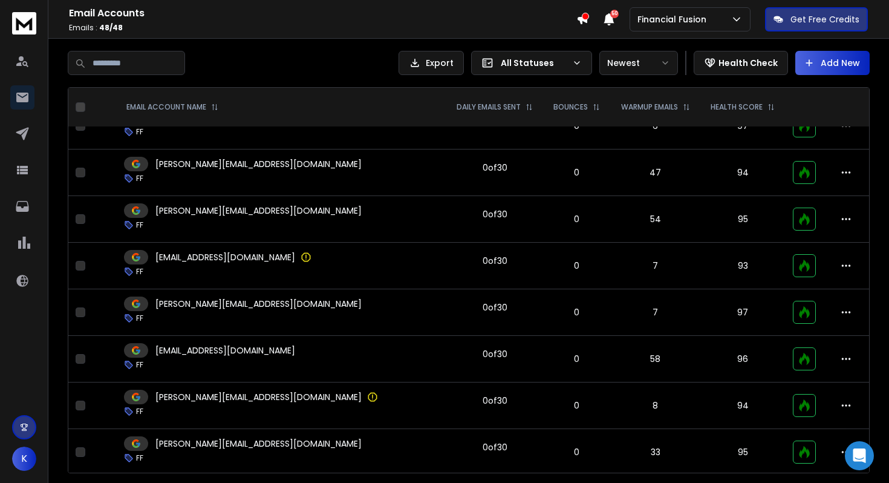
scroll to position [1819, 0]
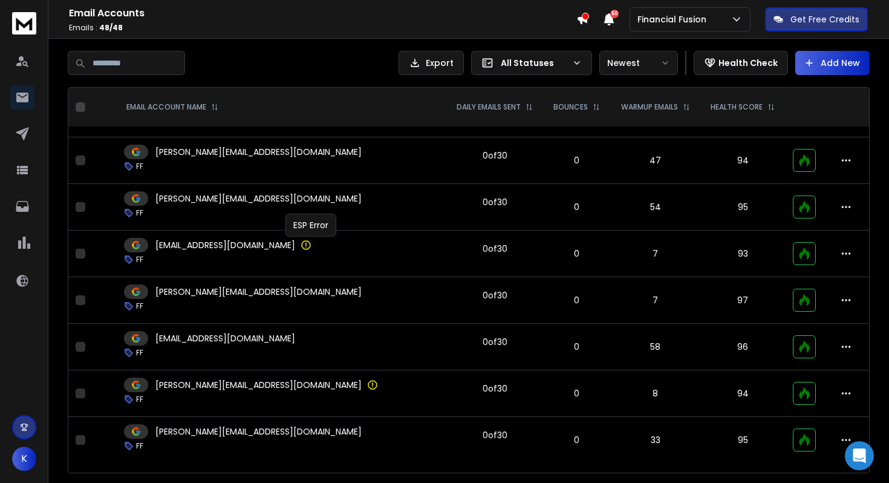
click at [312, 240] on icon at bounding box center [306, 245] width 12 height 12
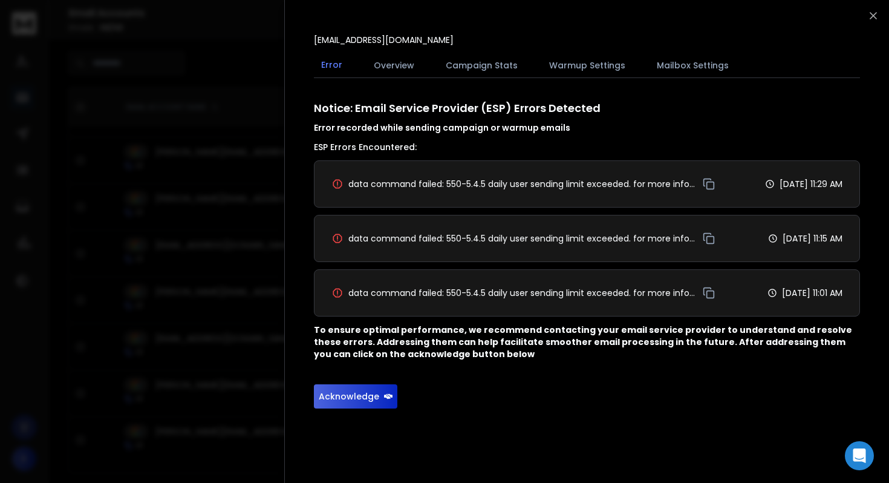
click at [378, 396] on button "Acknowledge" at bounding box center [355, 396] width 83 height 24
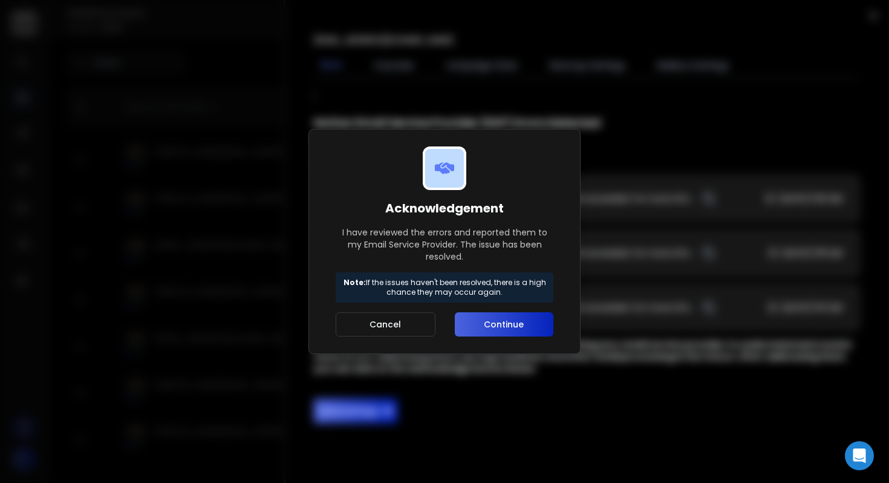
click at [502, 323] on button "Continue" at bounding box center [504, 324] width 99 height 24
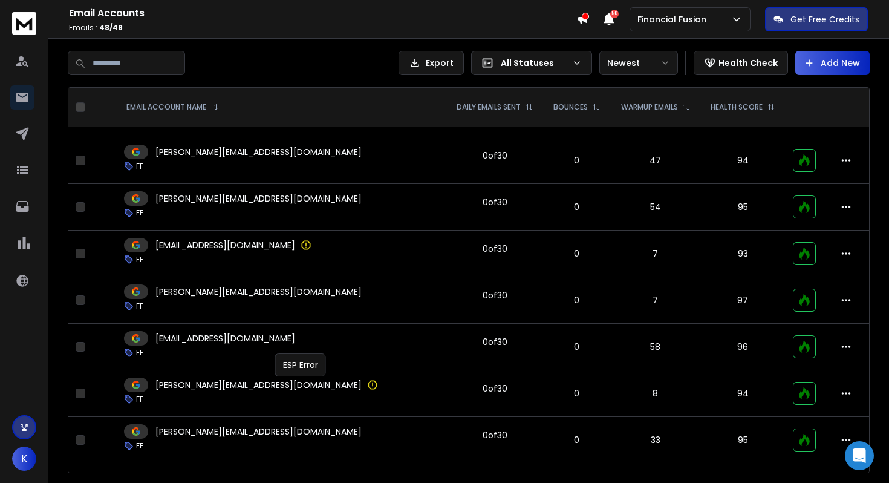
click at [366, 385] on icon at bounding box center [372, 385] width 12 height 12
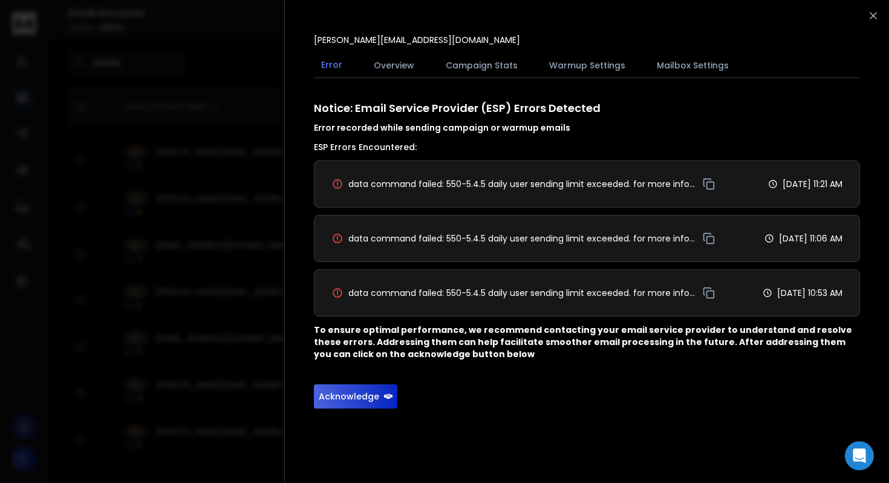
click at [351, 395] on button "Acknowledge" at bounding box center [355, 396] width 83 height 24
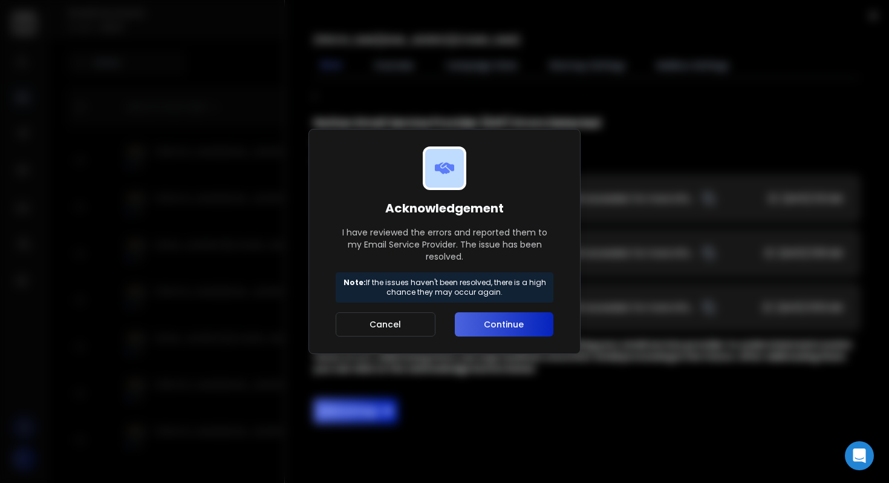
click at [455, 327] on button "Continue" at bounding box center [504, 324] width 99 height 24
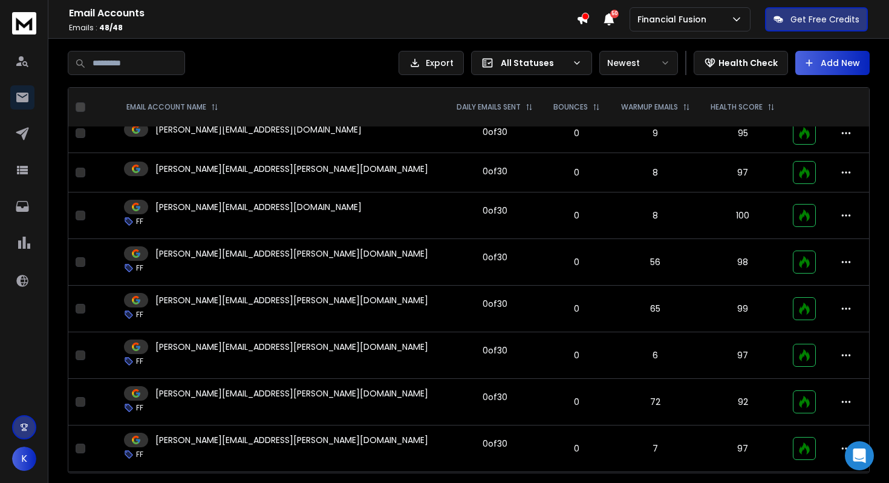
scroll to position [0, 0]
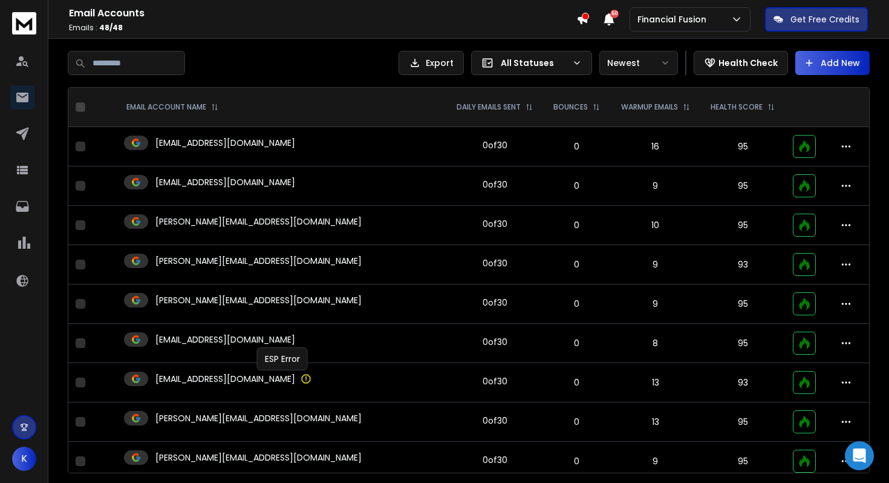
click at [300, 379] on icon at bounding box center [306, 378] width 12 height 12
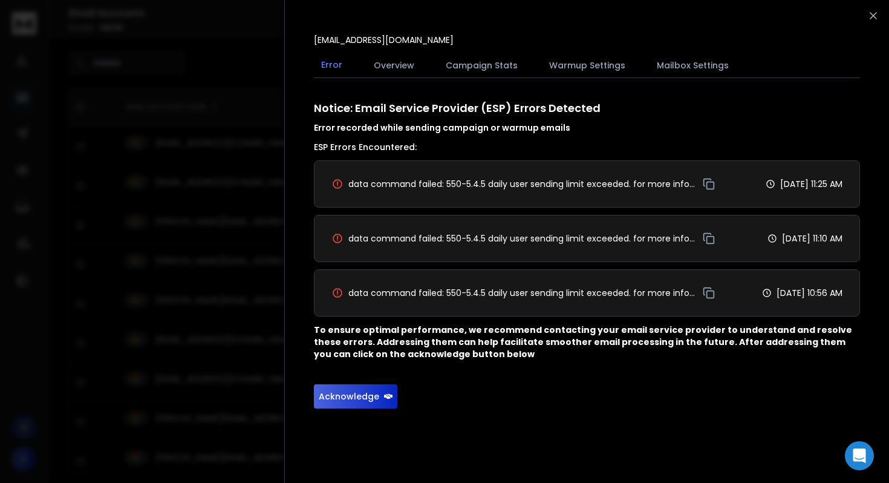
click at [359, 389] on button "Acknowledge" at bounding box center [355, 396] width 83 height 24
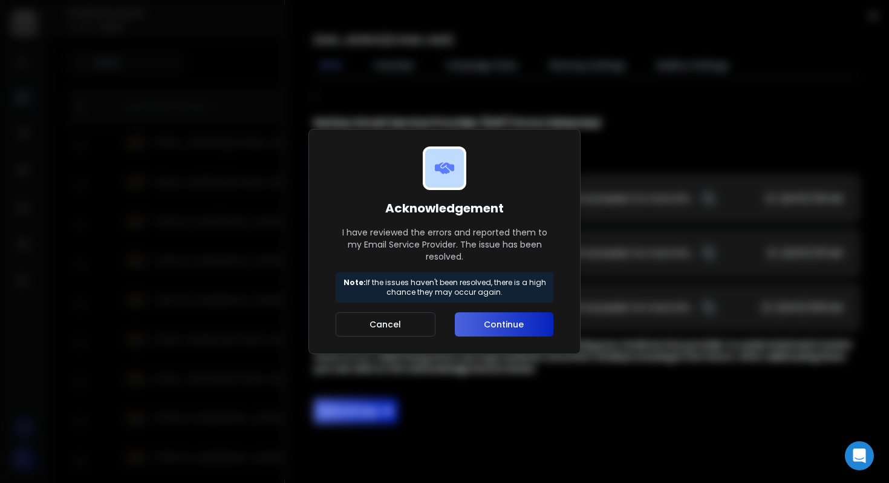
click at [496, 320] on button "Continue" at bounding box center [504, 324] width 99 height 24
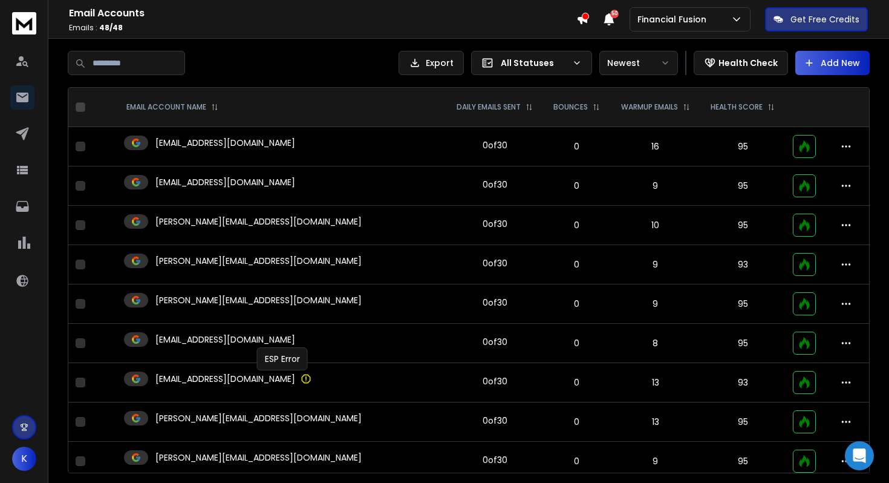
click at [300, 381] on icon at bounding box center [306, 378] width 12 height 12
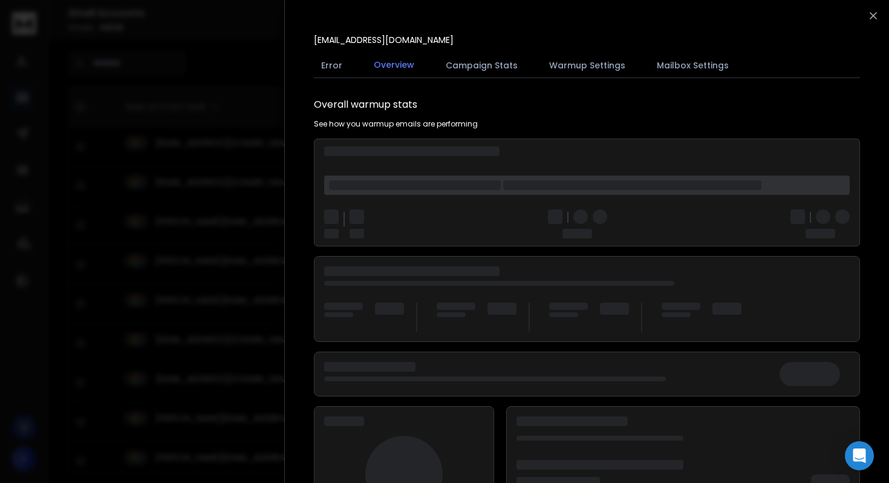
click at [251, 248] on div at bounding box center [444, 241] width 889 height 483
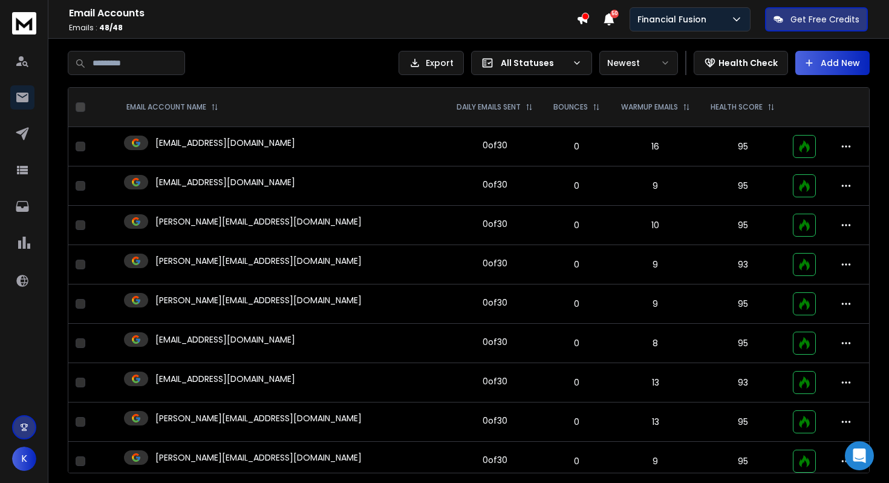
click at [684, 21] on p "Financial Fusion" at bounding box center [674, 19] width 74 height 12
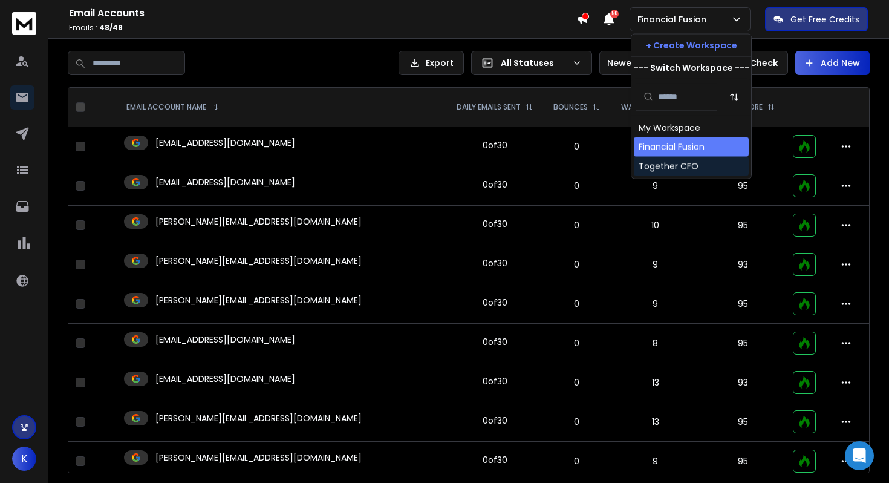
click at [663, 163] on div "Together CFO" at bounding box center [668, 166] width 60 height 12
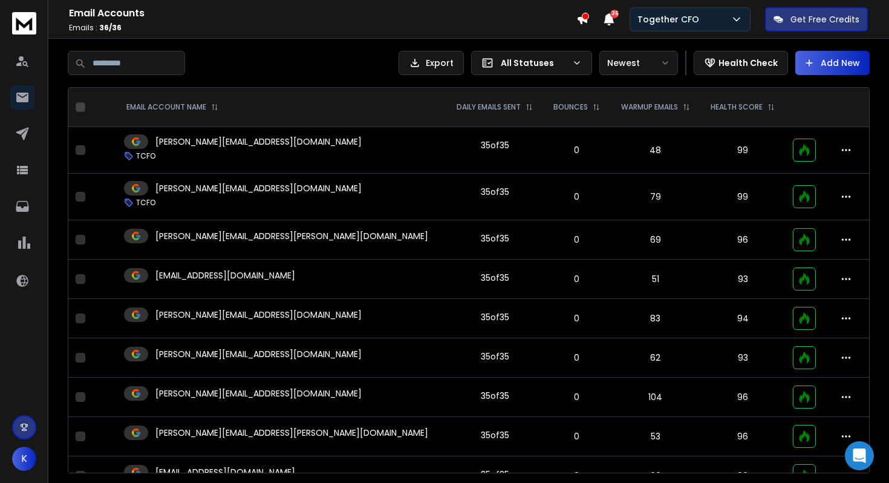
click at [679, 22] on p "Together CFO" at bounding box center [670, 19] width 67 height 12
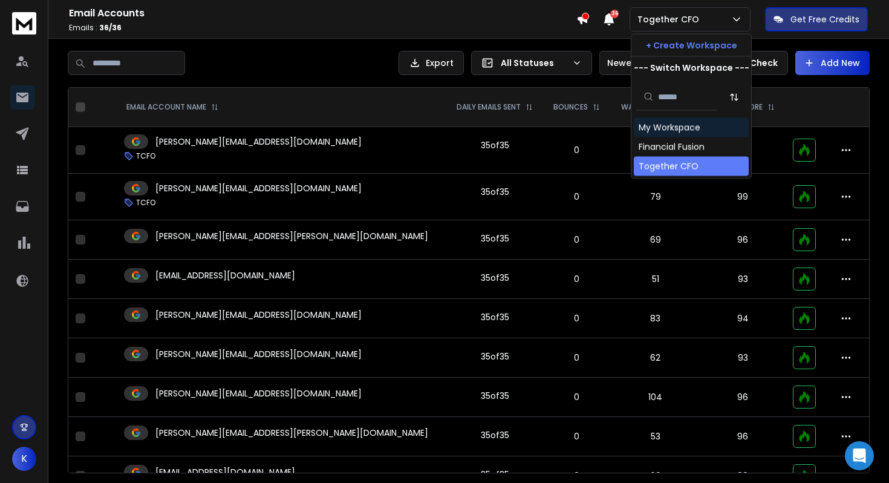
click at [653, 127] on div "My Workspace" at bounding box center [669, 128] width 62 height 12
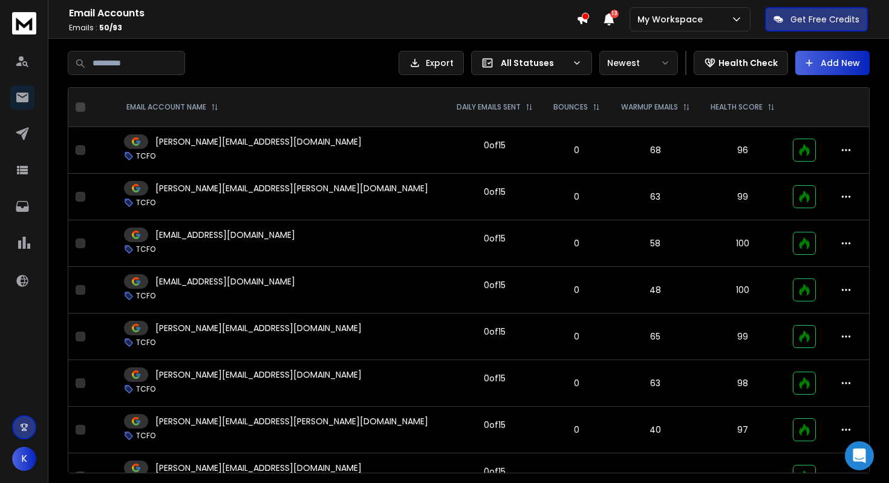
click at [529, 63] on p "All Statuses" at bounding box center [534, 63] width 67 height 12
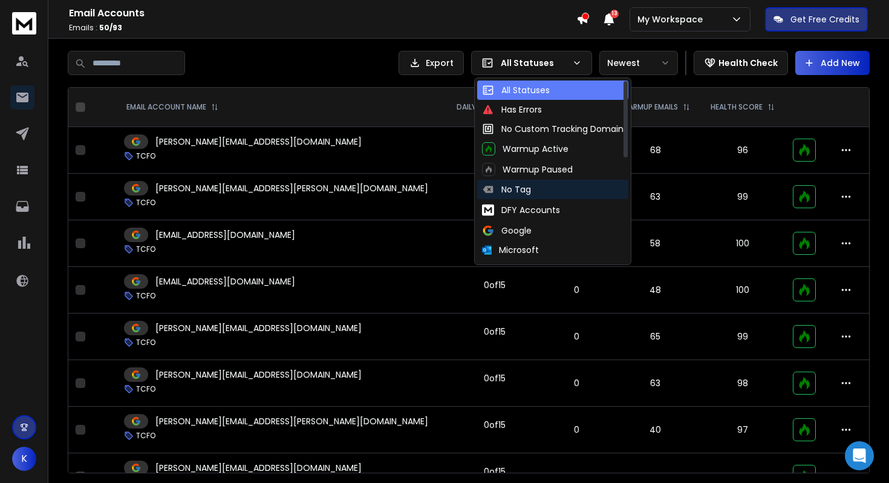
click at [531, 186] on div "No Tag" at bounding box center [552, 189] width 151 height 19
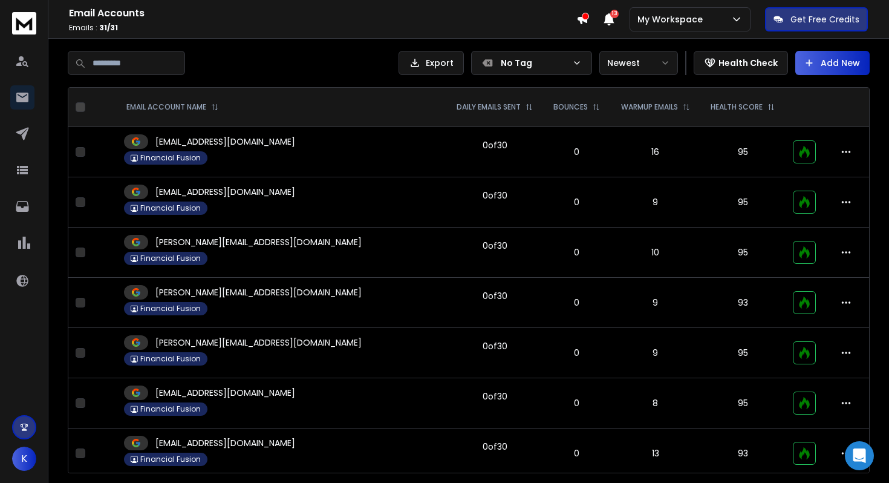
click at [532, 60] on p "No Tag" at bounding box center [534, 63] width 67 height 12
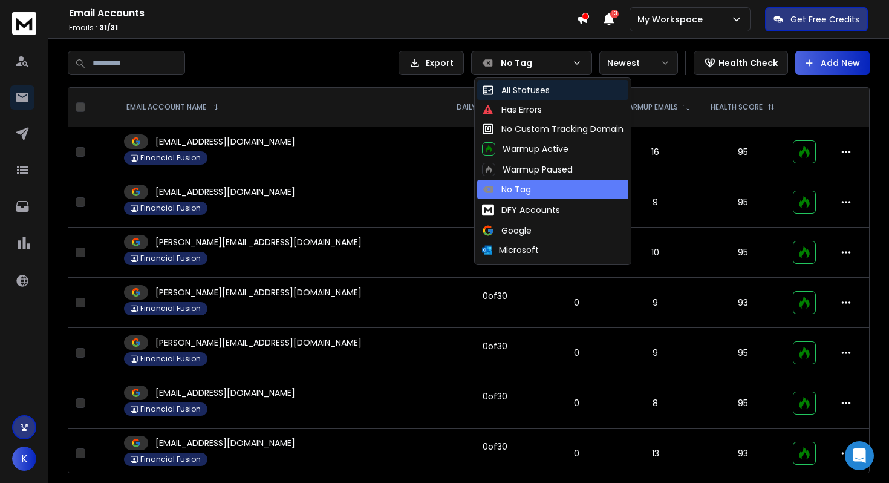
click at [311, 65] on div at bounding box center [229, 63] width 323 height 24
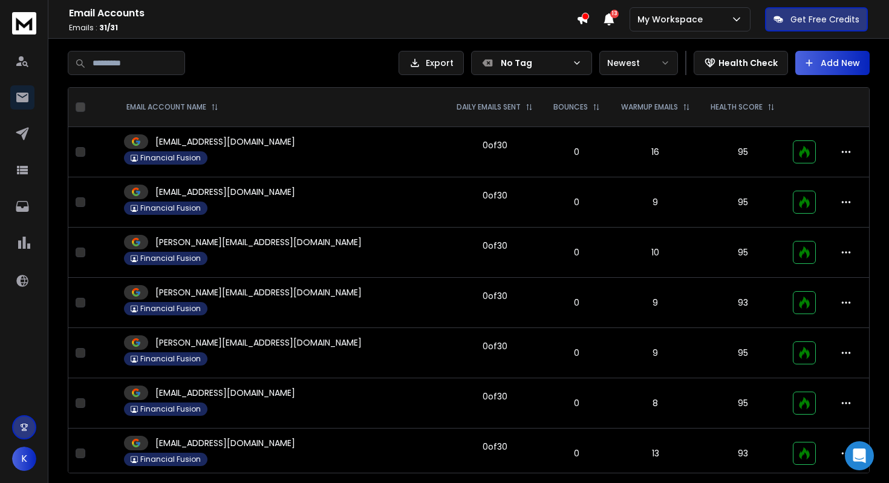
click at [530, 72] on div "No Tag" at bounding box center [531, 63] width 121 height 24
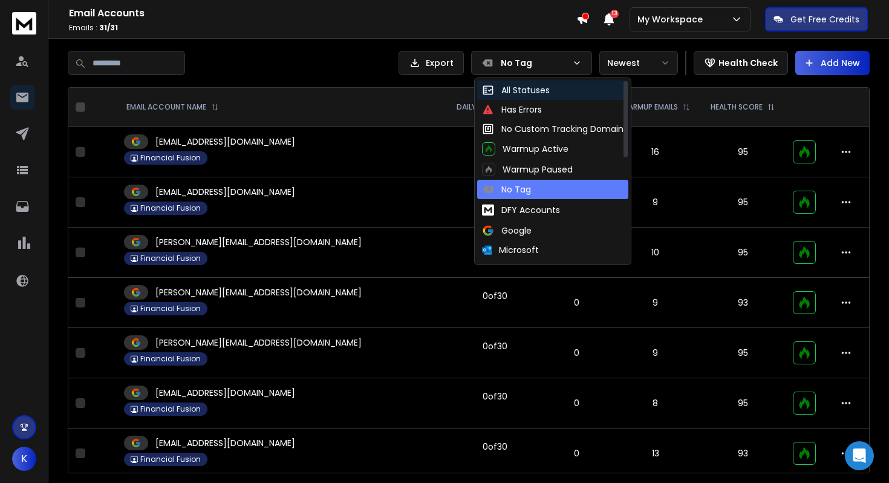
click at [530, 86] on div "All Statuses" at bounding box center [516, 90] width 68 height 12
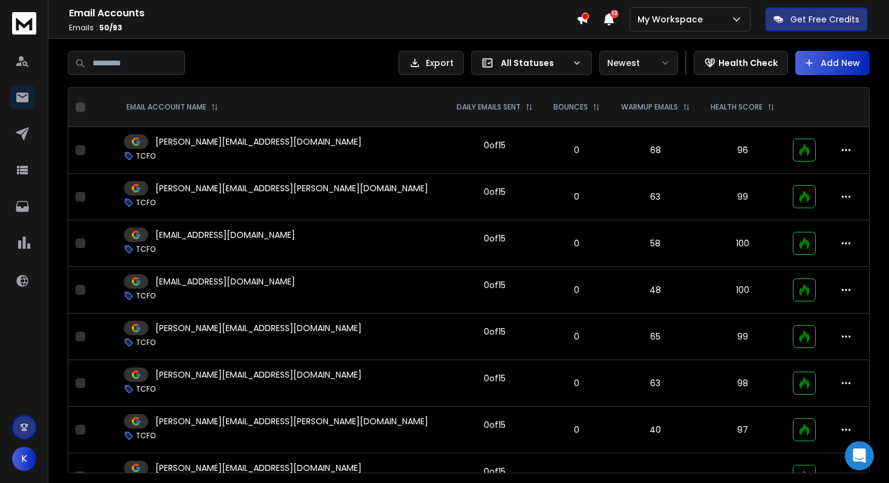
click at [131, 63] on input at bounding box center [126, 63] width 117 height 24
type input "***"
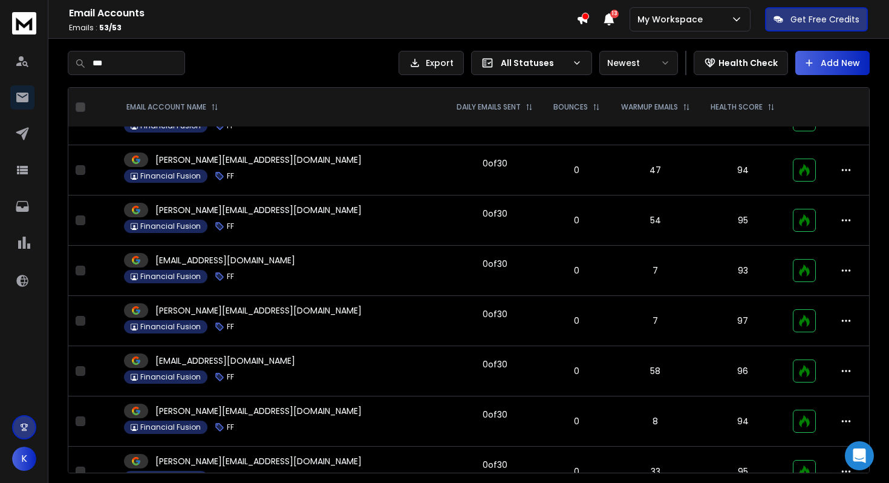
scroll to position [2305, 0]
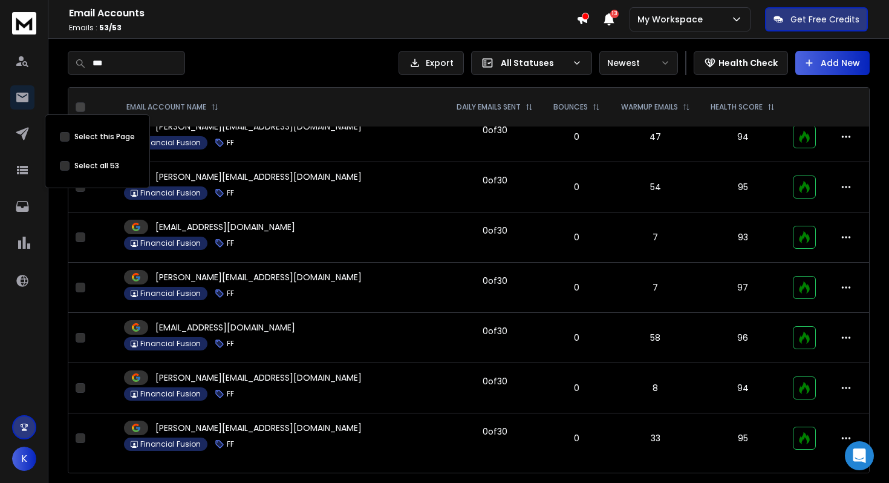
click at [67, 166] on button "Select this Page" at bounding box center [65, 166] width 10 height 10
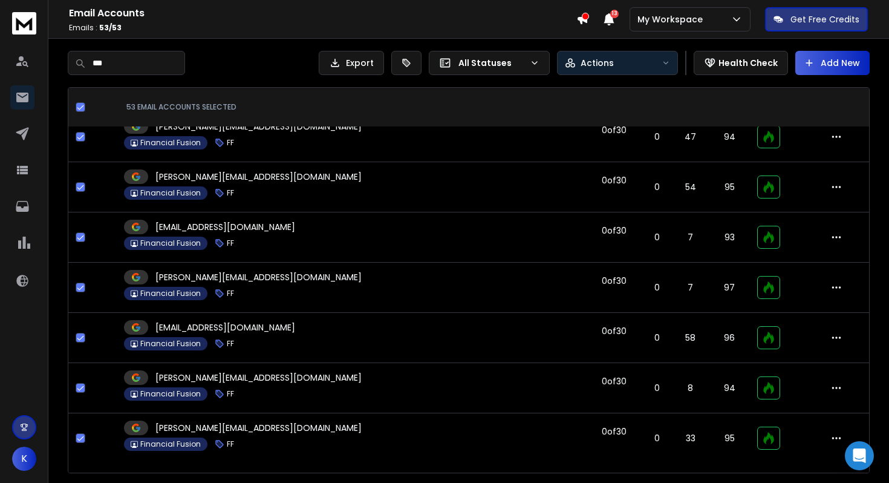
click at [619, 61] on div "Actions" at bounding box center [611, 63] width 92 height 12
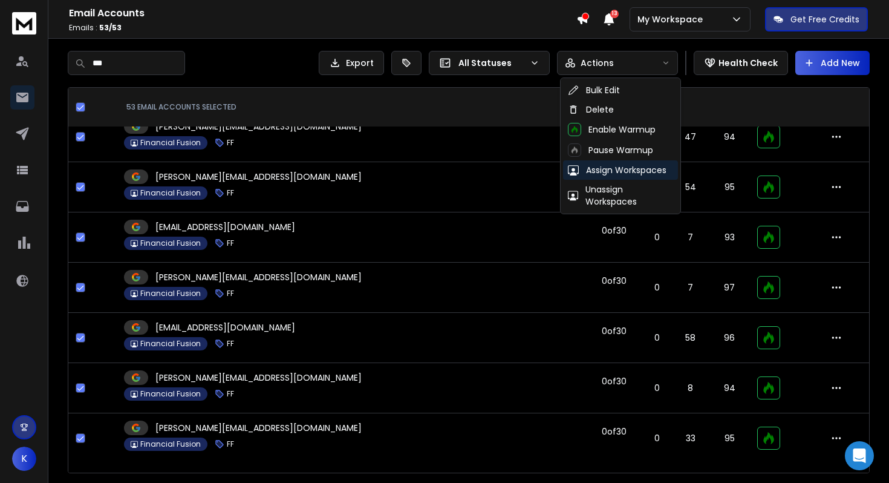
click at [634, 171] on div "Assign Workspaces" at bounding box center [617, 170] width 99 height 12
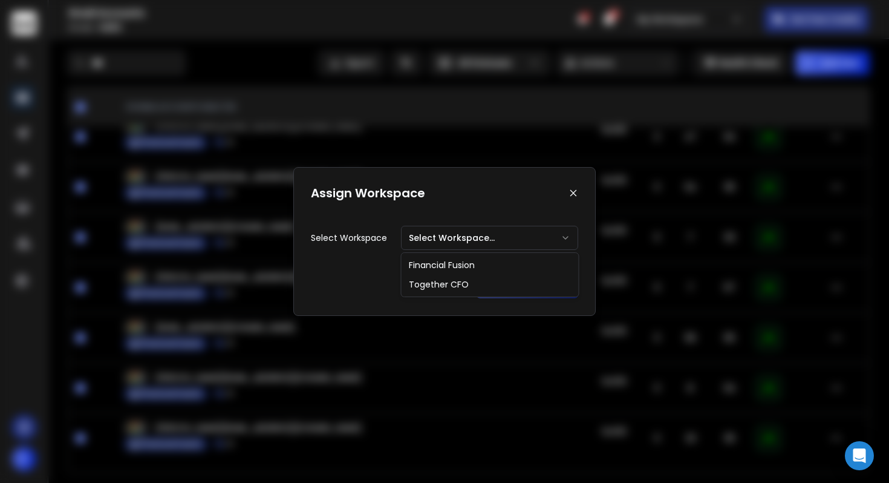
click at [508, 227] on button "Select Workspace..." at bounding box center [489, 238] width 177 height 24
click at [522, 290] on button "Assign Workspace" at bounding box center [527, 286] width 102 height 24
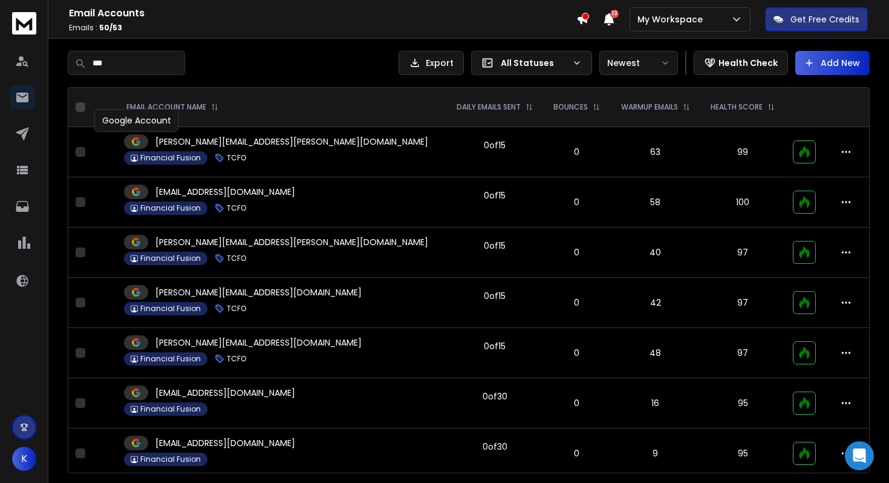
click at [122, 63] on input "***" at bounding box center [126, 63] width 117 height 24
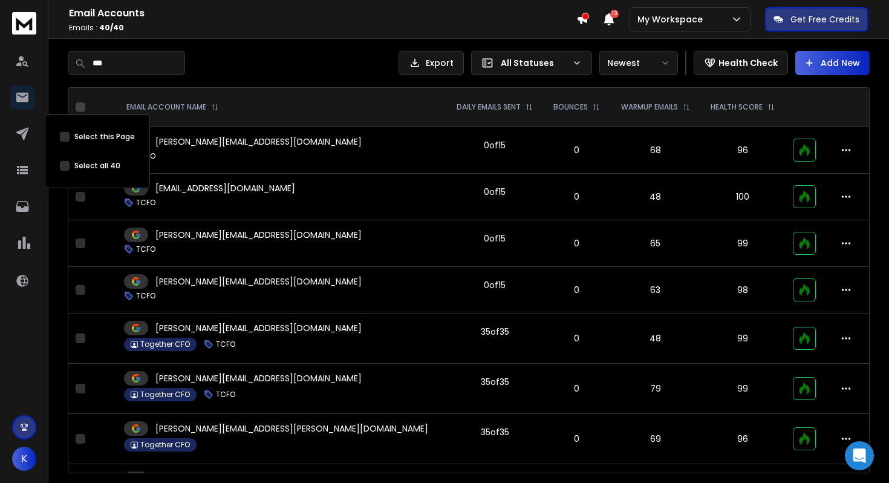
type input "***"
click at [67, 166] on button "Select this Page" at bounding box center [65, 166] width 10 height 10
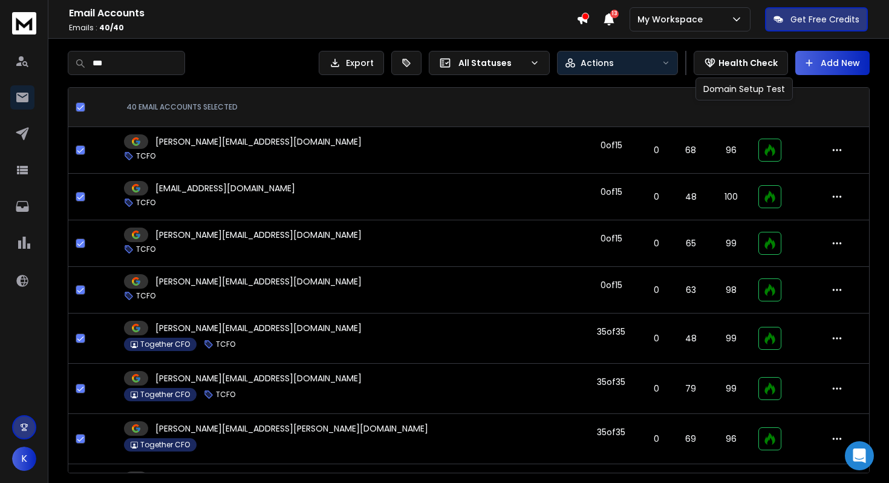
click at [627, 64] on div "Actions" at bounding box center [611, 63] width 92 height 12
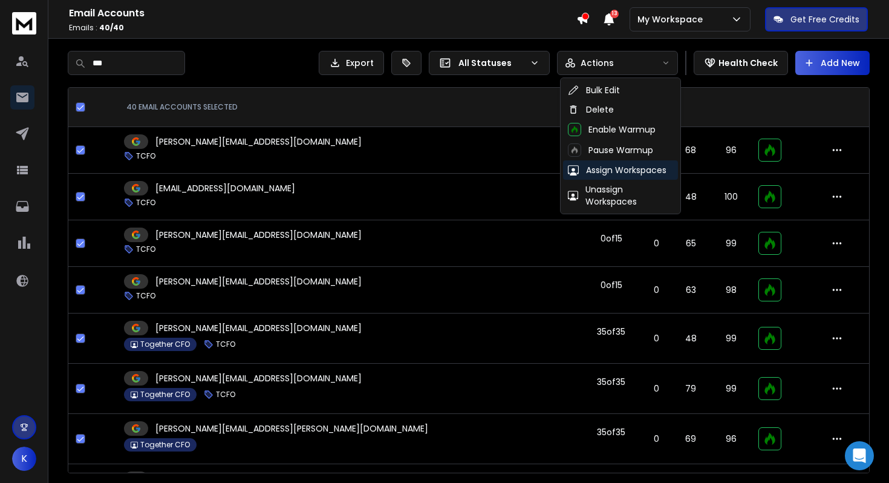
click at [617, 169] on div "Assign Workspaces" at bounding box center [617, 170] width 99 height 12
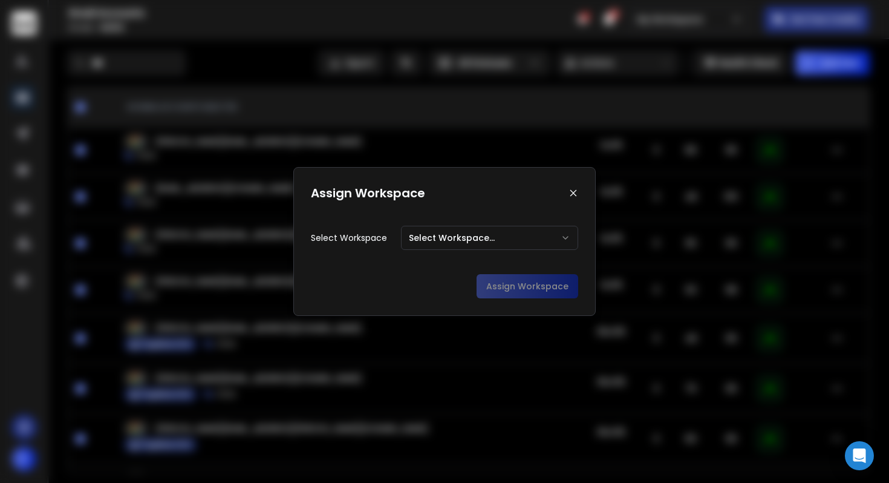
click at [513, 238] on button "Select Workspace..." at bounding box center [489, 238] width 177 height 24
click at [519, 287] on button "Assign Workspace" at bounding box center [527, 286] width 102 height 24
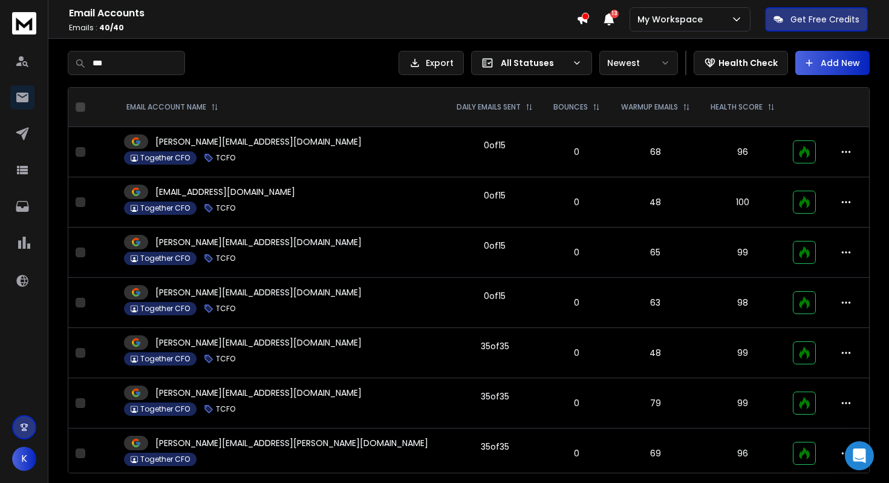
click at [163, 65] on input "***" at bounding box center [126, 63] width 117 height 24
click at [227, 63] on div at bounding box center [229, 63] width 323 height 24
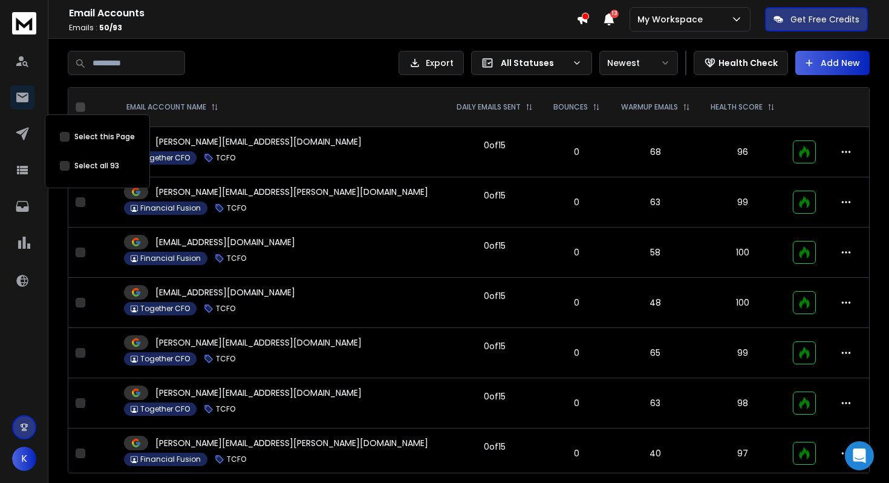
click at [69, 163] on button "Select this Page" at bounding box center [65, 166] width 10 height 10
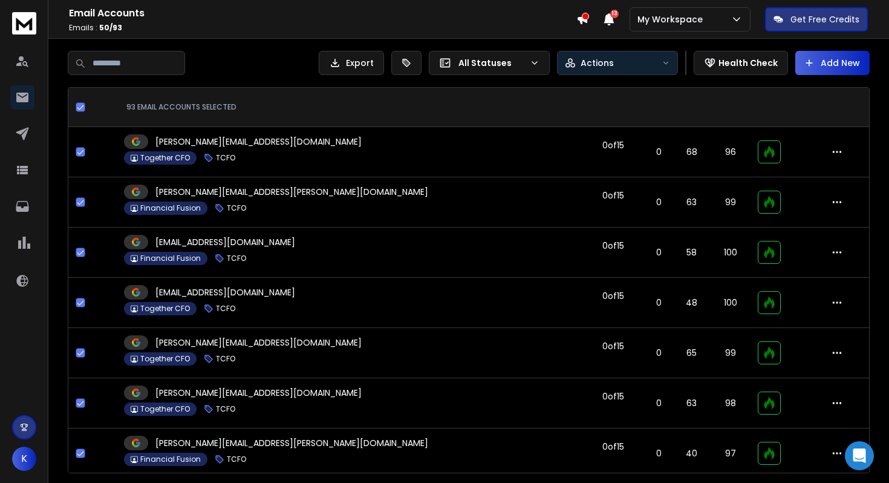
click at [597, 59] on p "Actions" at bounding box center [596, 63] width 33 height 12
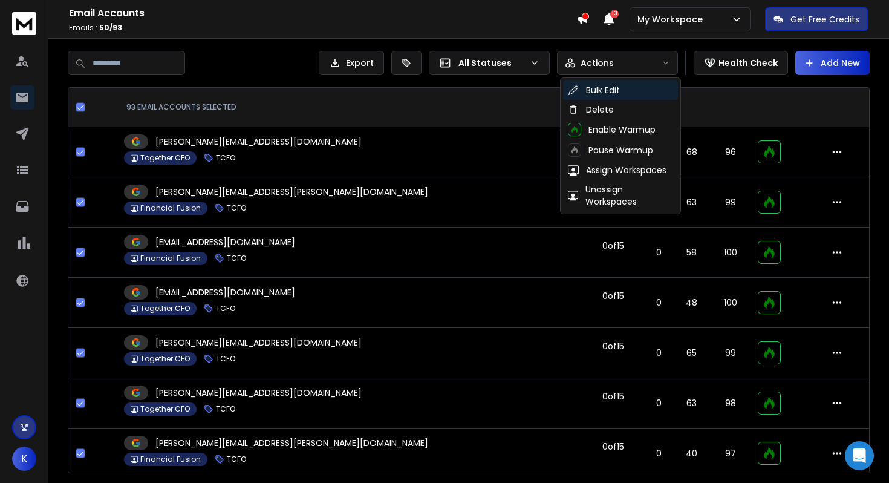
click at [596, 92] on div "Bulk Edit" at bounding box center [594, 90] width 52 height 12
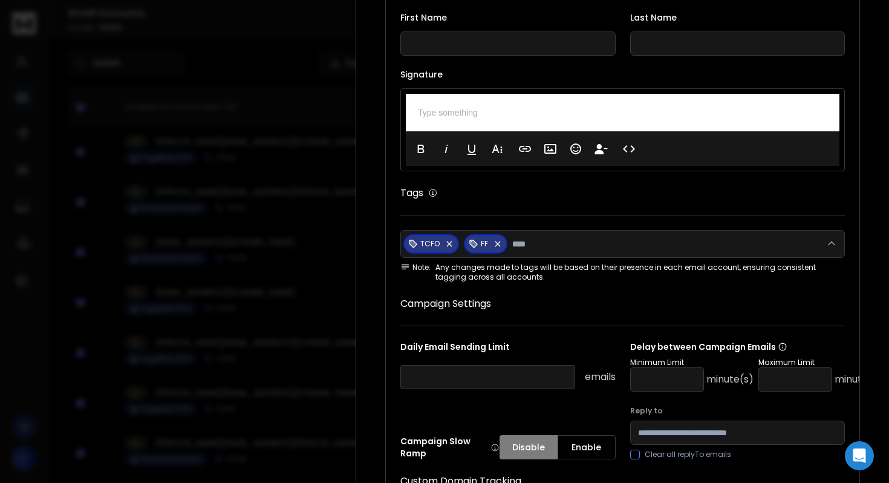
scroll to position [109, 0]
click at [473, 377] on input "number" at bounding box center [487, 376] width 175 height 24
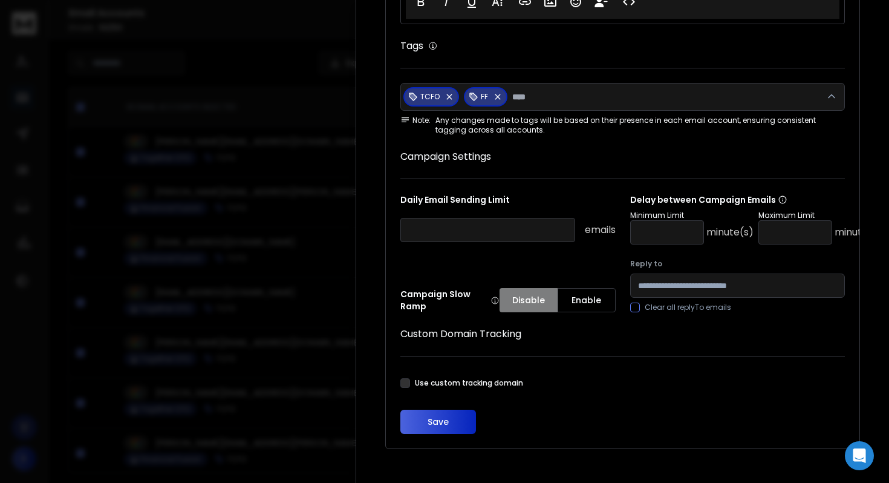
type input "**"
click at [456, 420] on button "Save" at bounding box center [438, 421] width 76 height 24
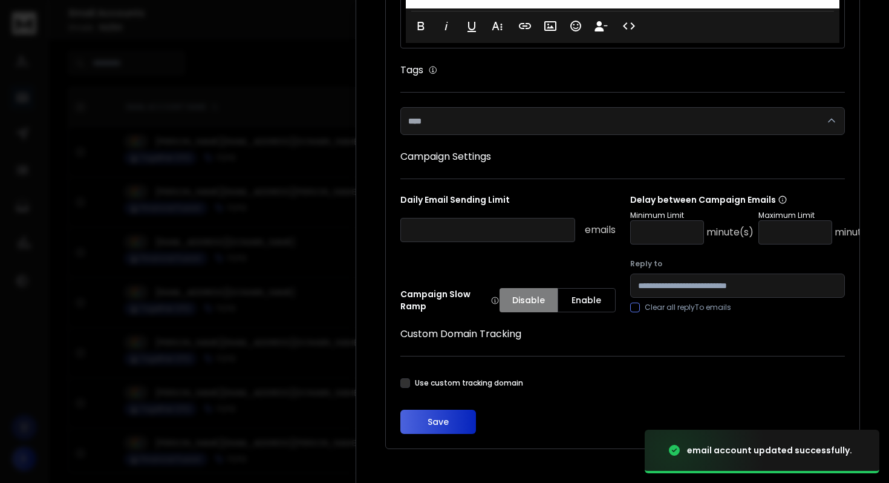
scroll to position [232, 0]
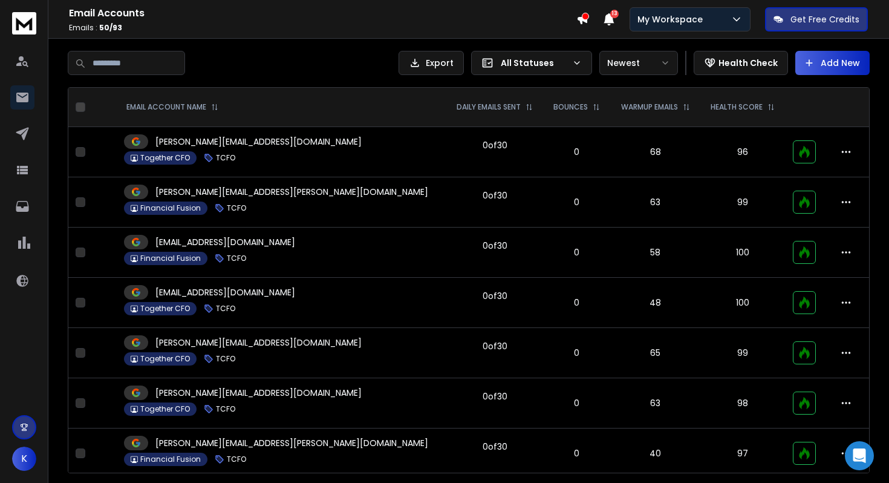
click at [672, 16] on p "My Workspace" at bounding box center [672, 19] width 70 height 12
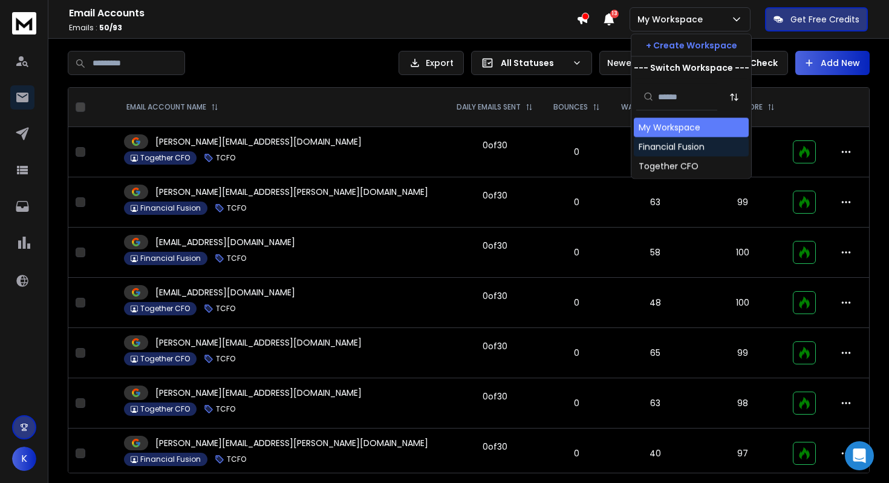
click at [649, 151] on div "Financial Fusion" at bounding box center [671, 147] width 66 height 12
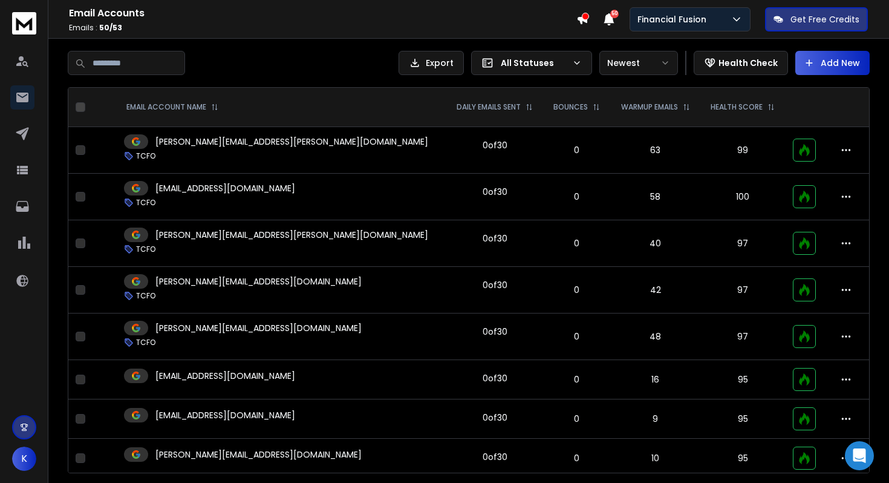
click at [684, 19] on p "Financial Fusion" at bounding box center [674, 19] width 74 height 12
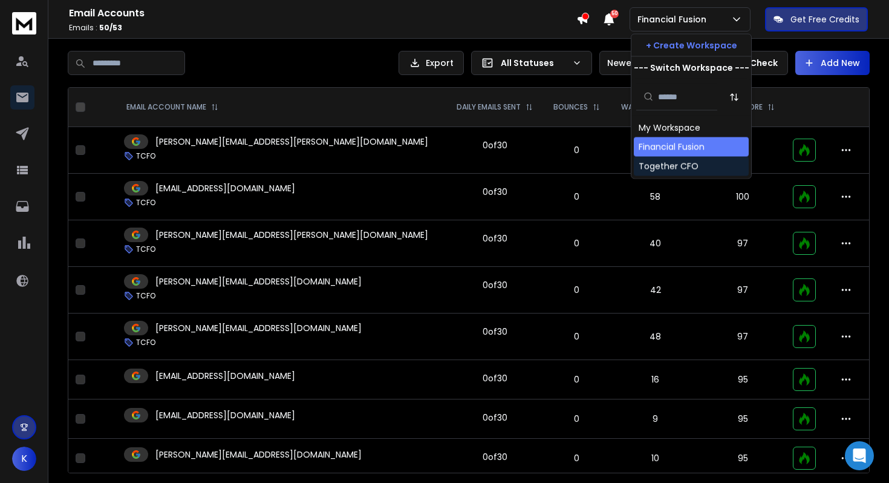
click at [664, 160] on div "Together CFO" at bounding box center [668, 166] width 60 height 12
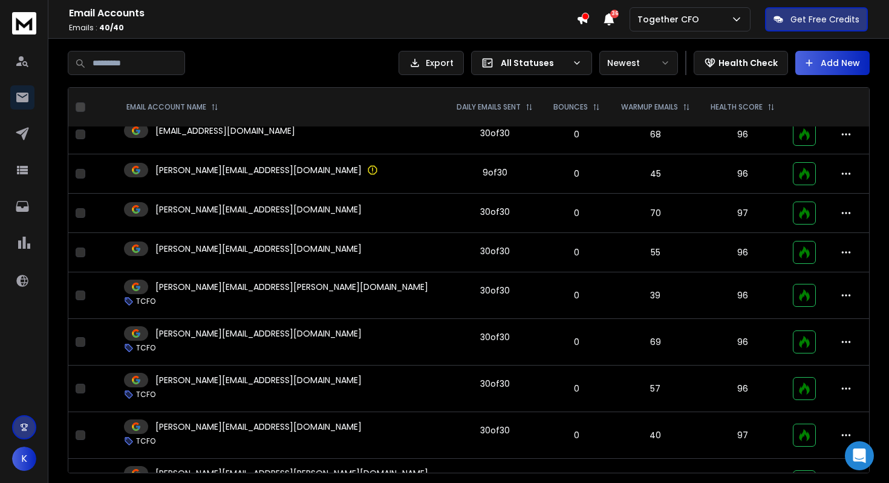
scroll to position [530, 0]
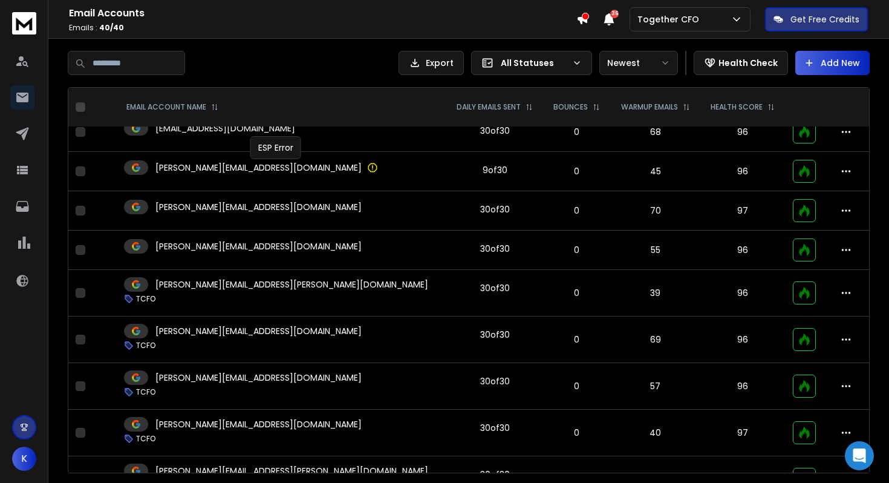
click at [366, 167] on icon at bounding box center [372, 167] width 12 height 12
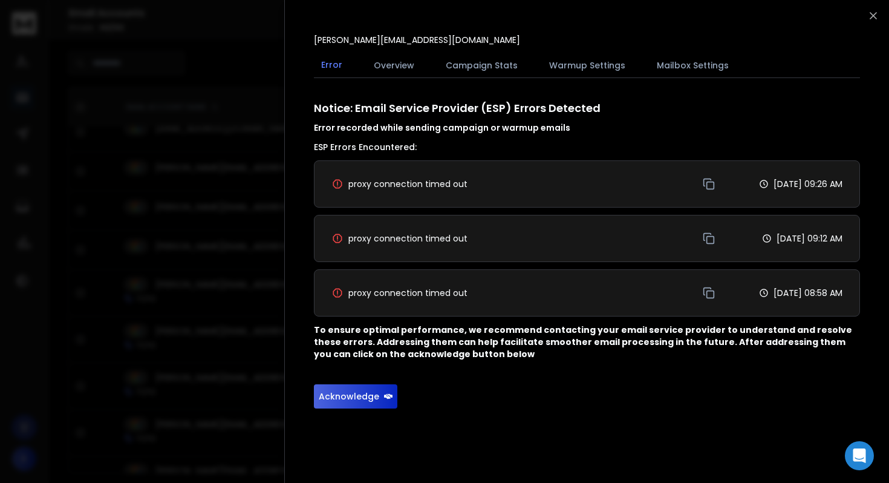
click at [371, 391] on button "Acknowledge" at bounding box center [355, 396] width 83 height 24
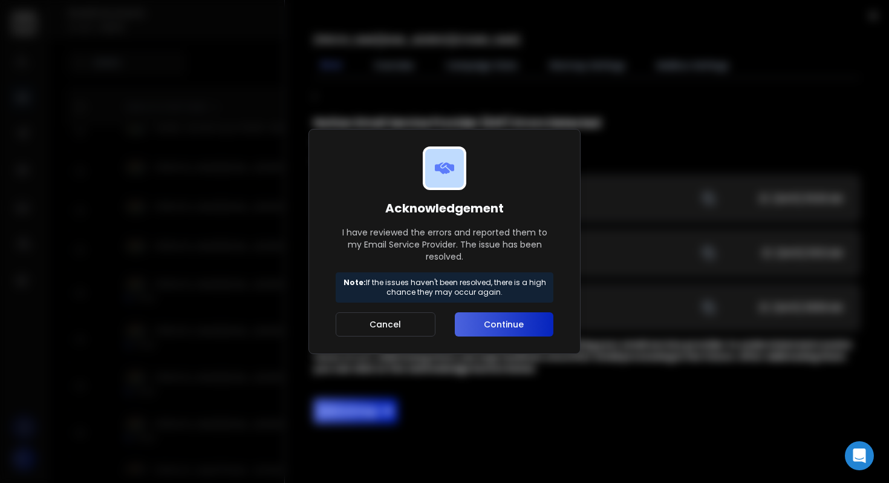
click at [468, 322] on button "Continue" at bounding box center [504, 324] width 99 height 24
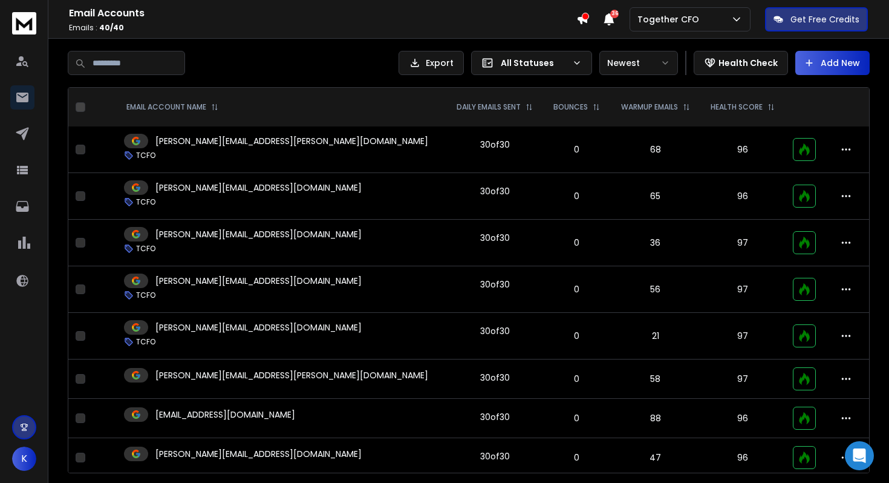
scroll to position [1050, 0]
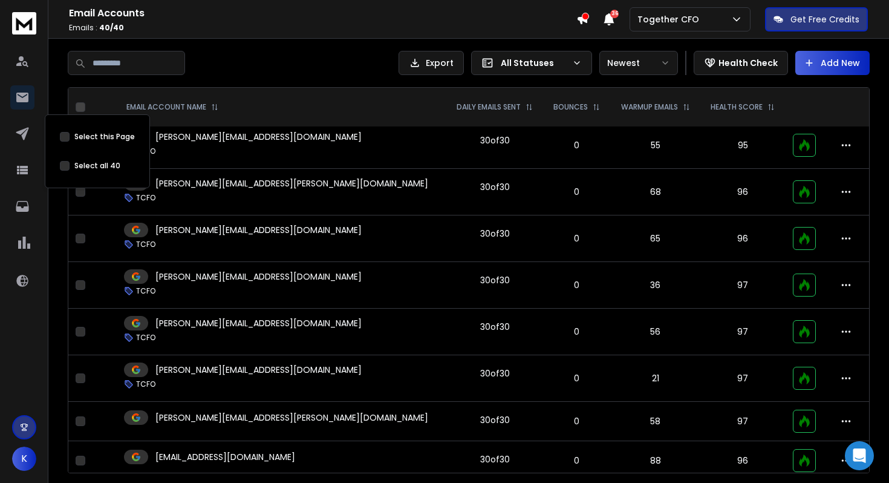
click at [89, 166] on label "Select all 40" at bounding box center [97, 166] width 46 height 10
click at [98, 166] on label "Select all 40" at bounding box center [97, 166] width 46 height 10
click at [68, 163] on button "Select this Page" at bounding box center [65, 166] width 10 height 10
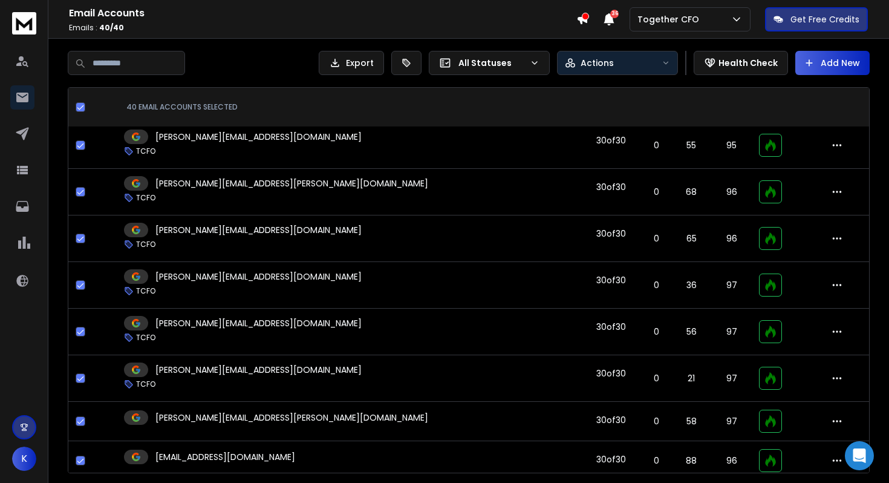
click at [610, 63] on p "Actions" at bounding box center [596, 63] width 33 height 12
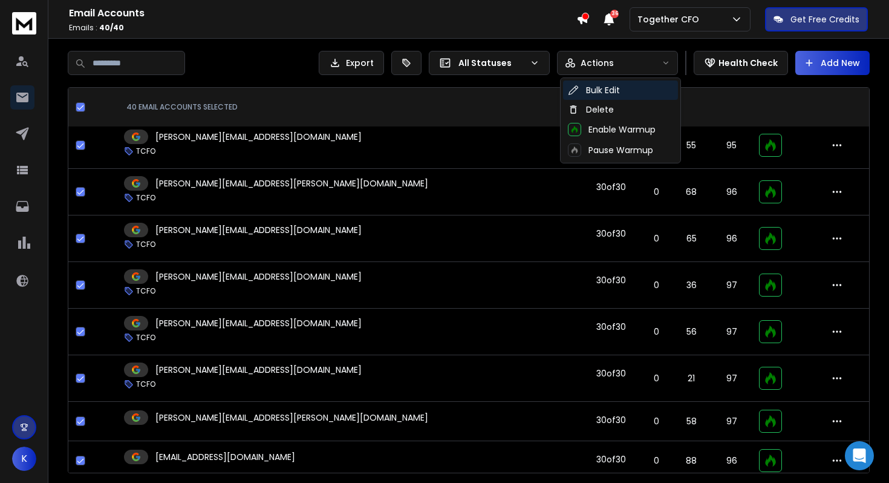
click at [510, 66] on p "All Statuses" at bounding box center [491, 63] width 67 height 12
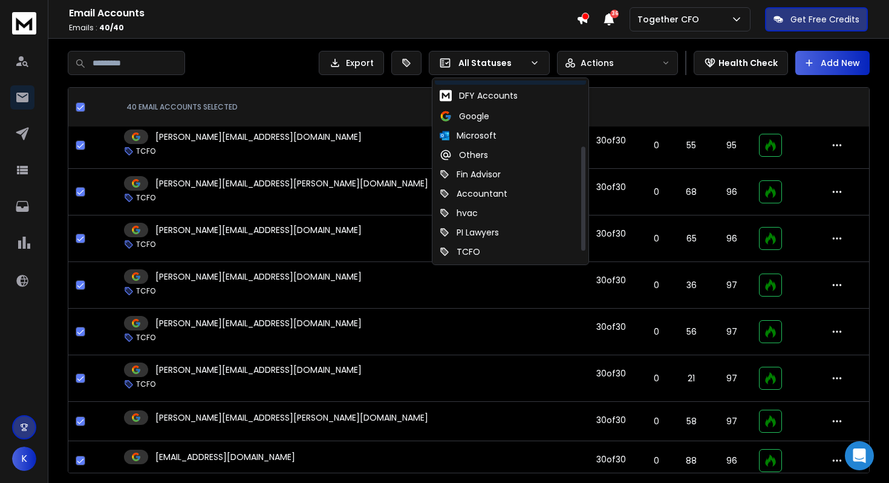
scroll to position [133, 0]
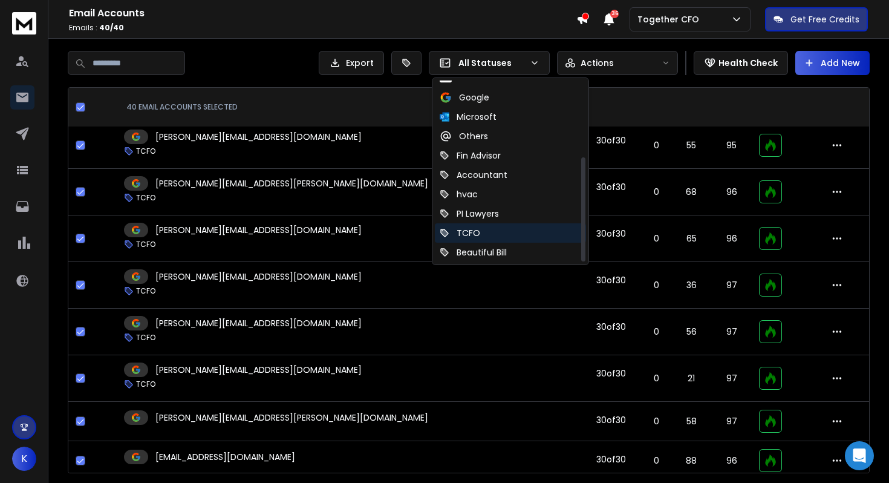
click at [475, 232] on div "TCFO" at bounding box center [460, 233] width 41 height 12
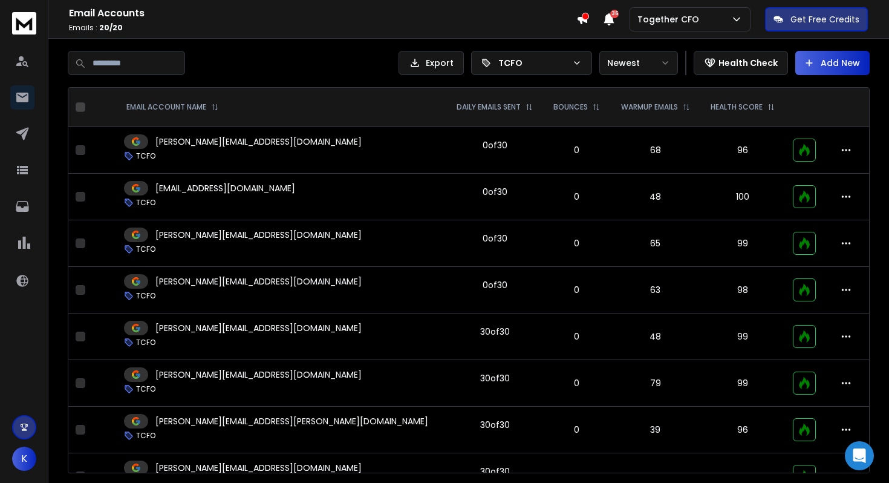
click at [556, 70] on div "TCFO" at bounding box center [531, 63] width 121 height 24
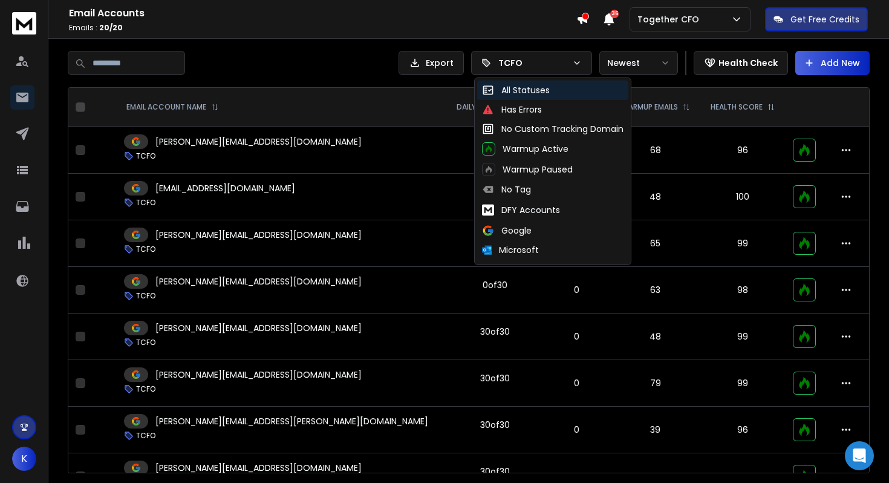
click at [544, 86] on div "All Statuses" at bounding box center [516, 90] width 68 height 12
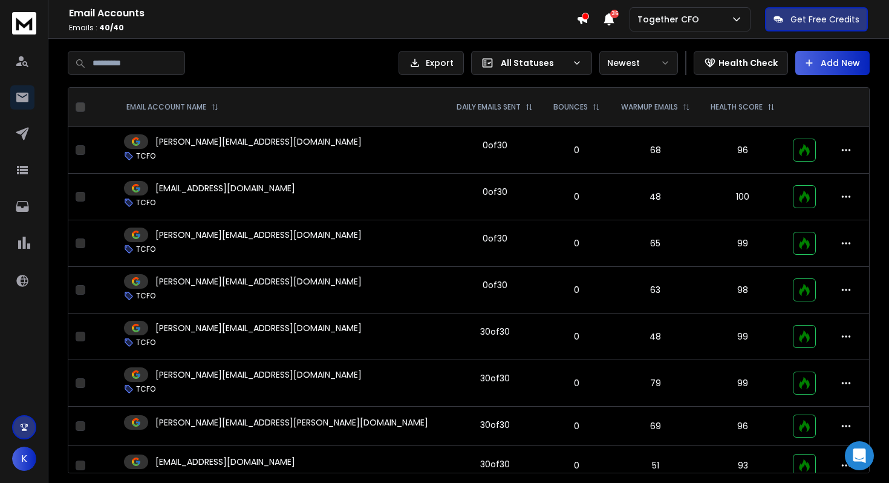
click at [652, 68] on button "Newest" at bounding box center [638, 63] width 79 height 24
click at [557, 60] on p "All Statuses" at bounding box center [534, 63] width 67 height 12
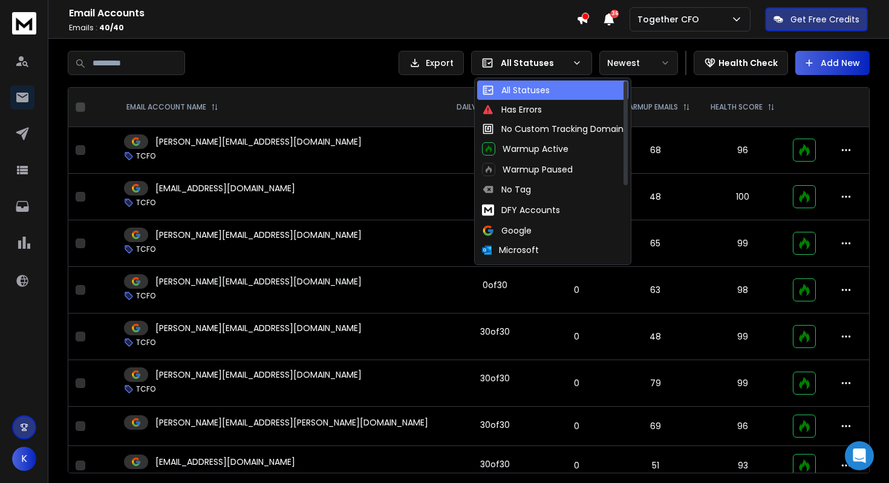
click at [314, 82] on div "Export All Statuses Newest Health Check Add New EMAIL ACCOUNT NAME DAILY EMAILS…" at bounding box center [469, 262] width 802 height 422
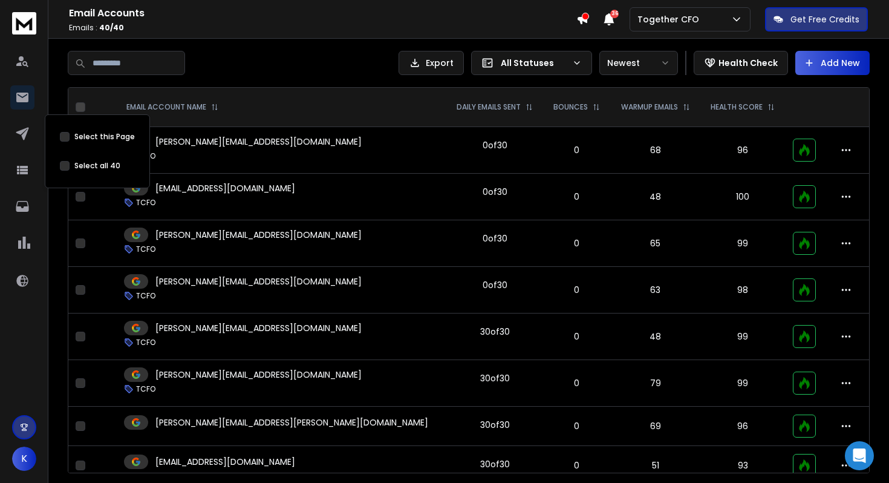
click at [67, 166] on button "Select this Page" at bounding box center [65, 166] width 10 height 10
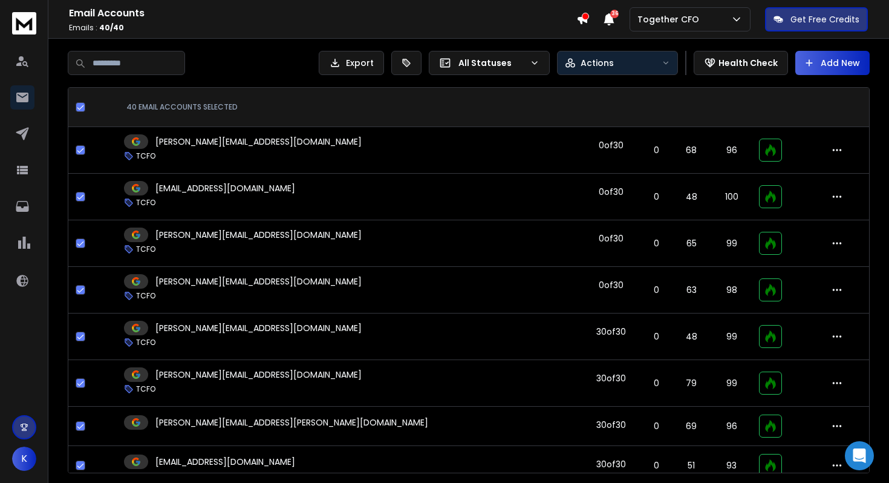
click at [597, 56] on button "Actions" at bounding box center [617, 63] width 121 height 24
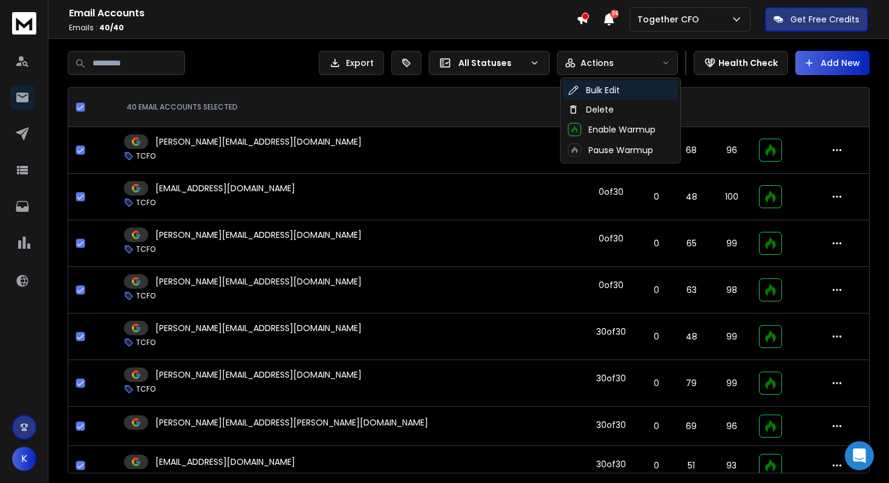
click at [600, 87] on div "Bulk Edit" at bounding box center [594, 90] width 52 height 12
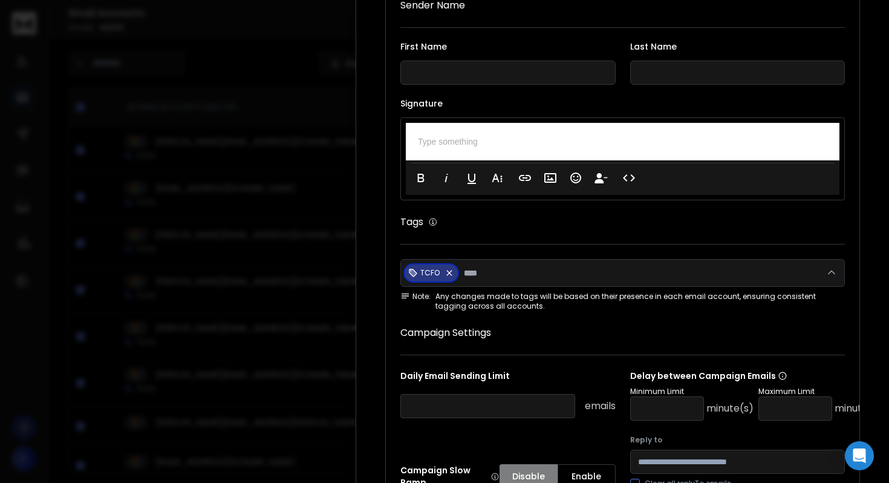
scroll to position [81, 0]
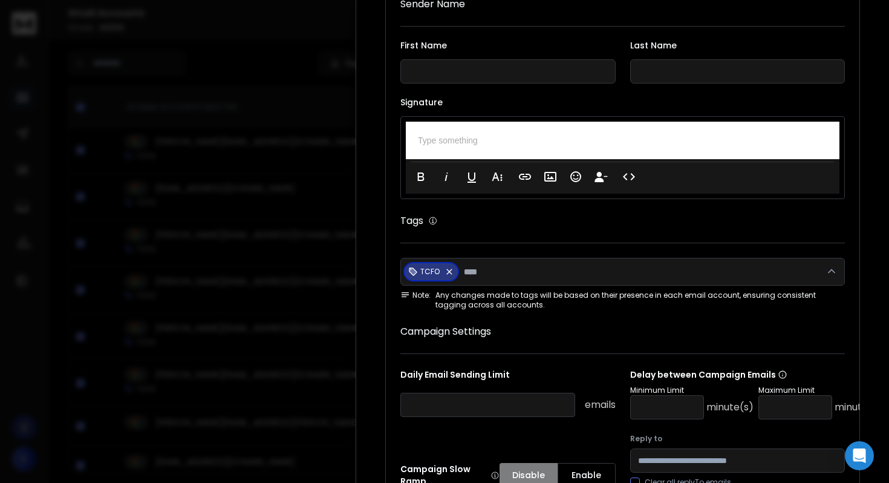
click at [459, 256] on form "First Name Last Name Signature Type something Clear Formatting Font Family Aria…" at bounding box center [622, 324] width 444 height 567
click at [487, 284] on div "TCFO" at bounding box center [622, 272] width 444 height 28
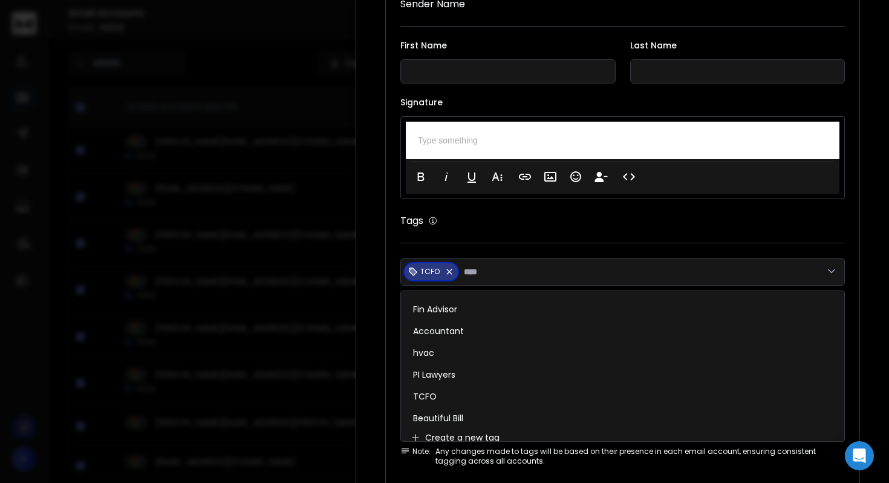
click at [487, 281] on input at bounding box center [506, 272] width 94 height 22
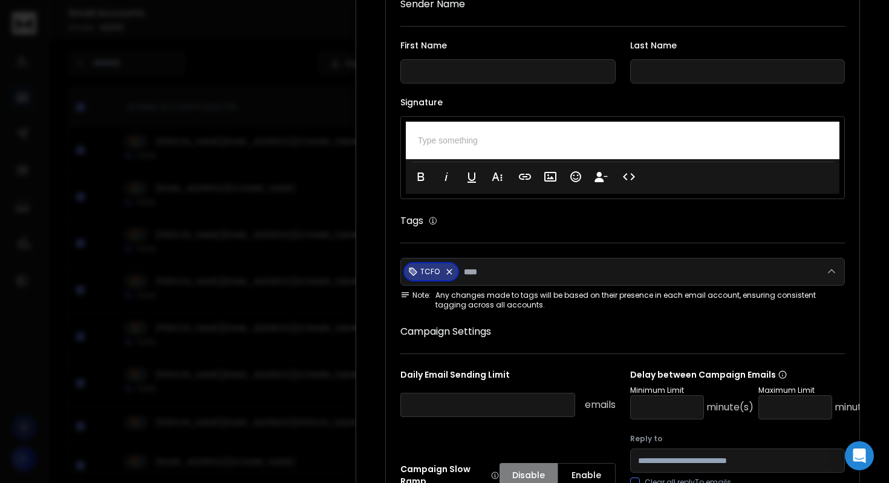
click at [451, 275] on icon at bounding box center [449, 272] width 10 height 10
click at [449, 271] on input at bounding box center [450, 272] width 94 height 22
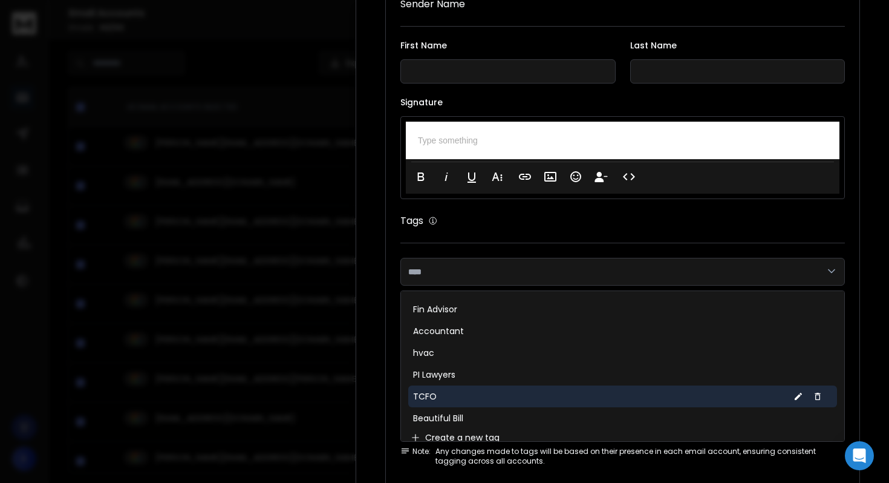
click at [432, 390] on p "TCFO" at bounding box center [425, 396] width 24 height 12
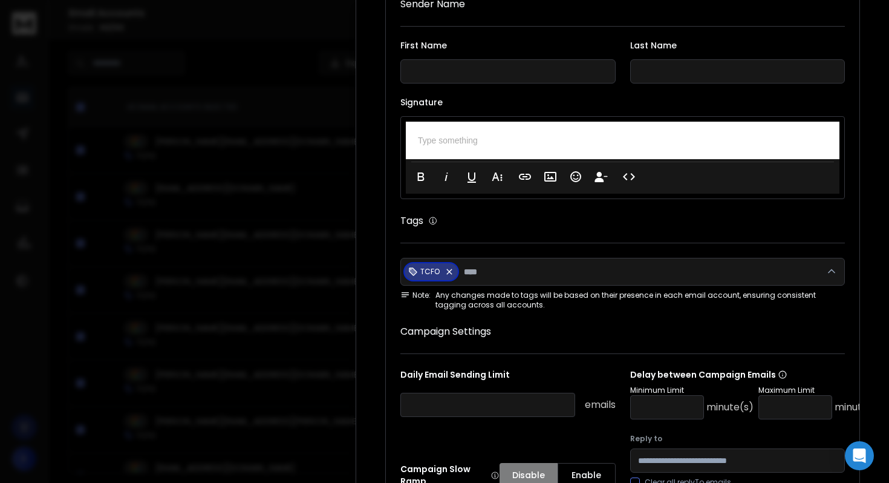
click at [401, 245] on form "First Name Last Name Signature Type something Clear Formatting Font Family Aria…" at bounding box center [622, 324] width 444 height 567
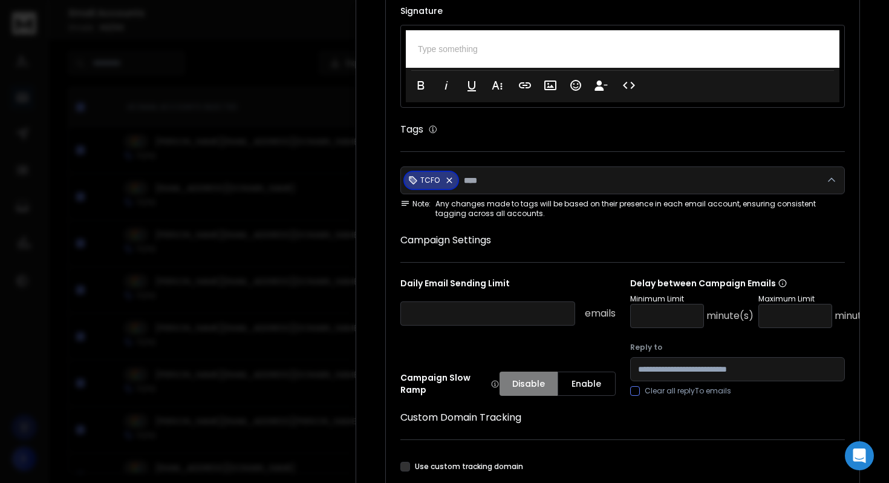
scroll to position [256, 0]
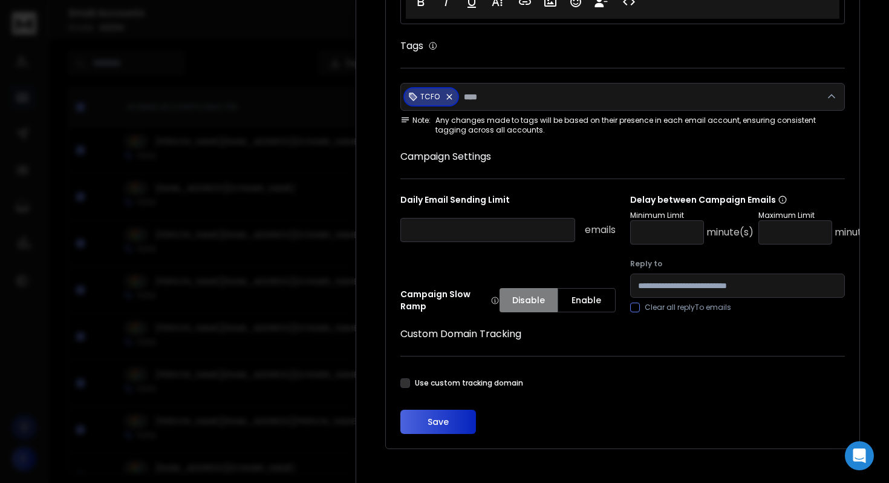
click at [431, 417] on button "Save" at bounding box center [438, 421] width 76 height 24
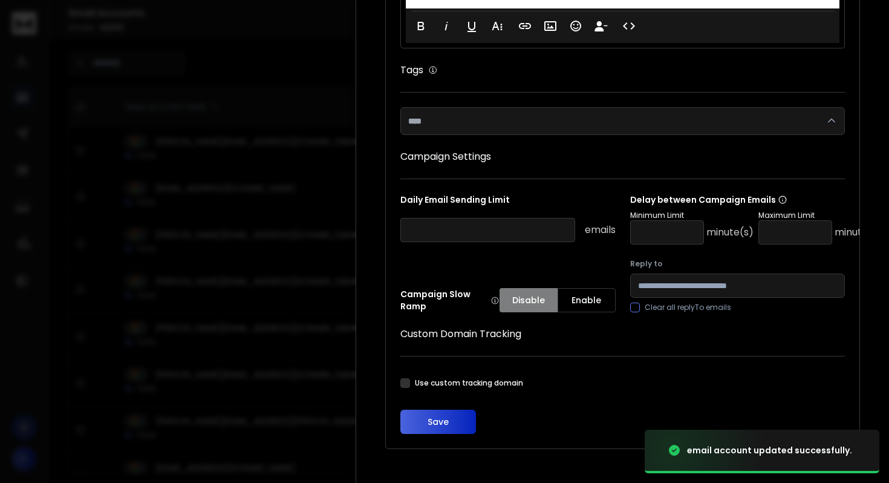
scroll to position [232, 0]
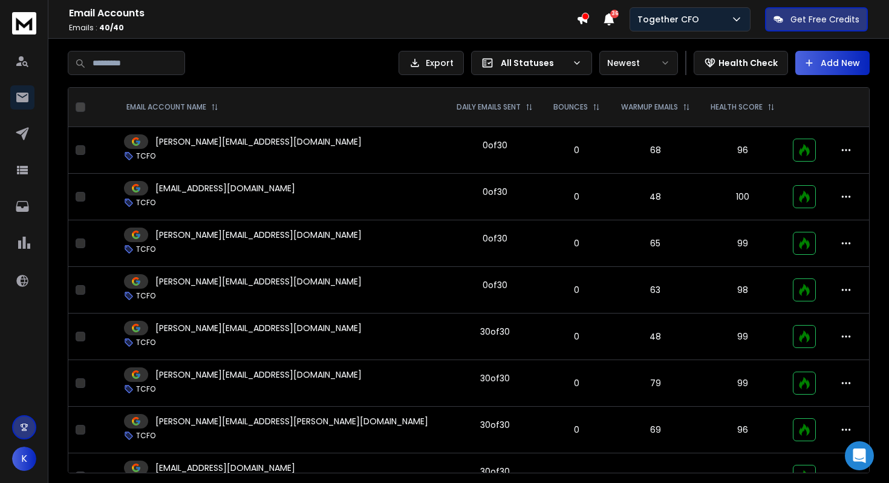
click at [674, 13] on p "Together CFO" at bounding box center [670, 19] width 67 height 12
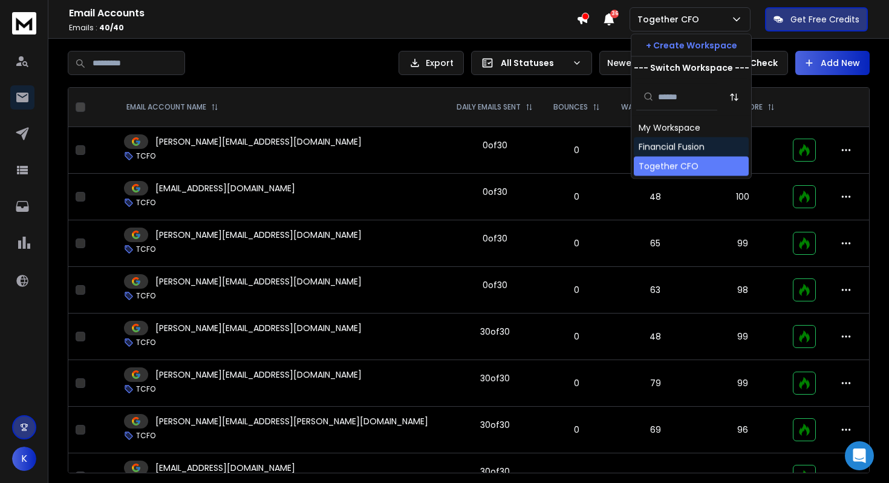
click at [654, 141] on div "Financial Fusion" at bounding box center [671, 147] width 66 height 12
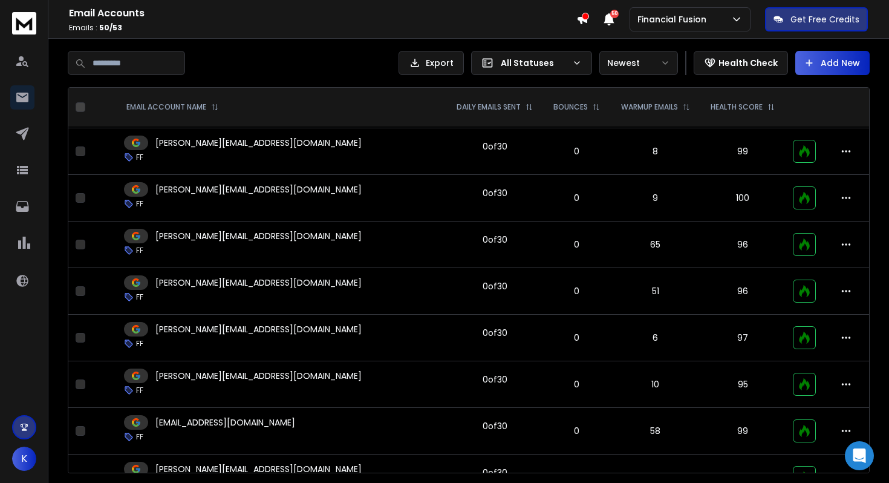
scroll to position [1038, 0]
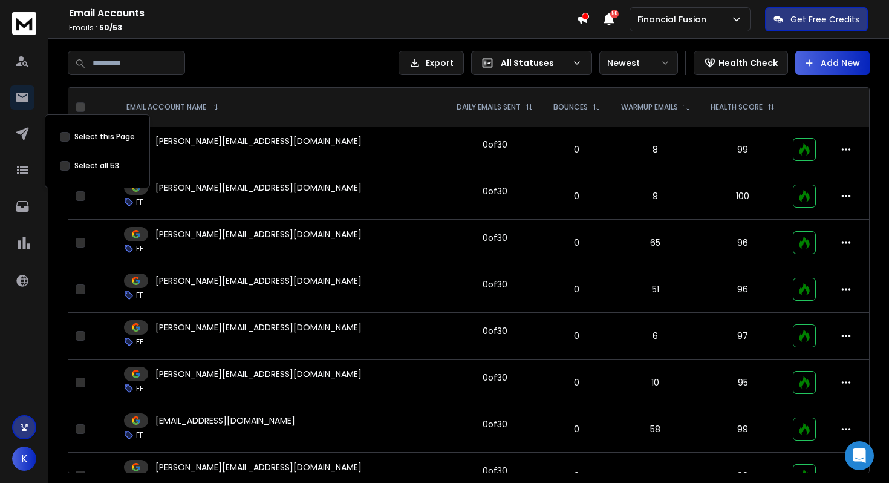
click at [68, 163] on button "Select this Page" at bounding box center [65, 166] width 10 height 10
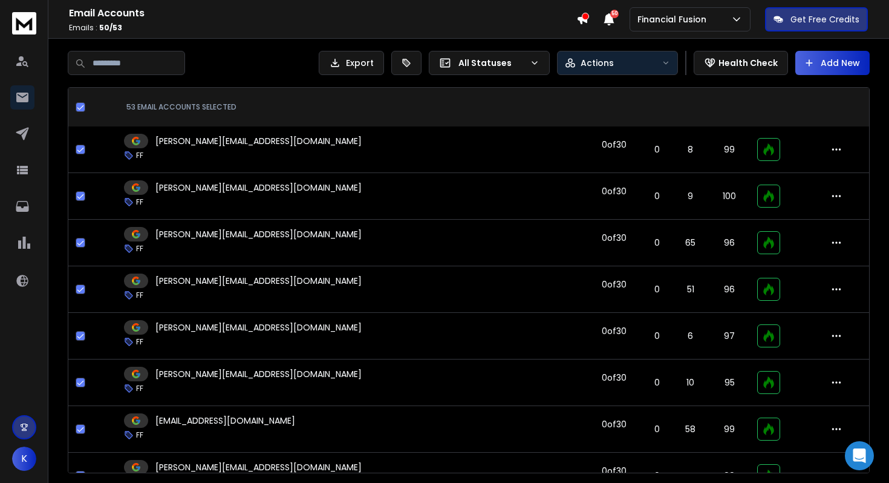
click at [646, 63] on div "Actions" at bounding box center [611, 63] width 92 height 12
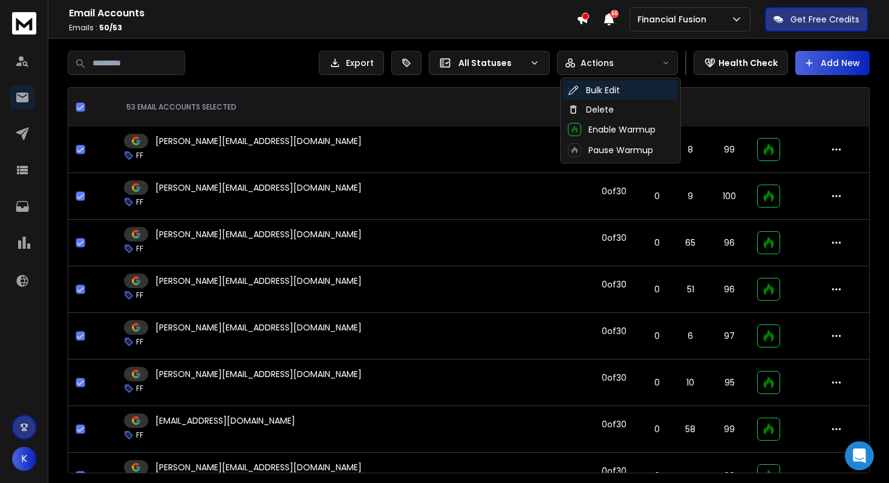
click at [632, 89] on div "Bulk Edit" at bounding box center [620, 89] width 115 height 19
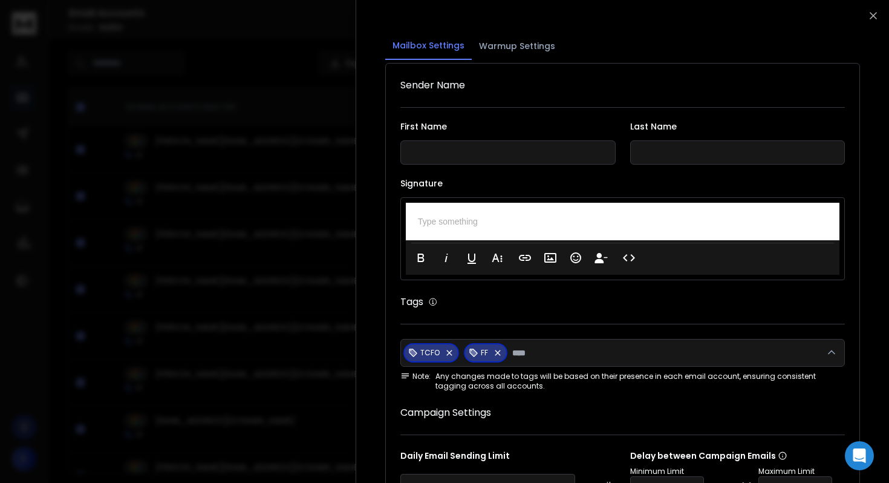
click at [446, 354] on icon at bounding box center [449, 353] width 10 height 10
click at [437, 355] on icon at bounding box center [437, 353] width 10 height 10
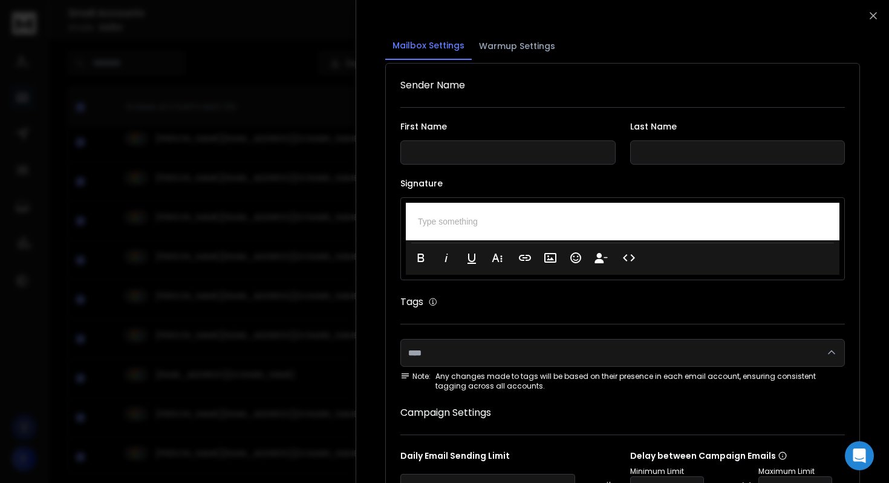
click at [437, 355] on input at bounding box center [450, 353] width 94 height 22
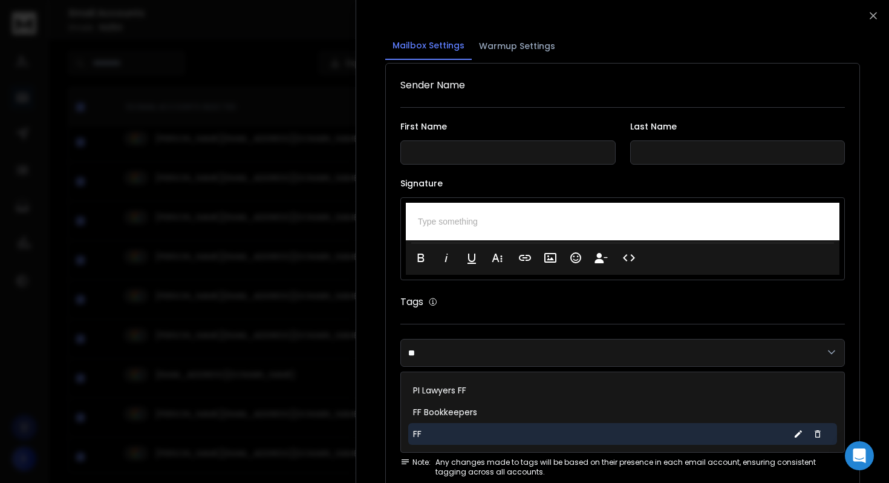
type input "**"
click at [419, 434] on p "FF" at bounding box center [417, 433] width 8 height 12
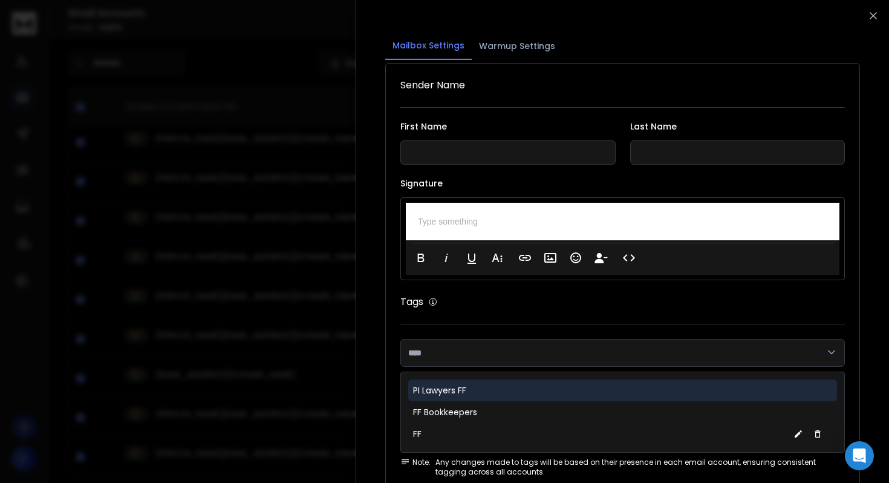
scroll to position [1118, 0]
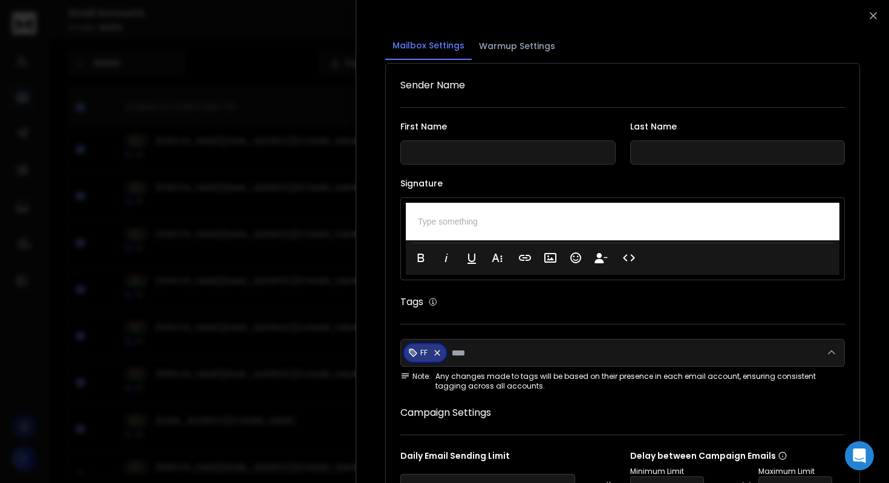
click at [391, 326] on div "Sender Name First Name Last Name Signature Type something Clear Formatting Font…" at bounding box center [622, 384] width 475 height 642
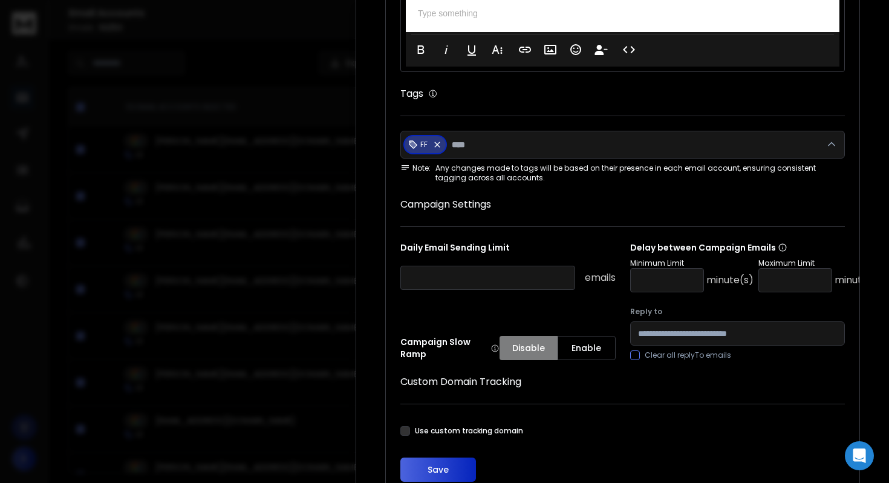
scroll to position [256, 0]
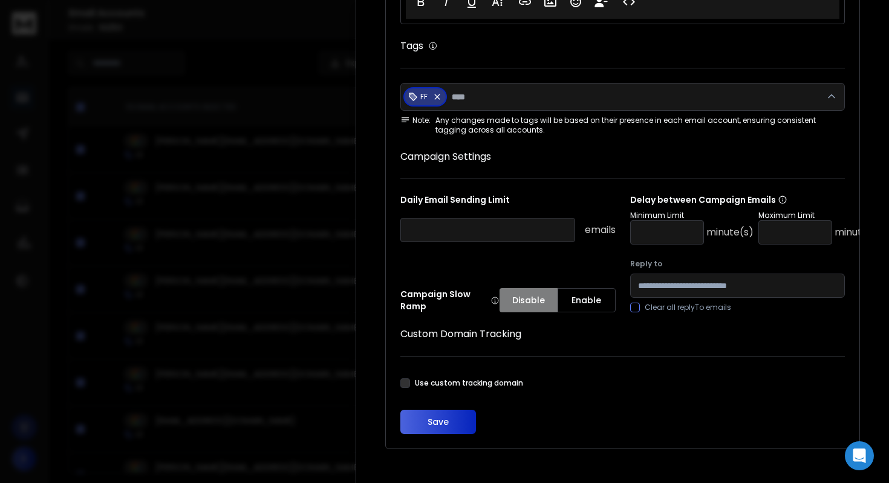
click at [414, 418] on button "Save" at bounding box center [438, 421] width 76 height 24
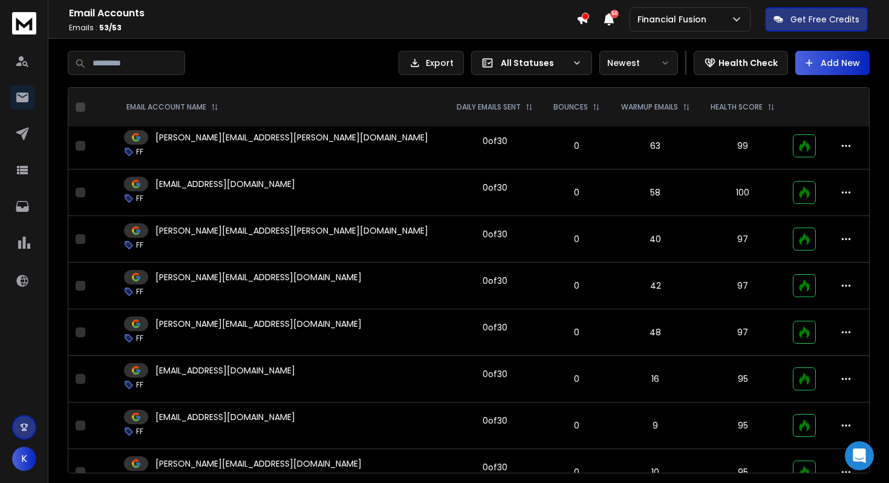
scroll to position [0, 0]
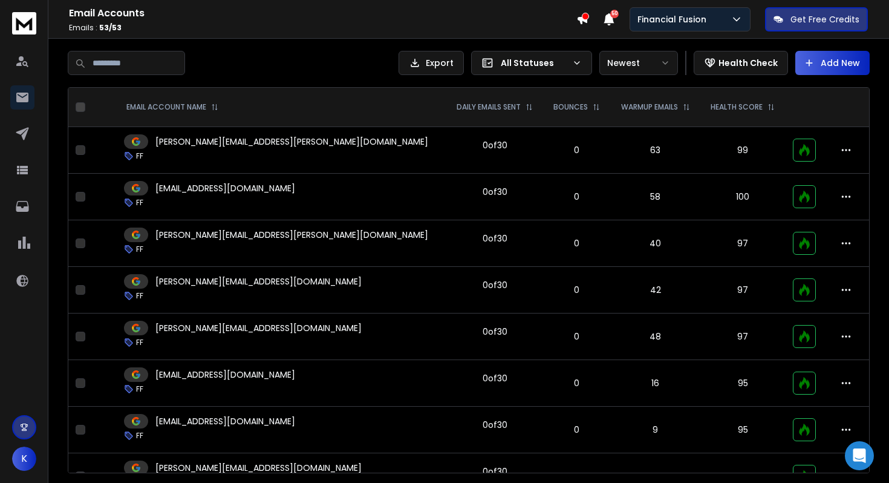
click at [659, 24] on p "Financial Fusion" at bounding box center [674, 19] width 74 height 12
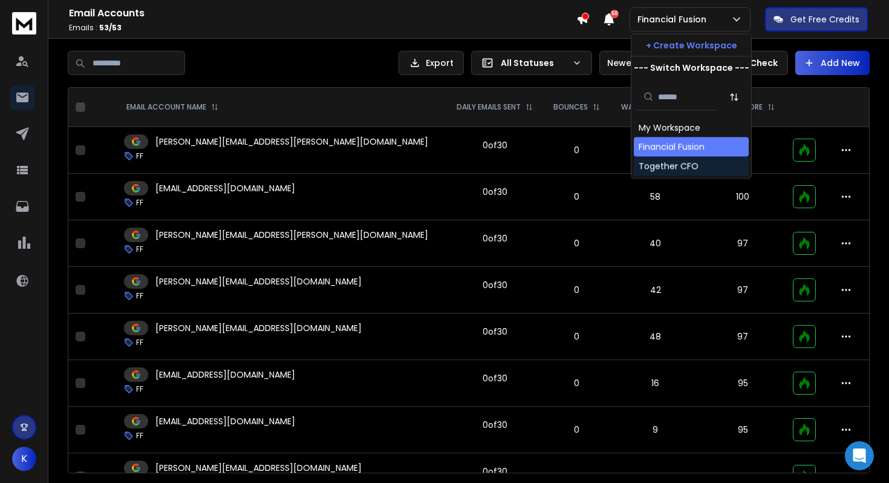
click at [657, 166] on div "Together CFO" at bounding box center [668, 166] width 60 height 12
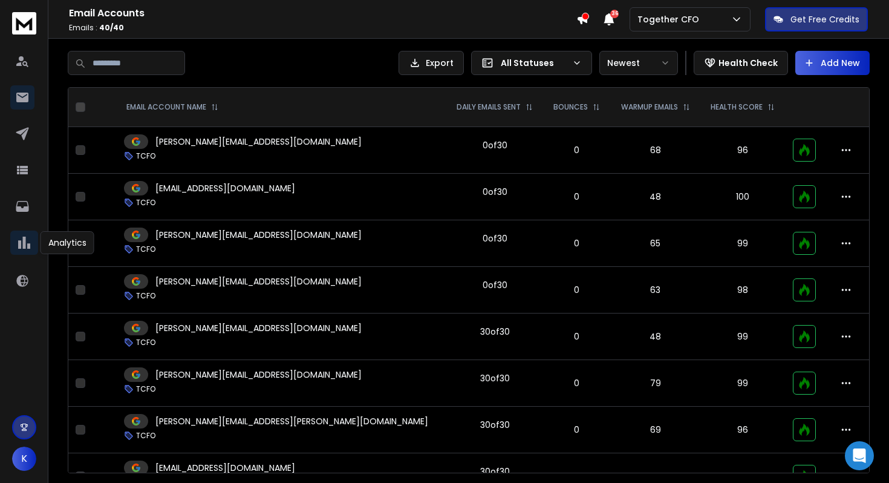
click at [21, 246] on icon at bounding box center [24, 242] width 12 height 12
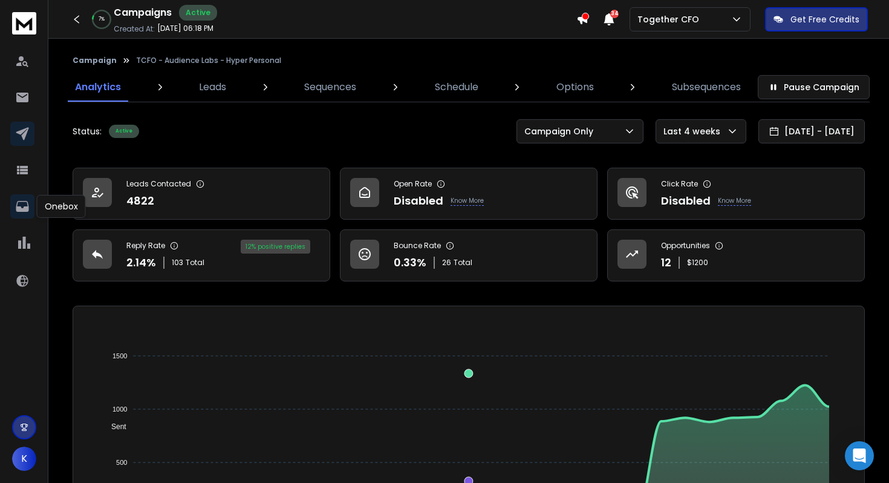
click at [20, 209] on icon at bounding box center [22, 206] width 13 height 11
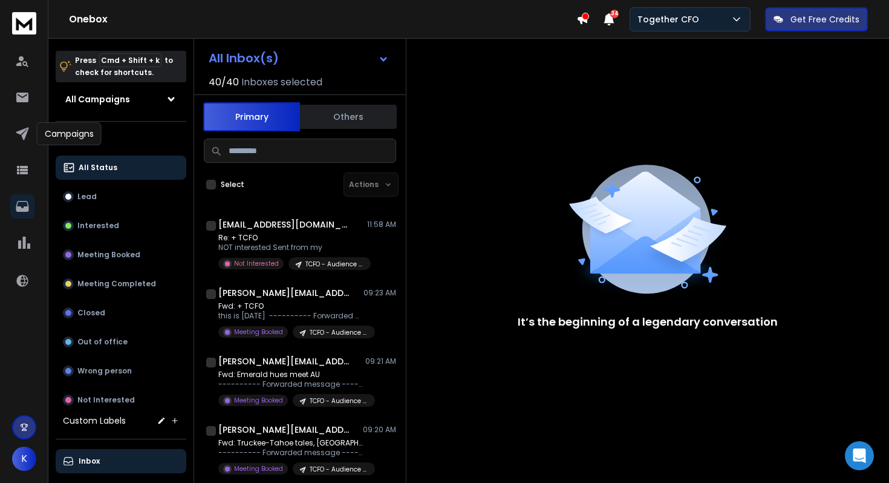
click at [682, 27] on button "Together CFO" at bounding box center [689, 19] width 121 height 24
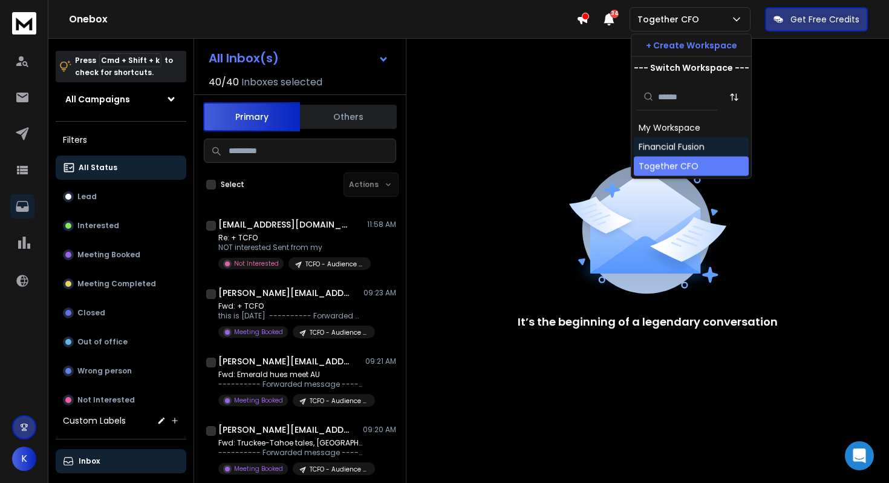
click at [658, 149] on div "Financial Fusion" at bounding box center [671, 147] width 66 height 12
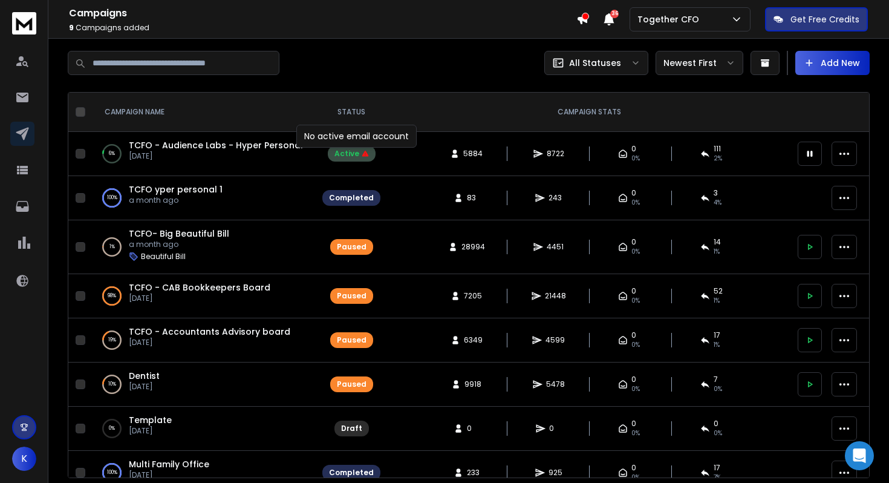
click at [362, 156] on icon at bounding box center [365, 153] width 7 height 7
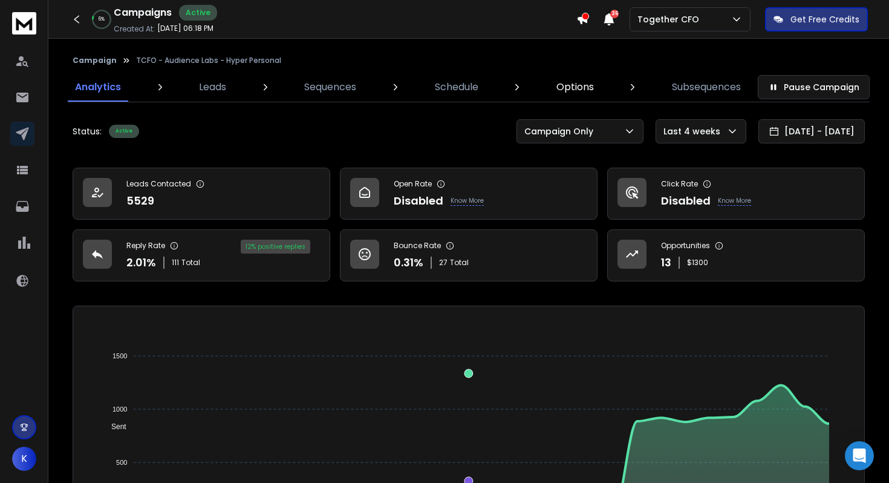
click at [568, 80] on p "Options" at bounding box center [574, 87] width 37 height 15
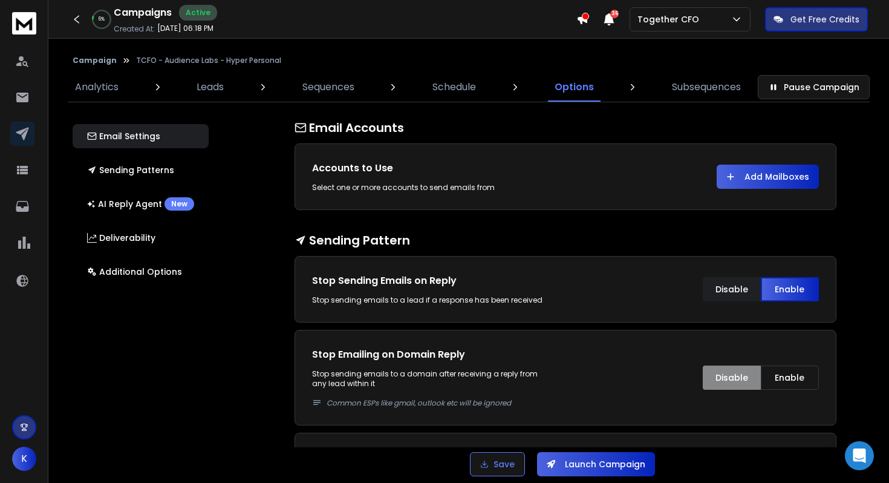
click at [729, 176] on icon "button" at bounding box center [730, 176] width 7 height 7
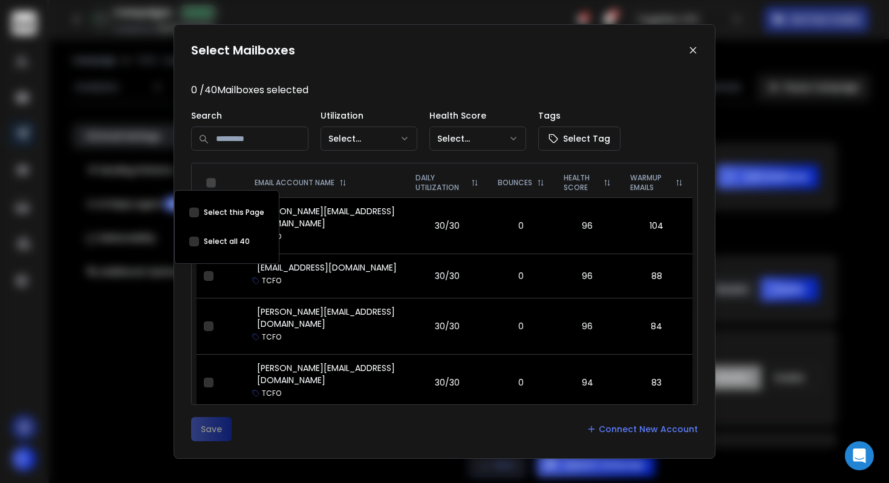
click at [200, 241] on div "Select all 40" at bounding box center [226, 241] width 75 height 10
click at [193, 241] on button "Select this Page" at bounding box center [194, 241] width 10 height 10
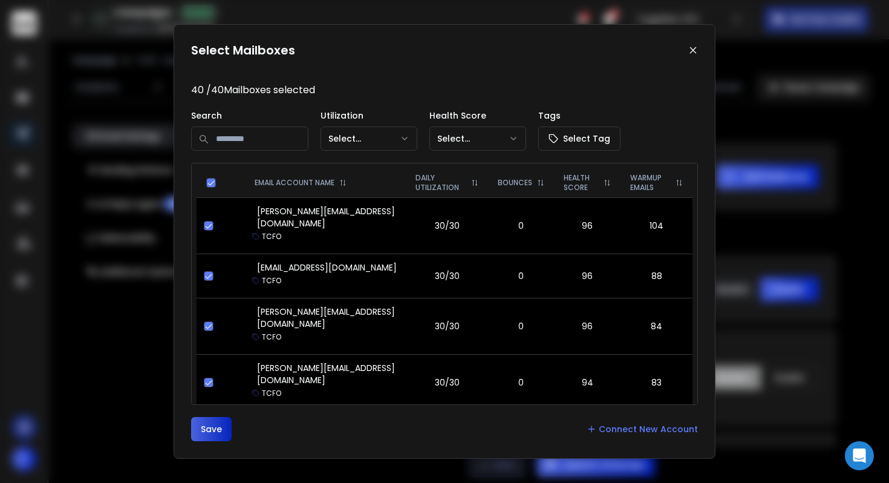
click at [205, 421] on button "Save" at bounding box center [211, 429] width 41 height 24
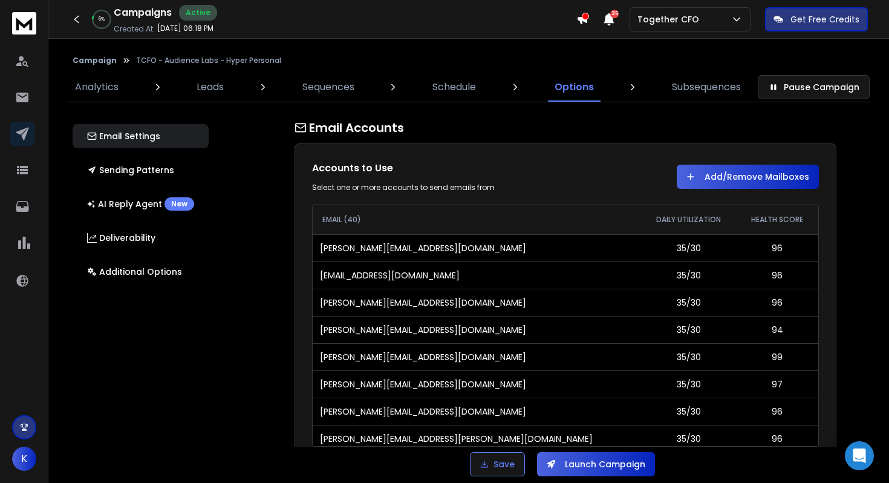
click at [570, 469] on button "Launch Campaign" at bounding box center [596, 464] width 118 height 24
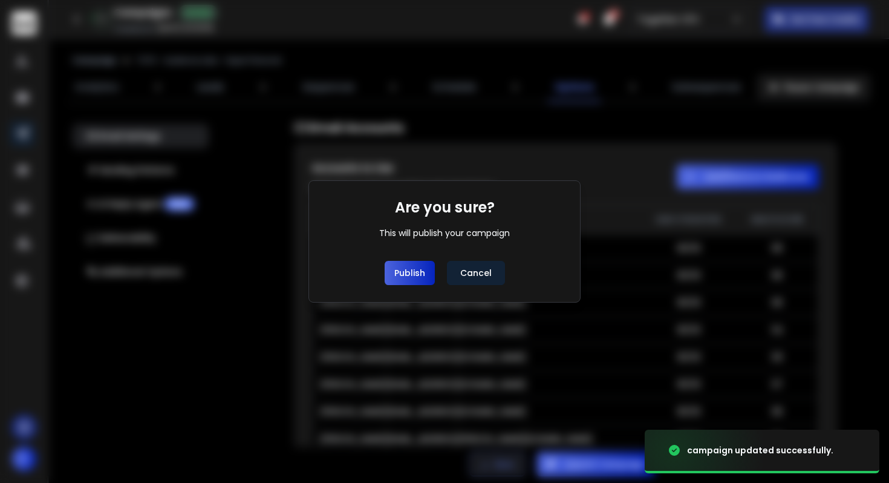
click at [411, 271] on button "Publish" at bounding box center [410, 273] width 50 height 24
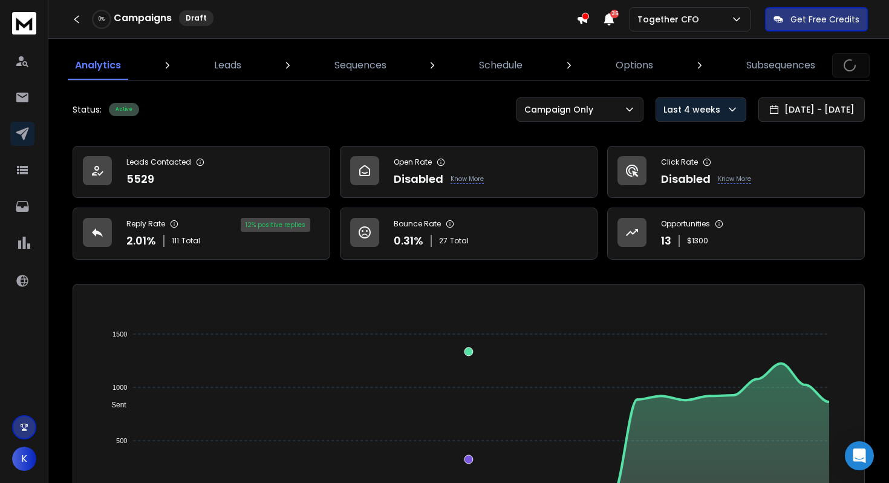
click at [663, 114] on p "Last 4 weeks" at bounding box center [694, 109] width 62 height 12
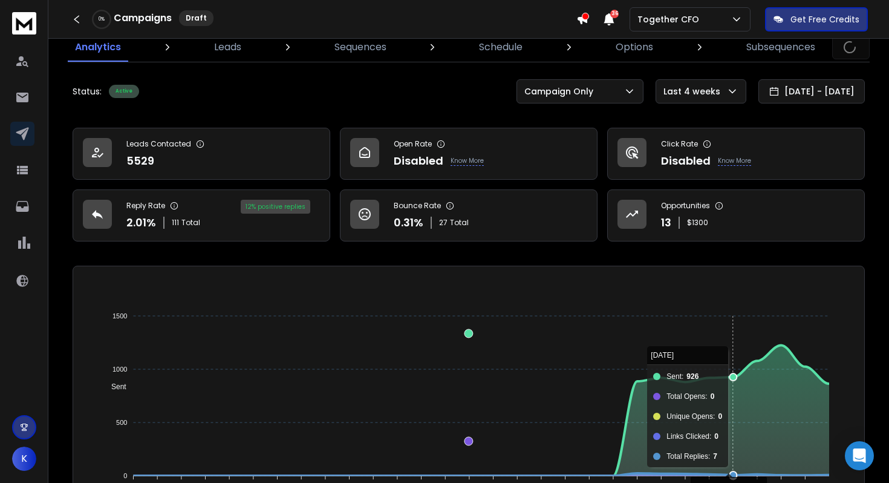
scroll to position [18, 0]
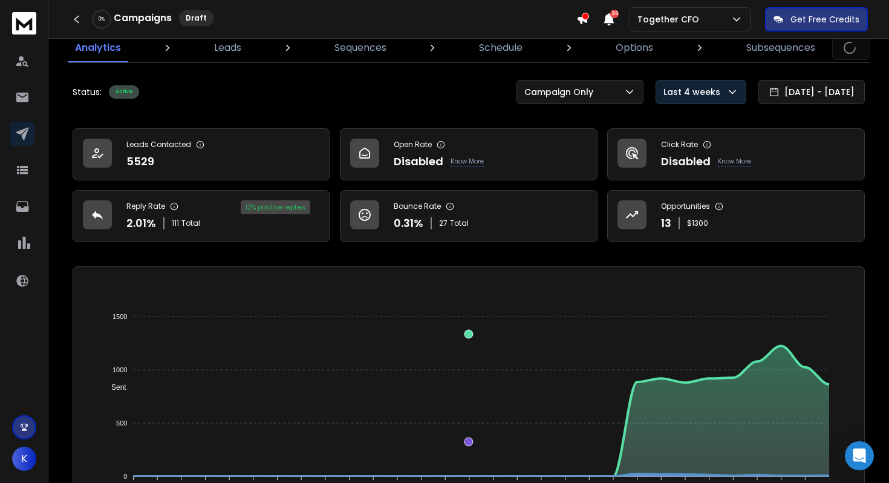
click at [666, 95] on p "Last 4 weeks" at bounding box center [694, 92] width 62 height 12
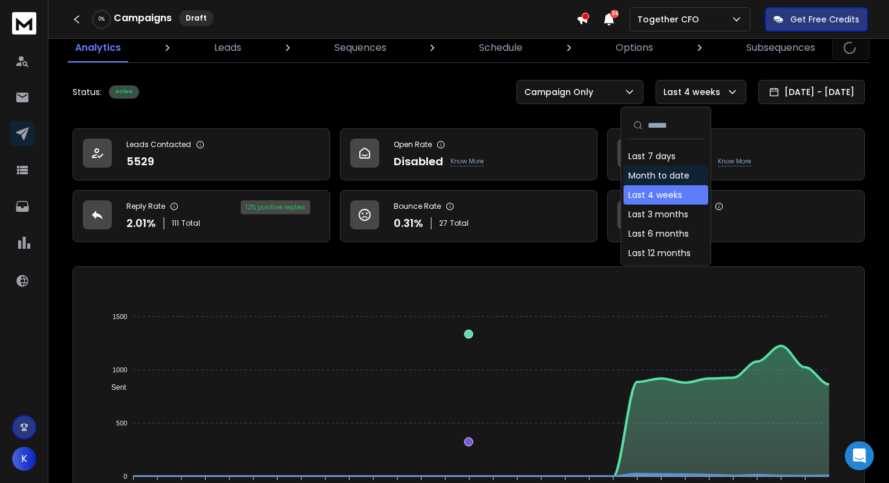
click at [653, 173] on div "Month to date" at bounding box center [658, 175] width 61 height 12
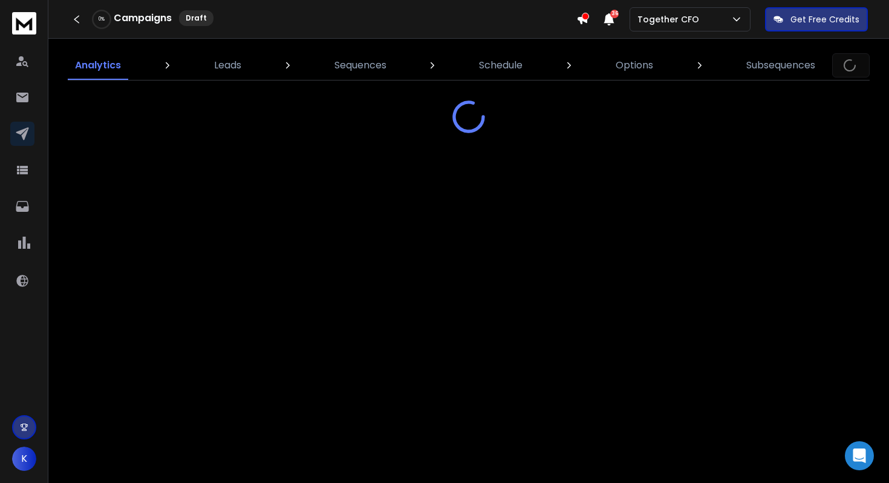
scroll to position [0, 0]
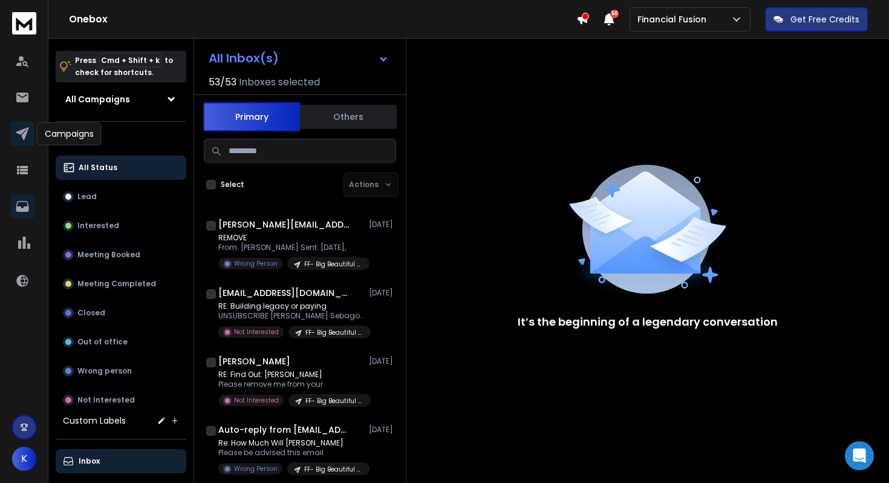
click at [26, 132] on icon at bounding box center [22, 133] width 13 height 13
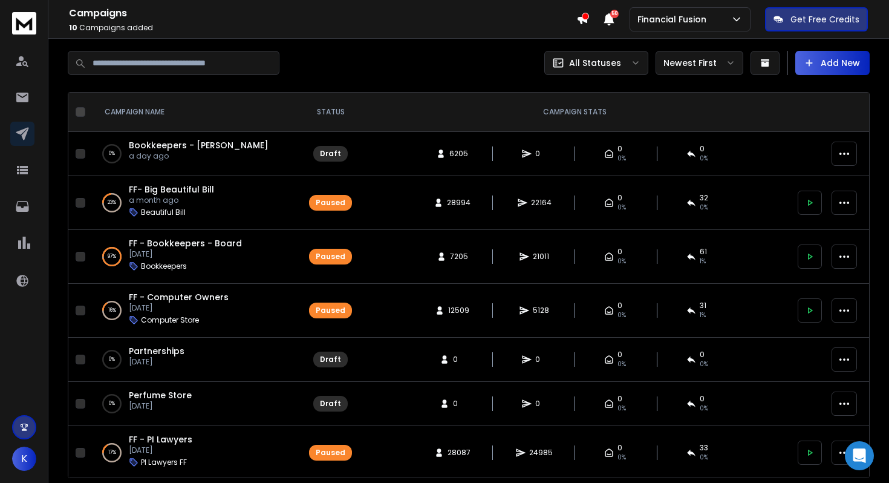
click at [181, 147] on span "Bookkeepers - [PERSON_NAME]" at bounding box center [199, 145] width 140 height 12
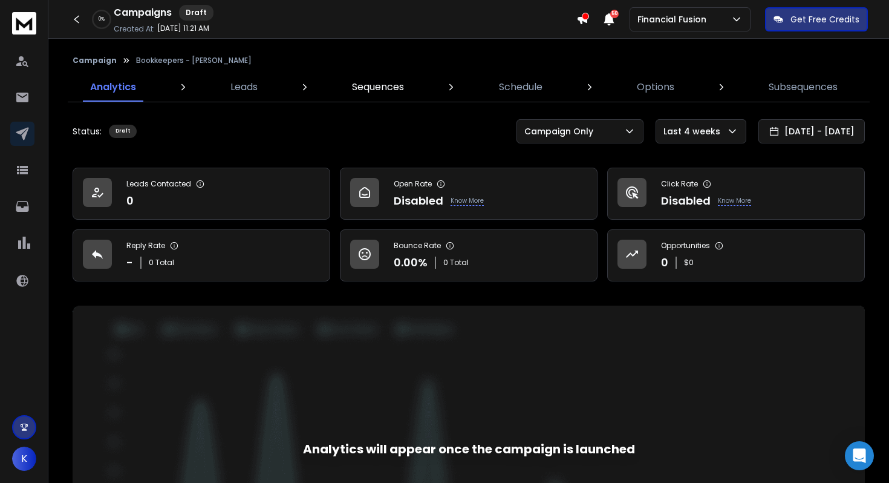
click at [376, 88] on p "Sequences" at bounding box center [378, 87] width 52 height 15
